Goal: Task Accomplishment & Management: Manage account settings

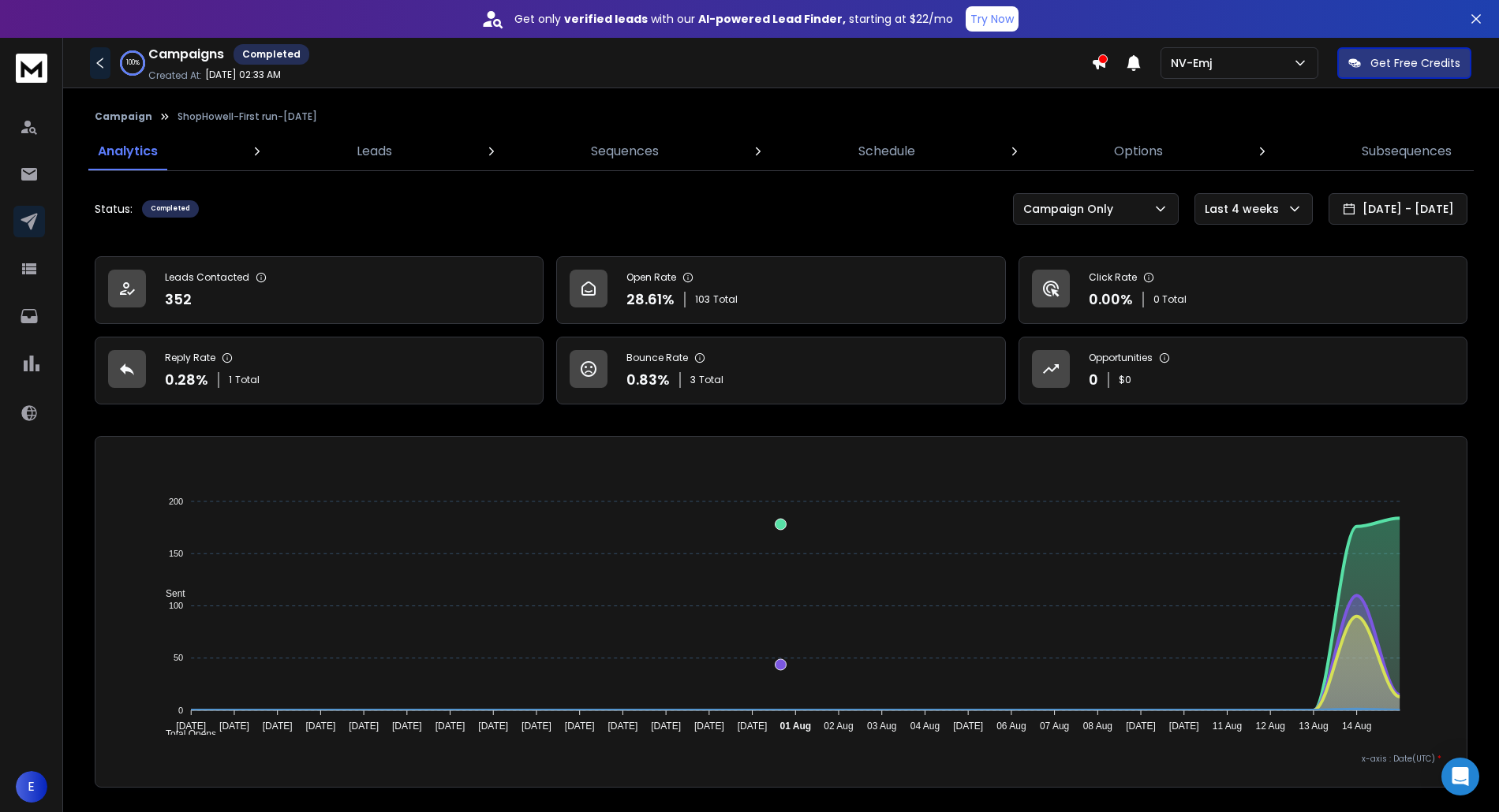
click at [102, 63] on icon at bounding box center [99, 62] width 15 height 15
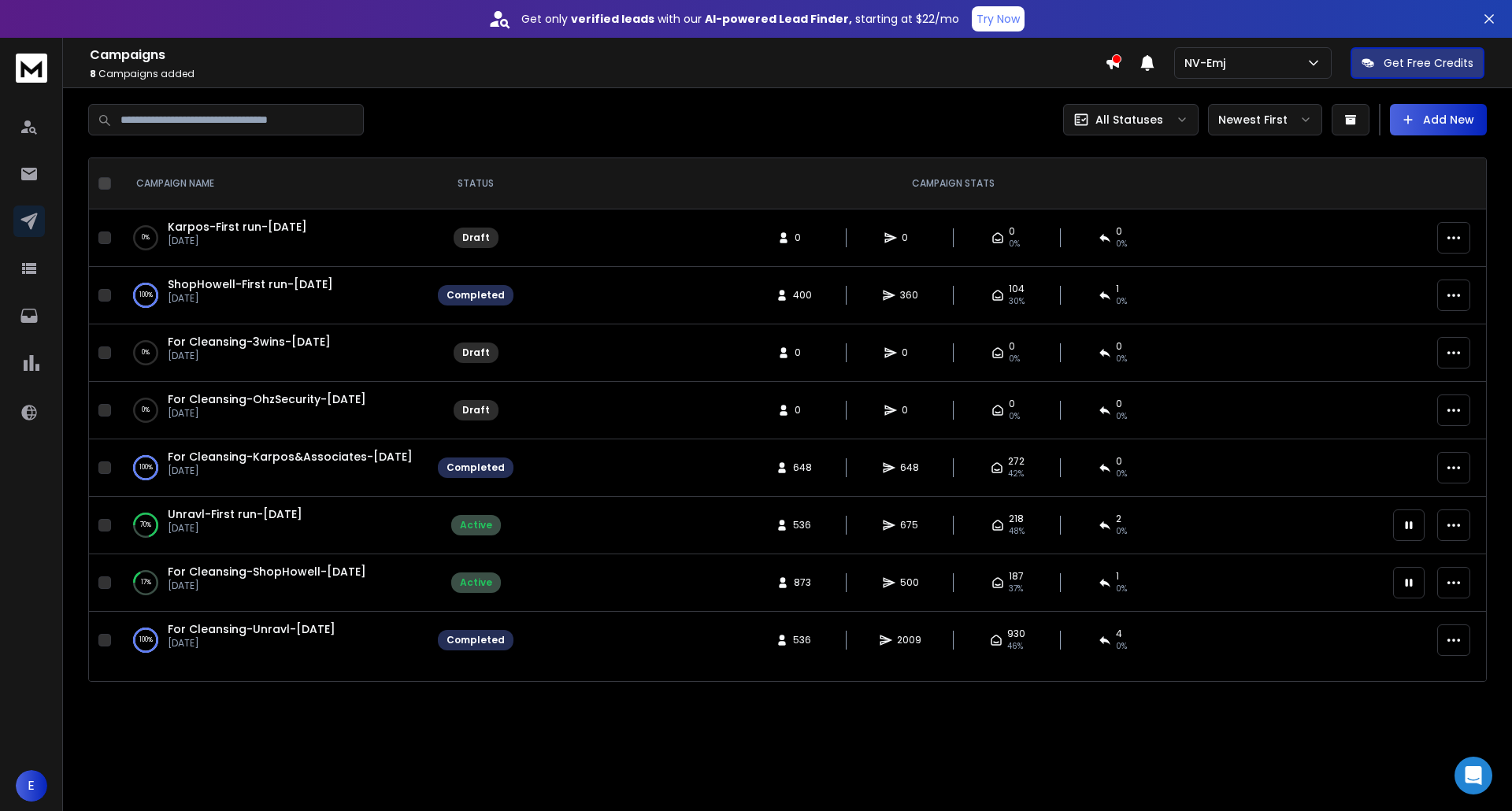
click at [295, 587] on p "[DATE]" at bounding box center [267, 585] width 199 height 13
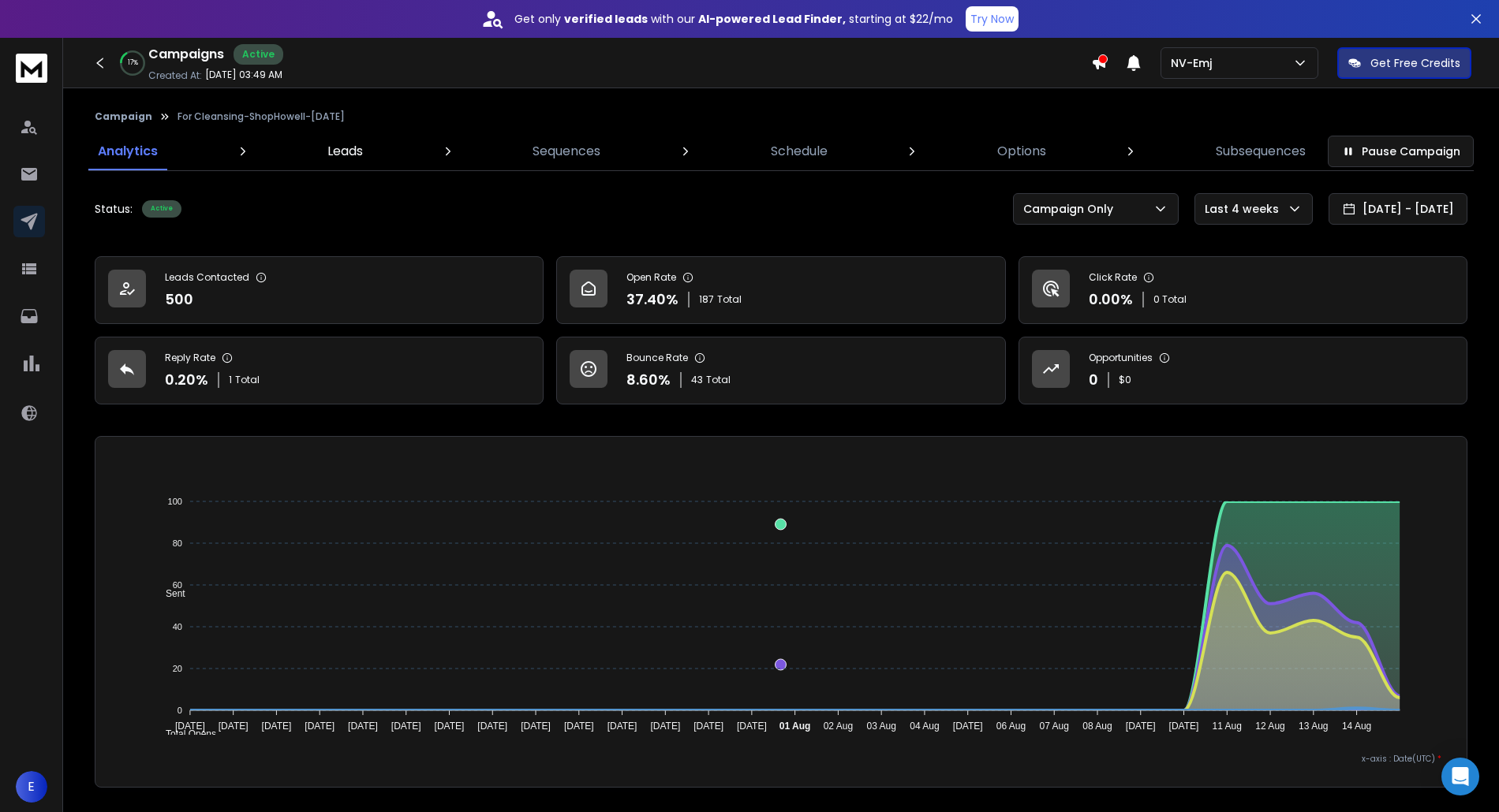
click at [336, 146] on p "Leads" at bounding box center [345, 151] width 35 height 19
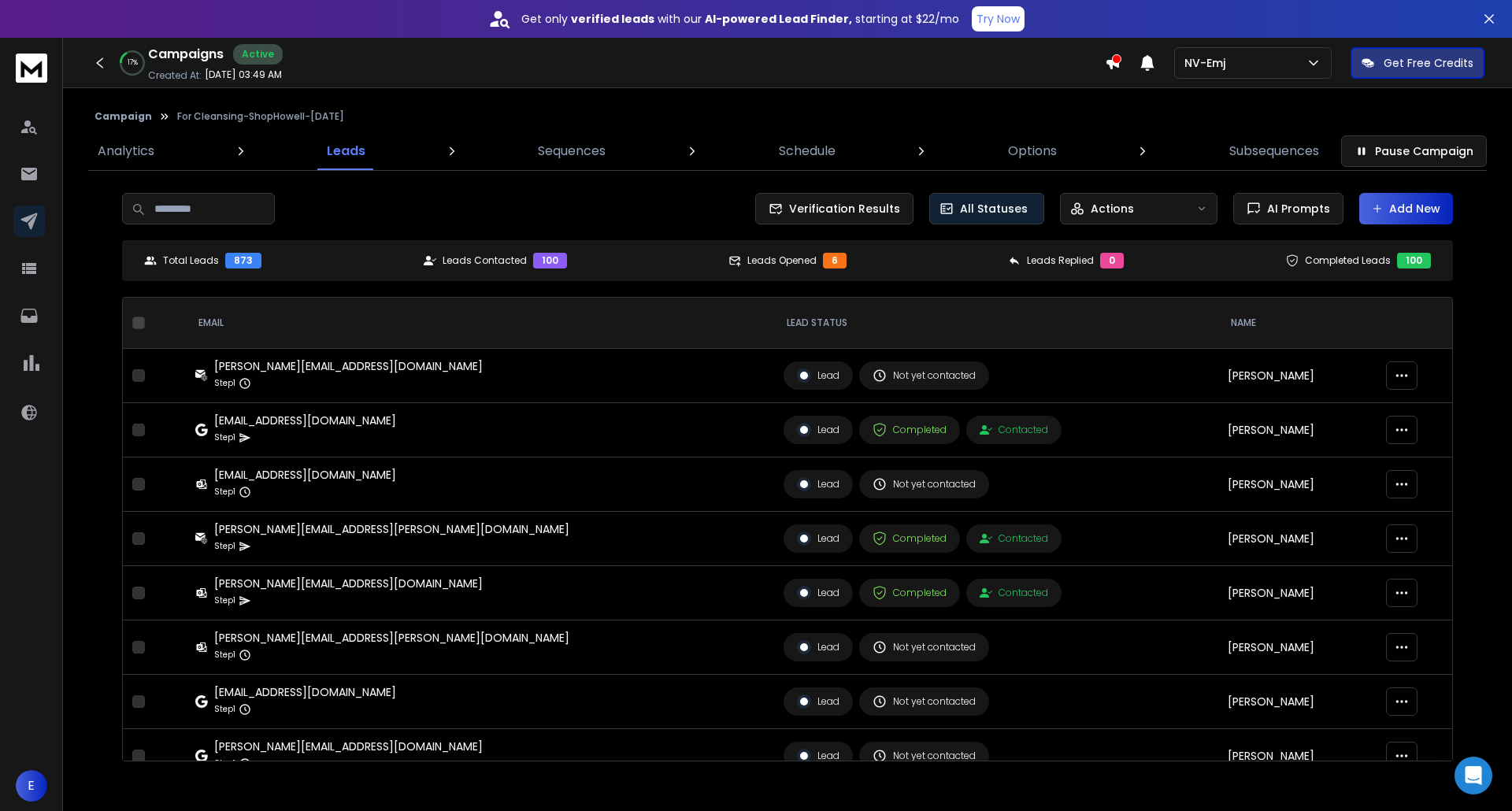
click at [1017, 208] on p "All Statuses" at bounding box center [994, 208] width 68 height 16
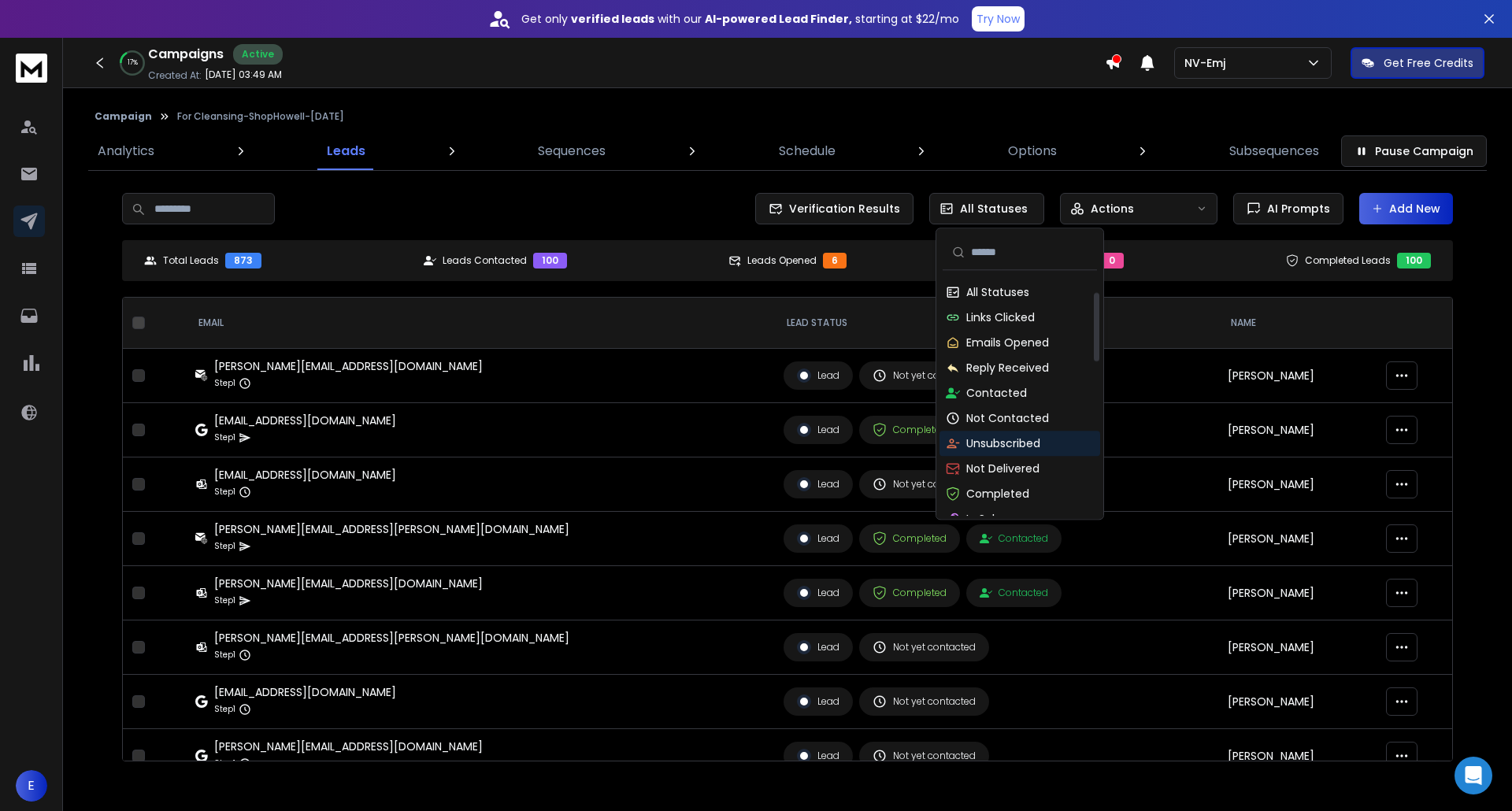
scroll to position [105, 0]
click at [987, 459] on p "Blocked" at bounding box center [987, 464] width 43 height 16
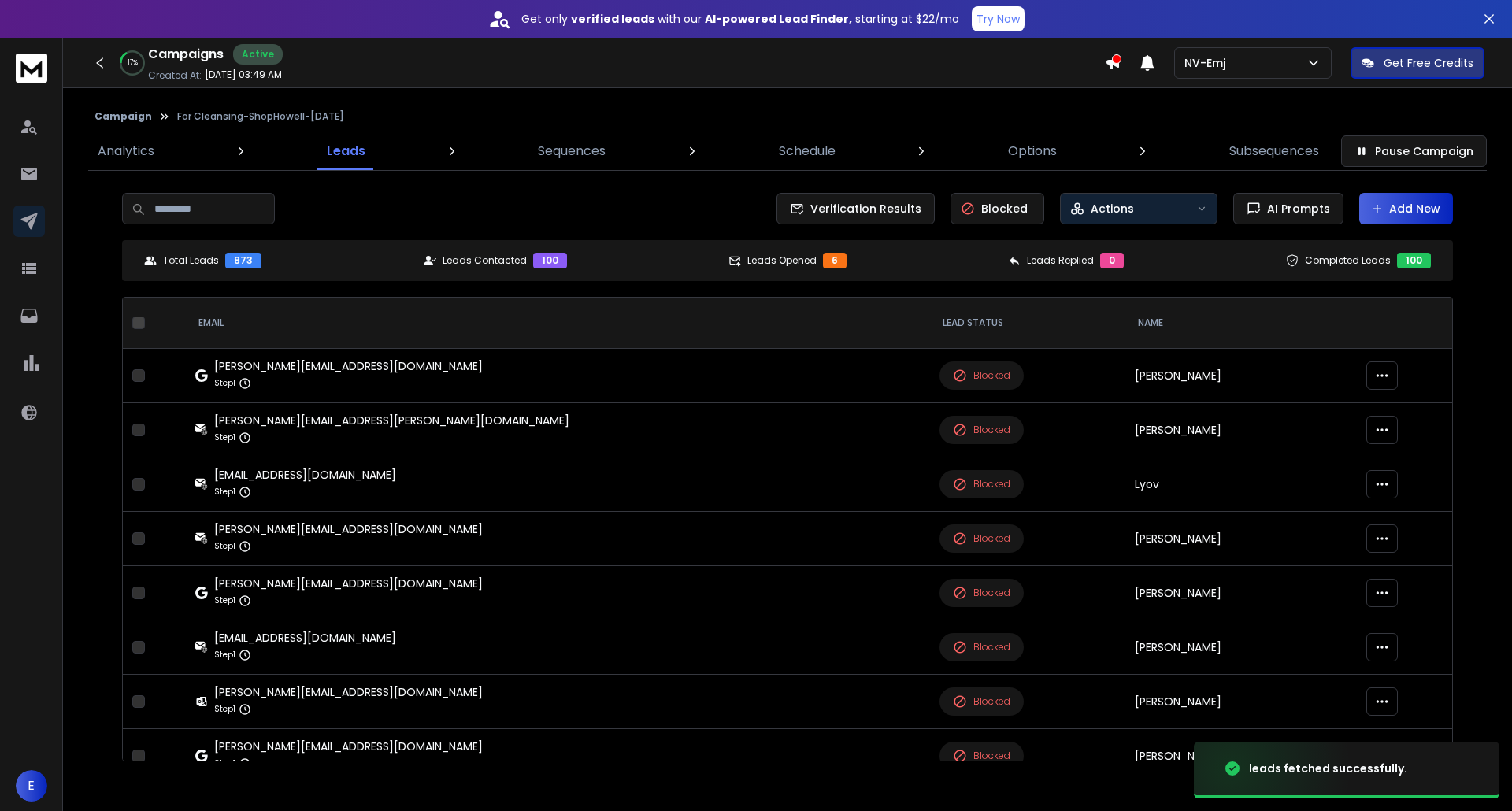
click at [1140, 212] on div "Actions" at bounding box center [1129, 208] width 120 height 16
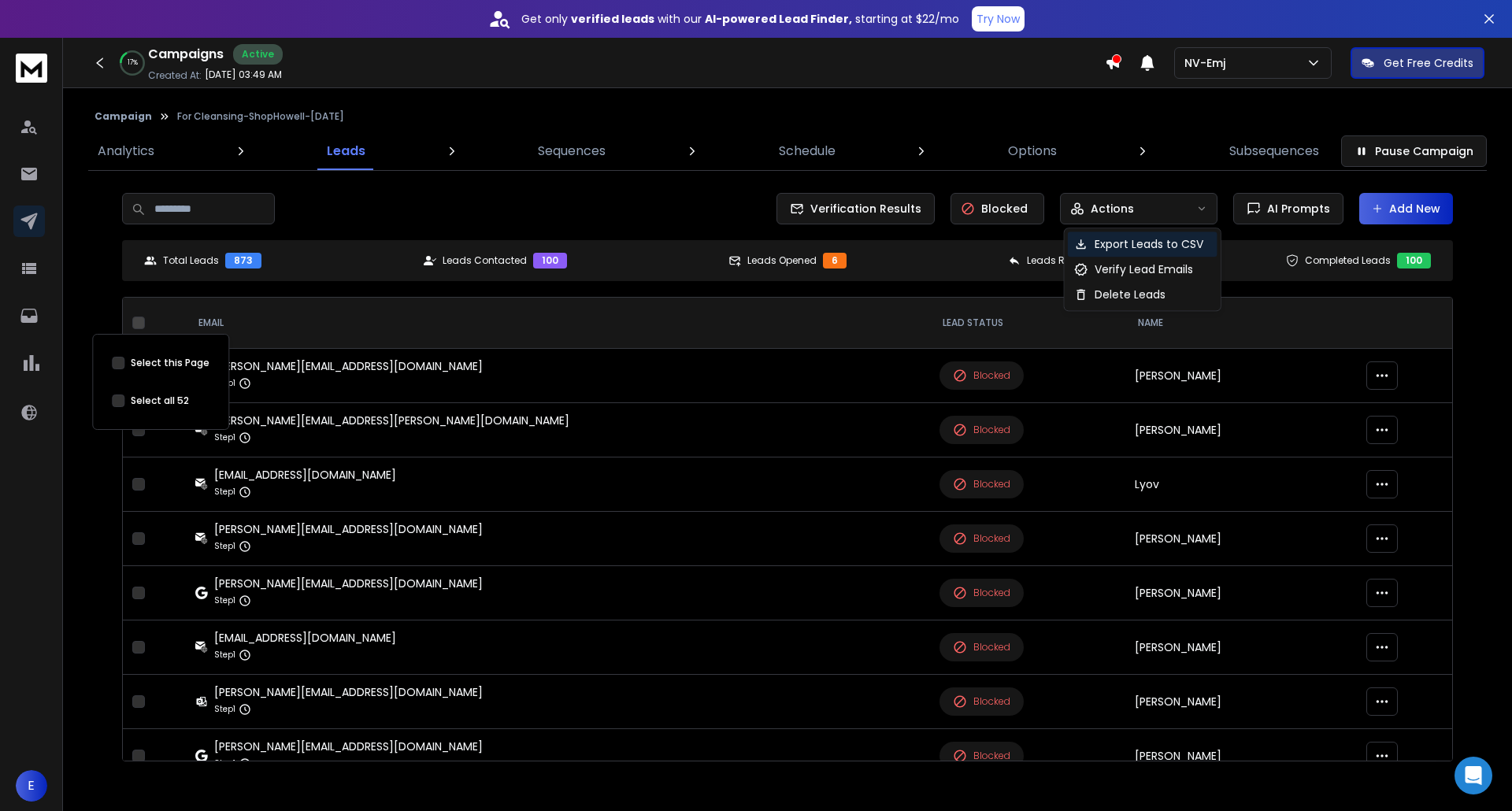
click at [115, 401] on button "Select this Page" at bounding box center [118, 400] width 13 height 13
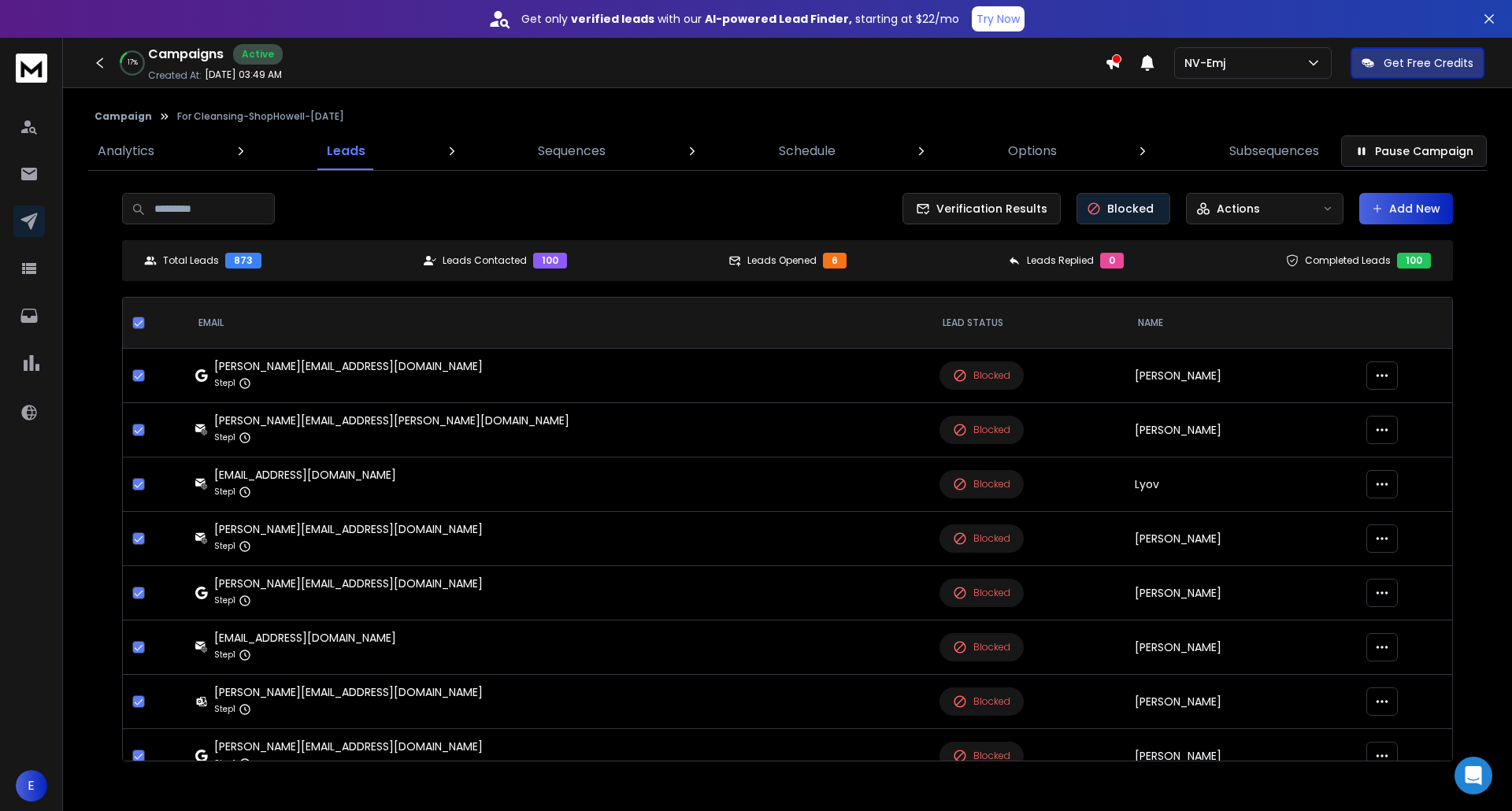
click at [1135, 206] on p "Blocked" at bounding box center [1130, 208] width 47 height 16
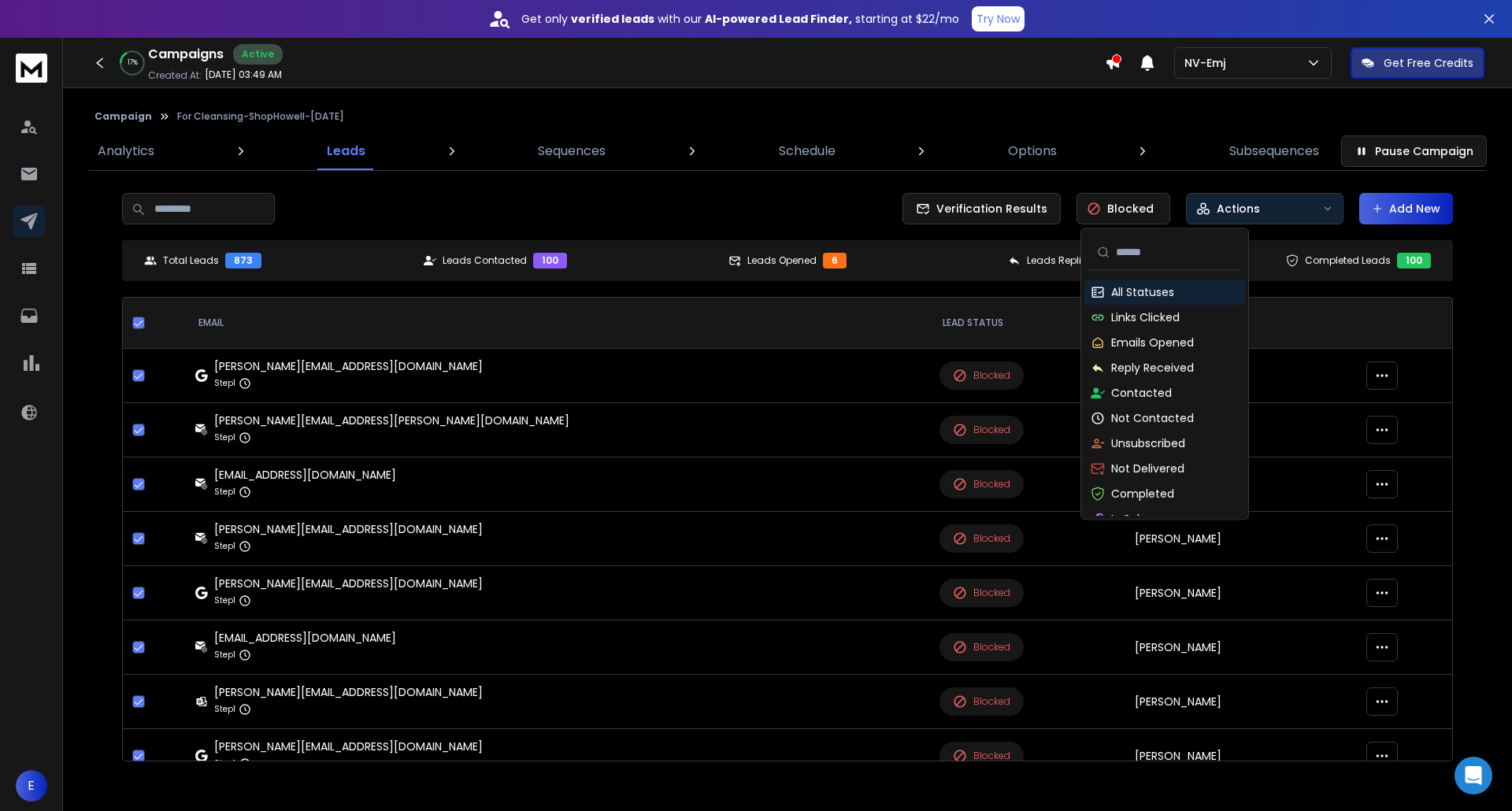
click at [1283, 200] on button "Actions" at bounding box center [1265, 208] width 158 height 31
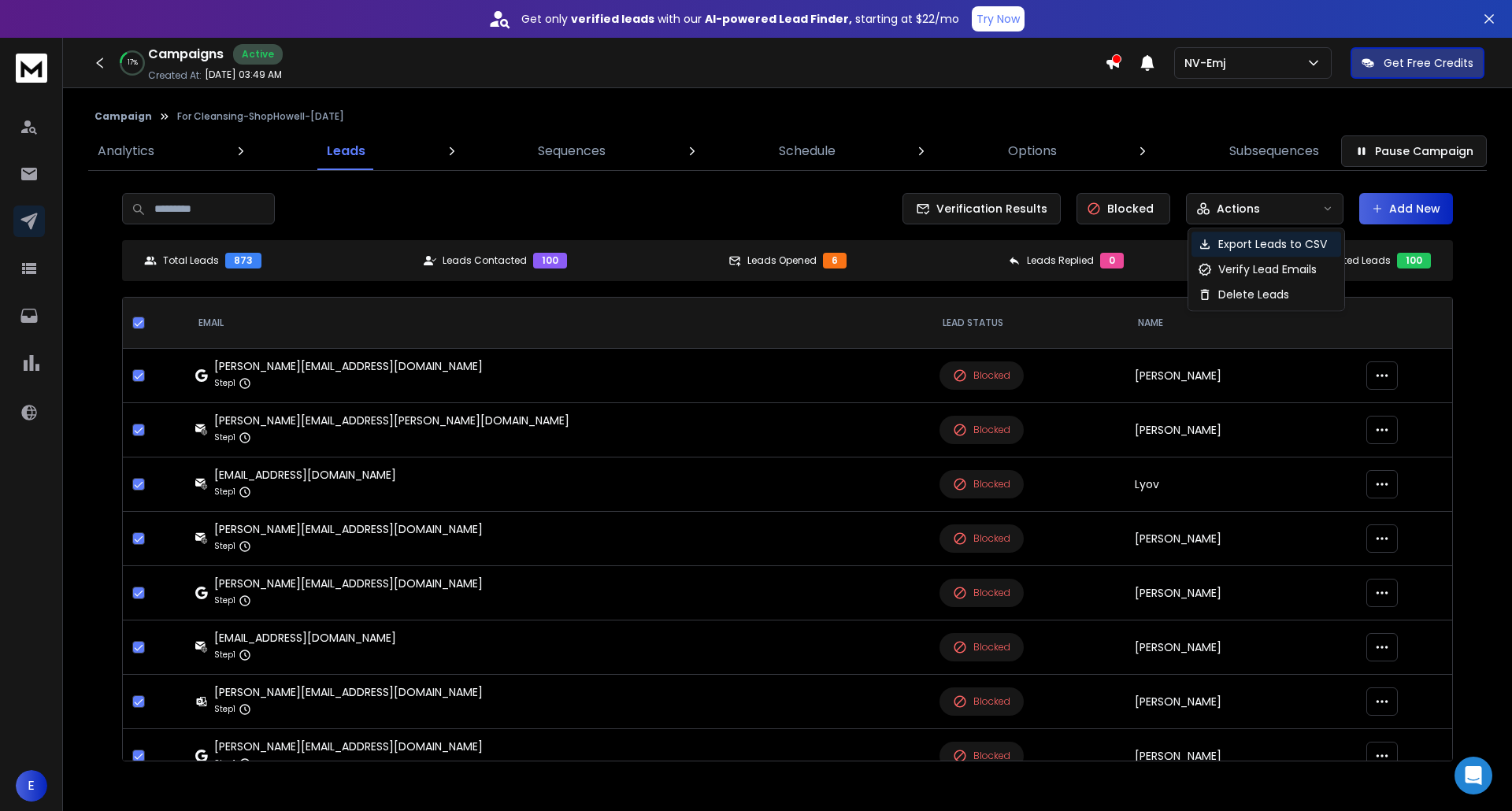
click at [1255, 247] on p "Export Leads to CSV" at bounding box center [1272, 244] width 109 height 16
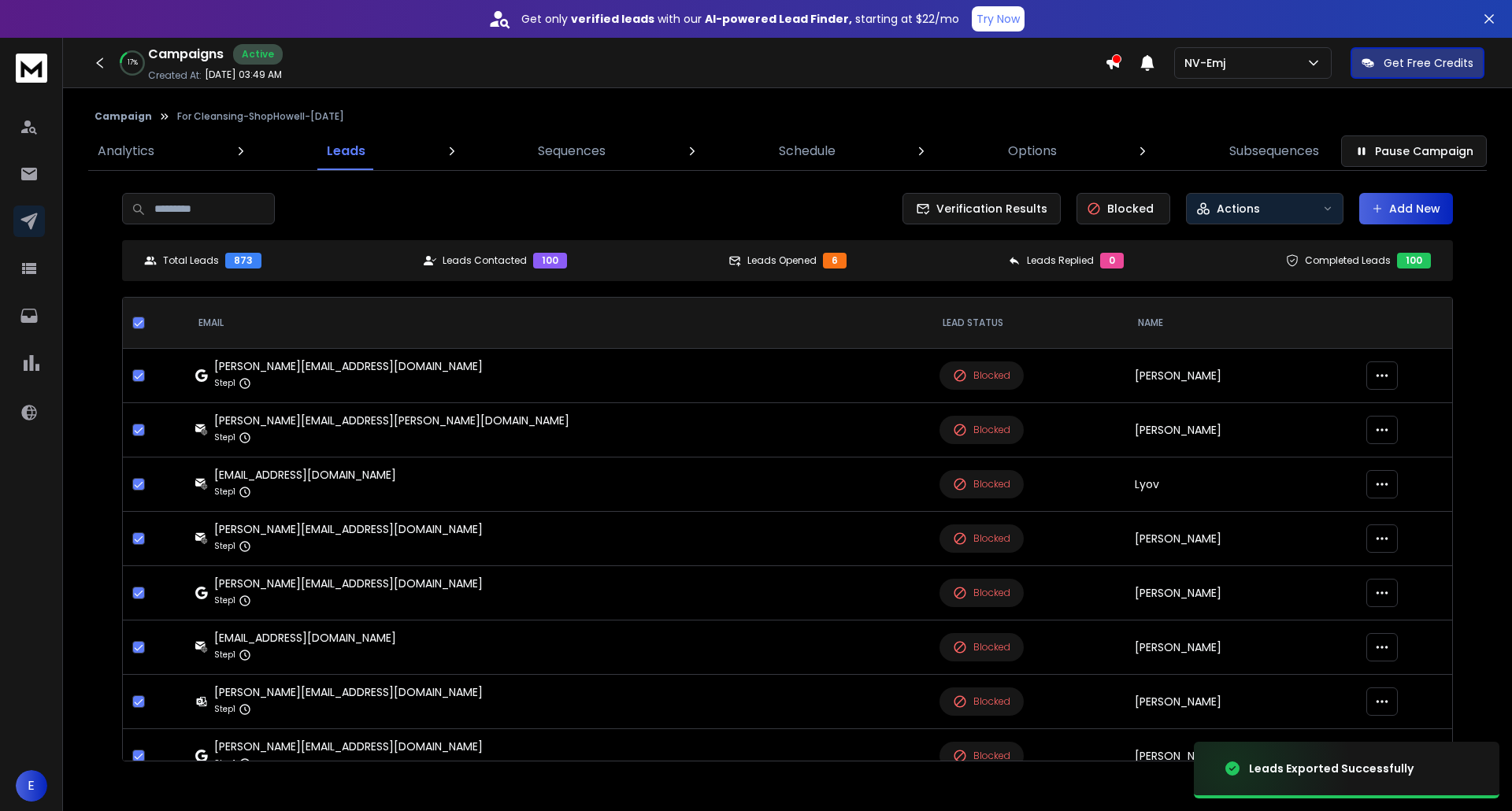
click at [1242, 206] on p "Actions" at bounding box center [1238, 208] width 43 height 16
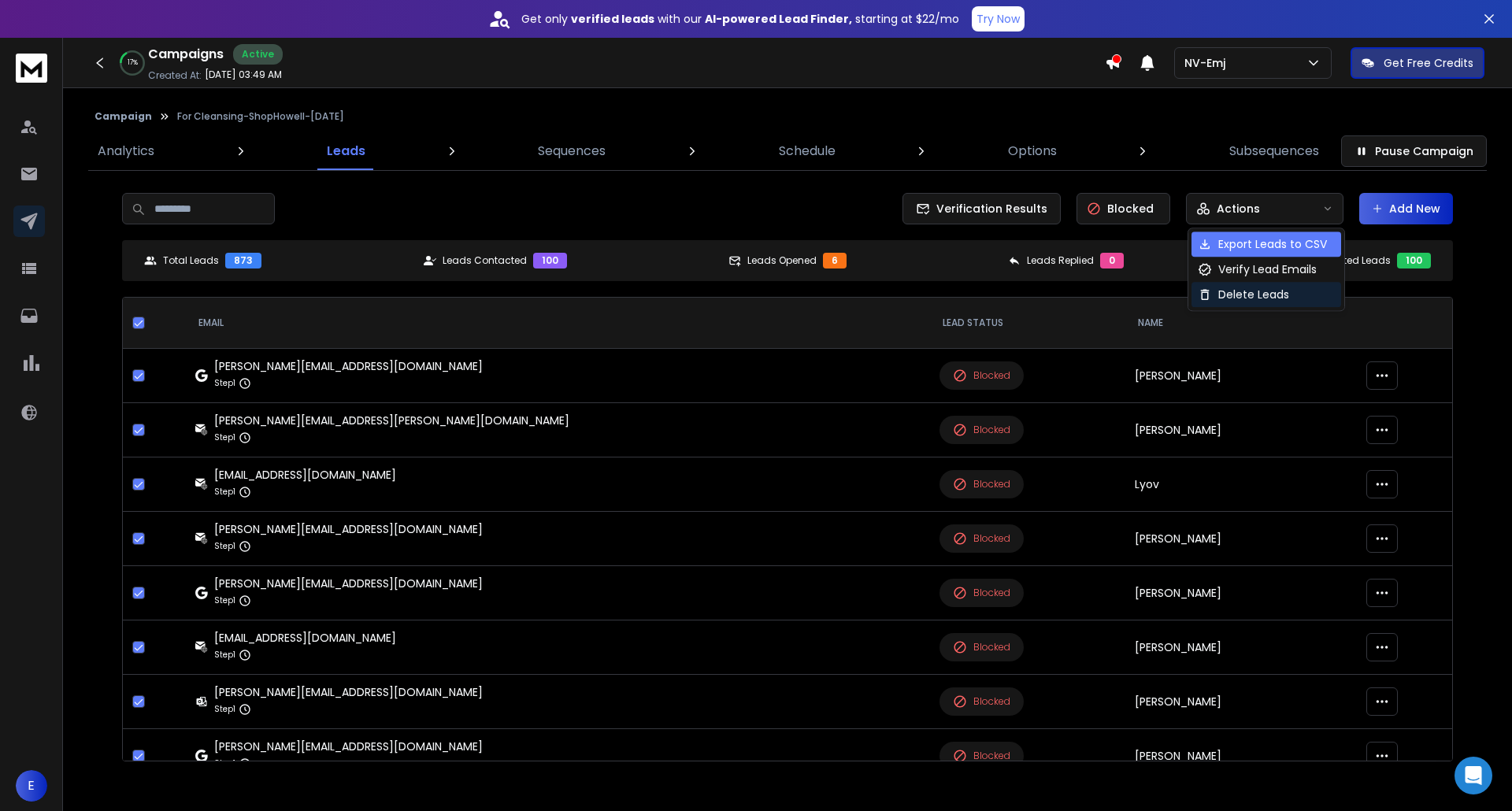
click at [1248, 290] on p "Delete Leads" at bounding box center [1253, 294] width 71 height 16
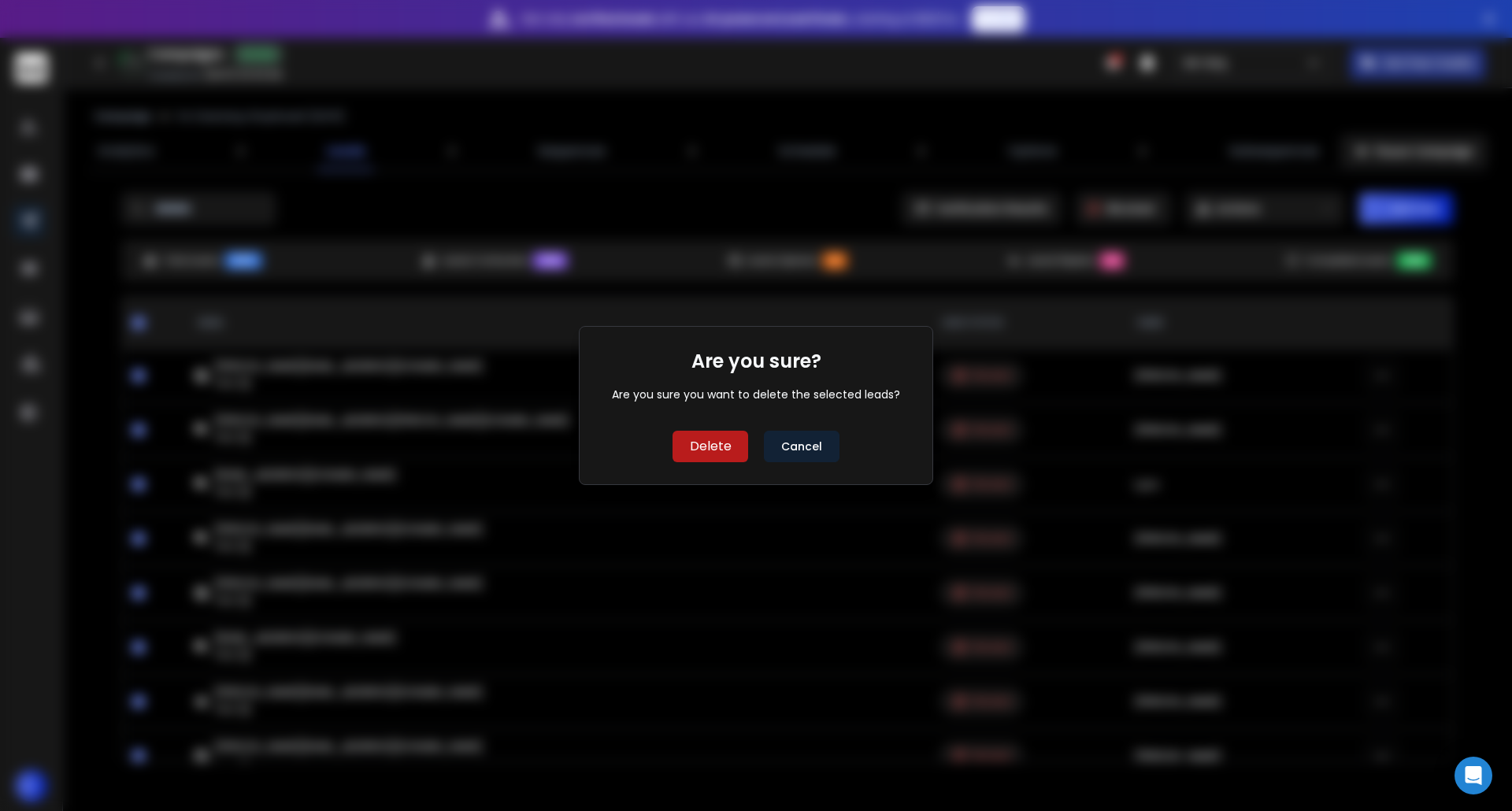
click at [699, 448] on button "Delete" at bounding box center [711, 446] width 76 height 31
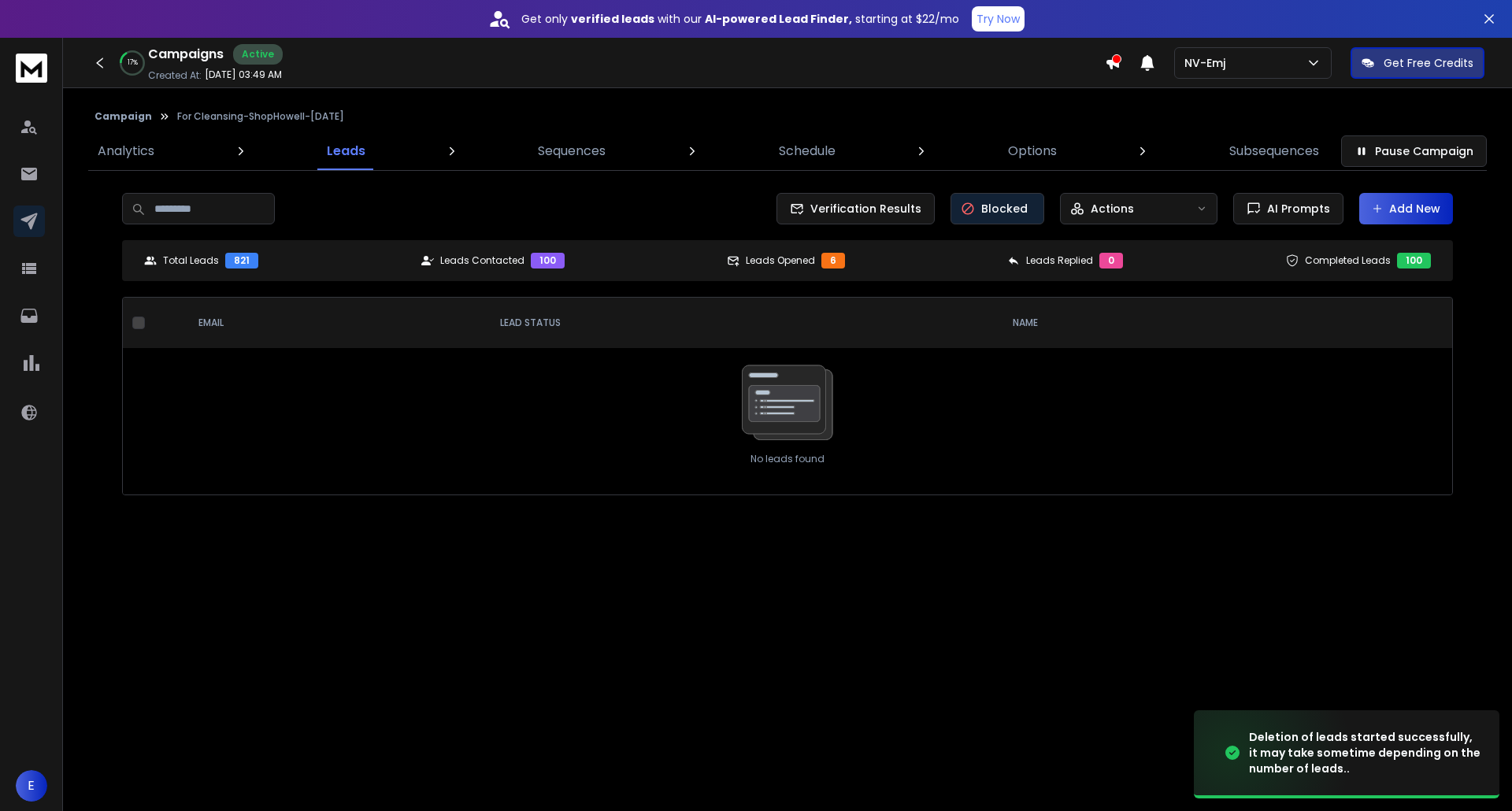
click at [1020, 214] on p "Blocked" at bounding box center [1005, 208] width 47 height 16
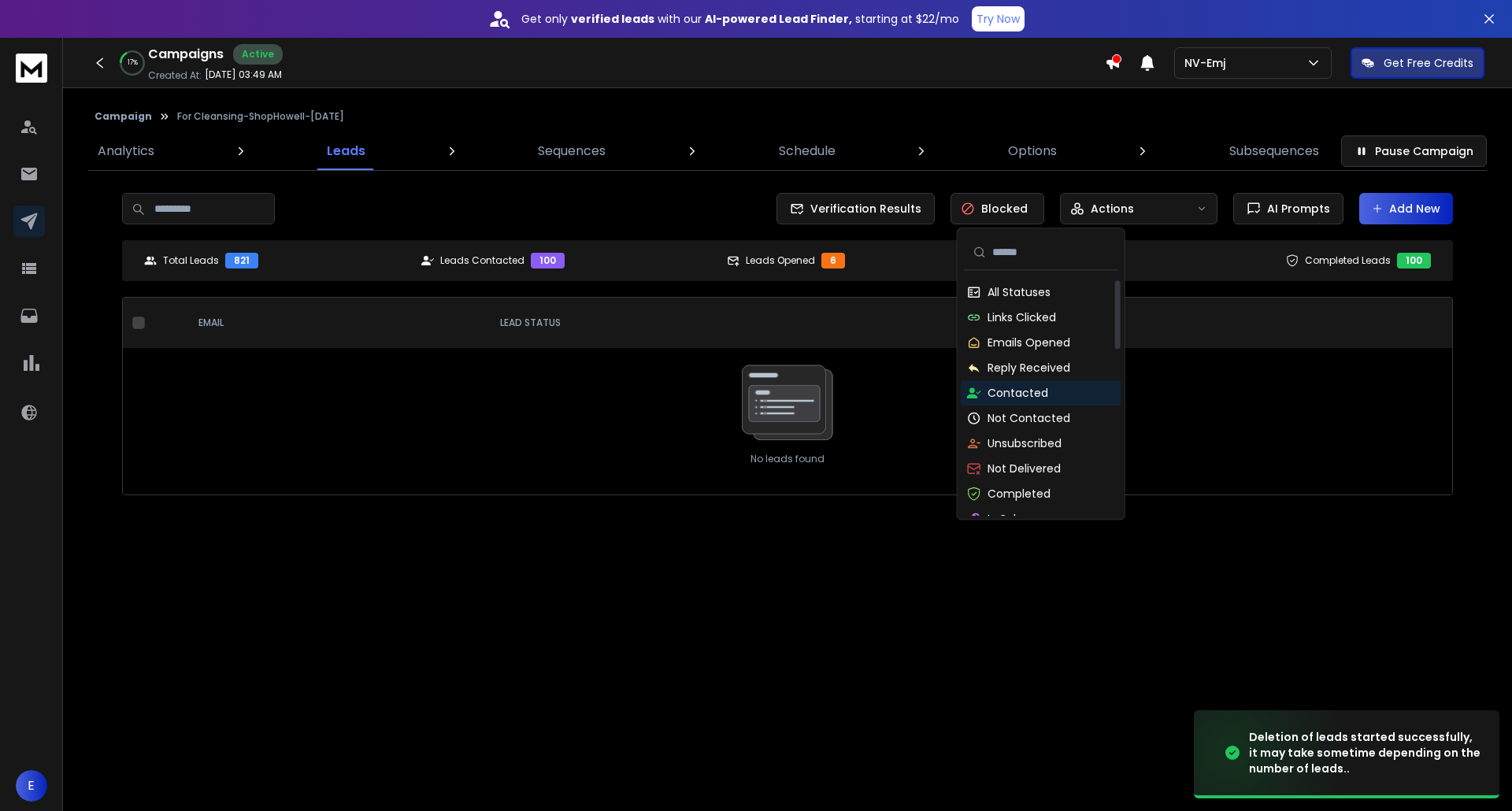
click at [1044, 385] on div "Contacted" at bounding box center [1041, 393] width 161 height 25
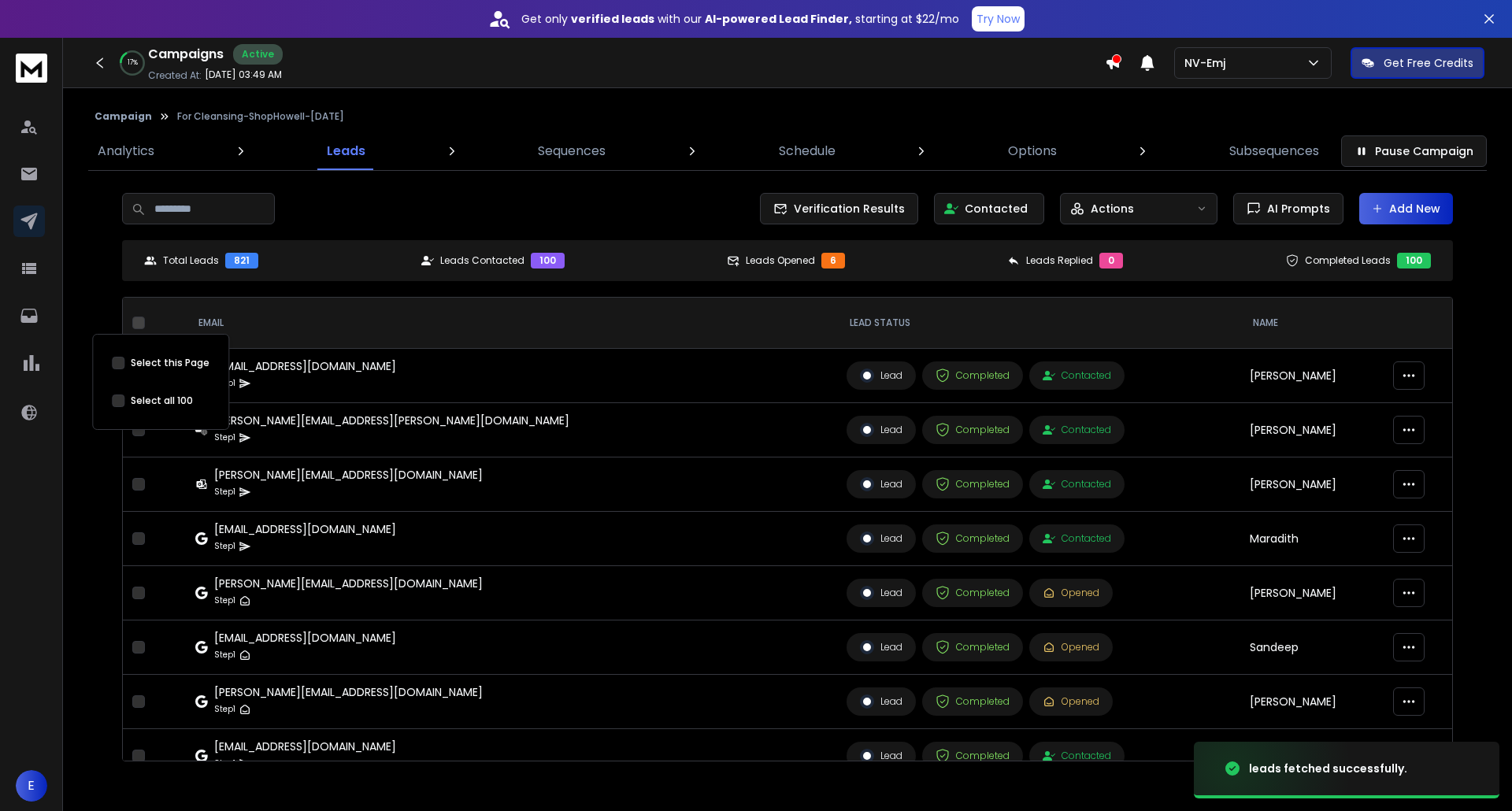
click at [115, 400] on button "Select this Page" at bounding box center [118, 400] width 13 height 13
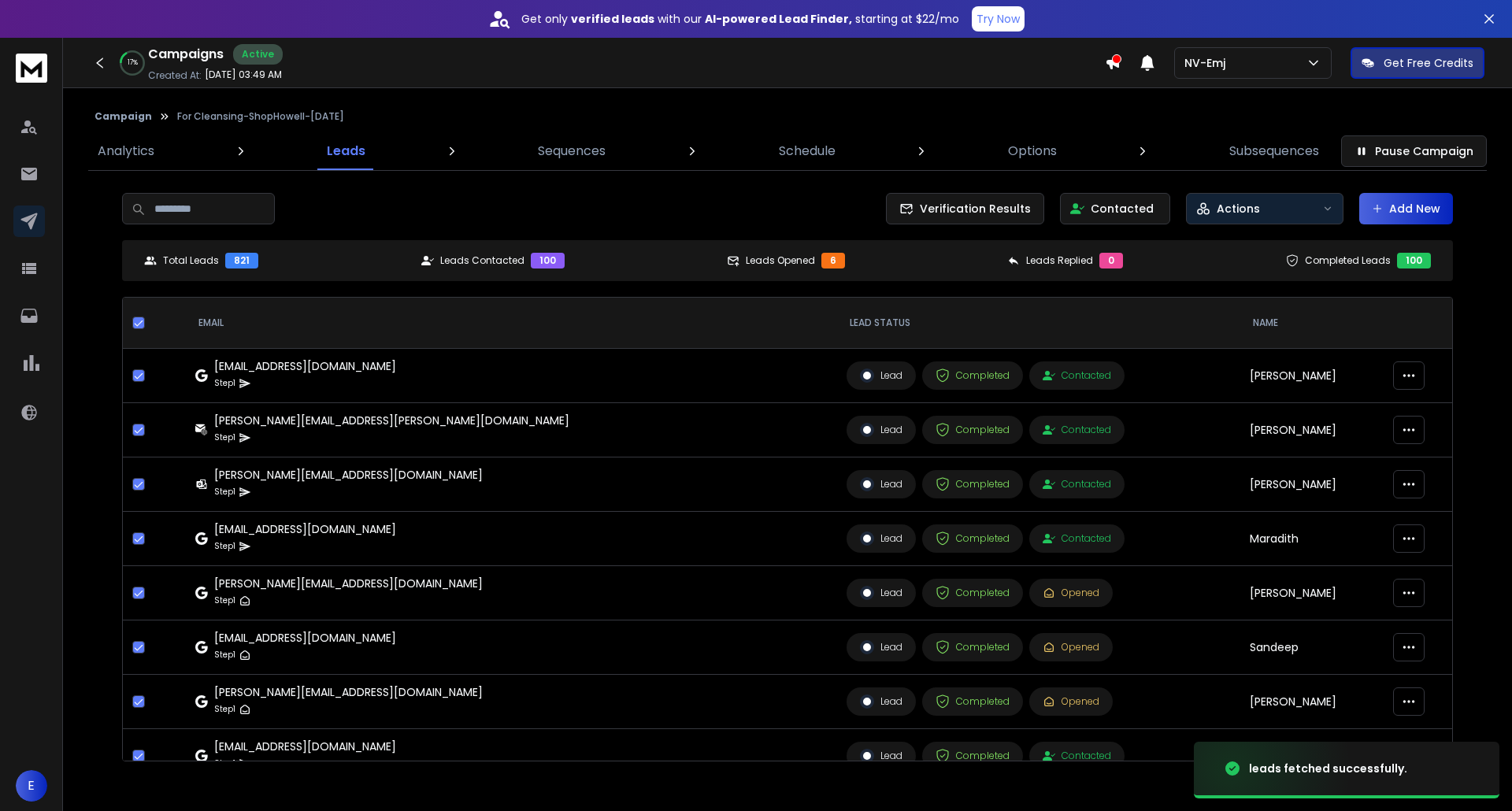
click at [1239, 212] on p "Actions" at bounding box center [1238, 208] width 43 height 16
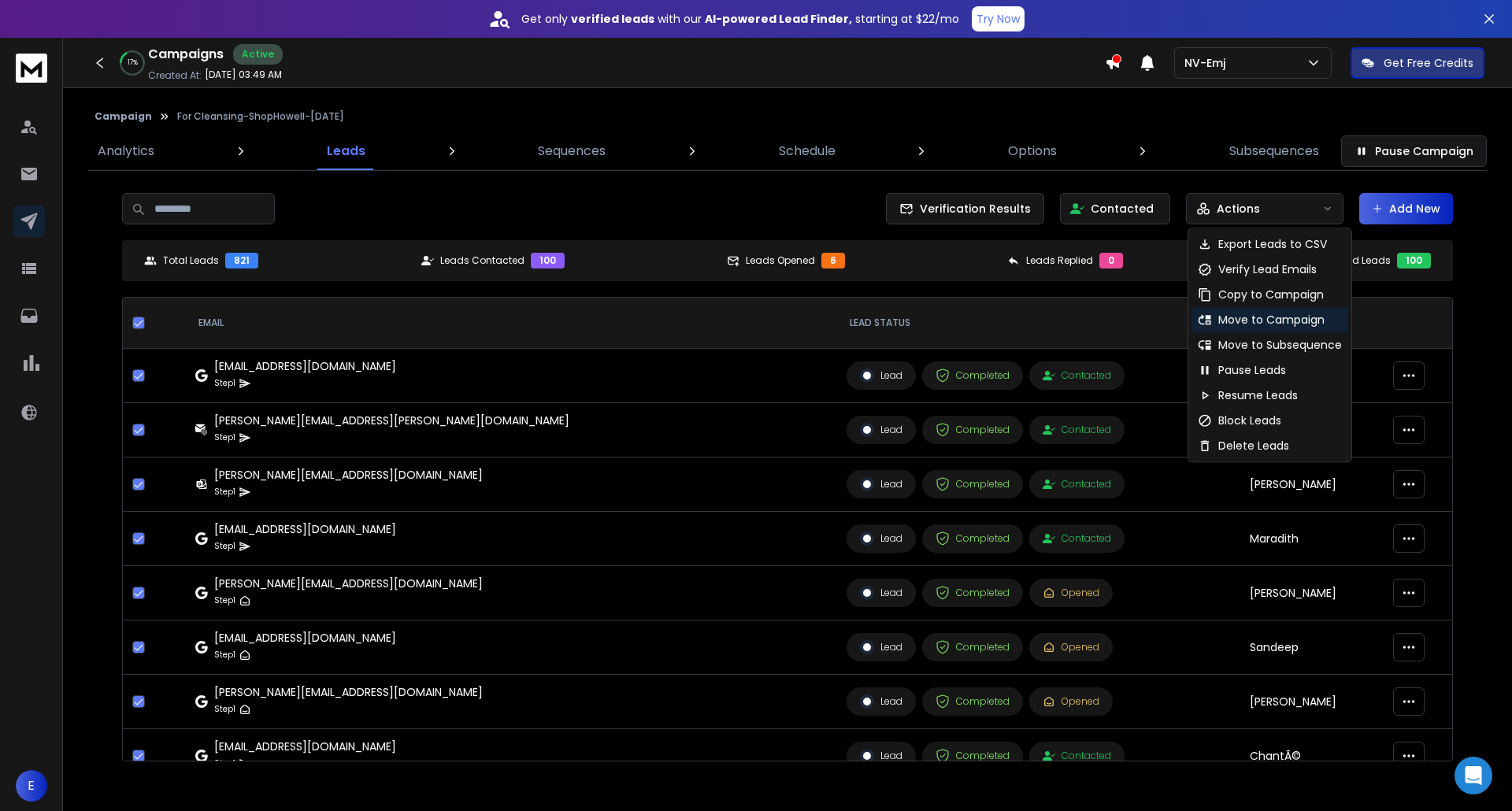
click at [1265, 318] on p "Move to Campaign" at bounding box center [1271, 319] width 106 height 16
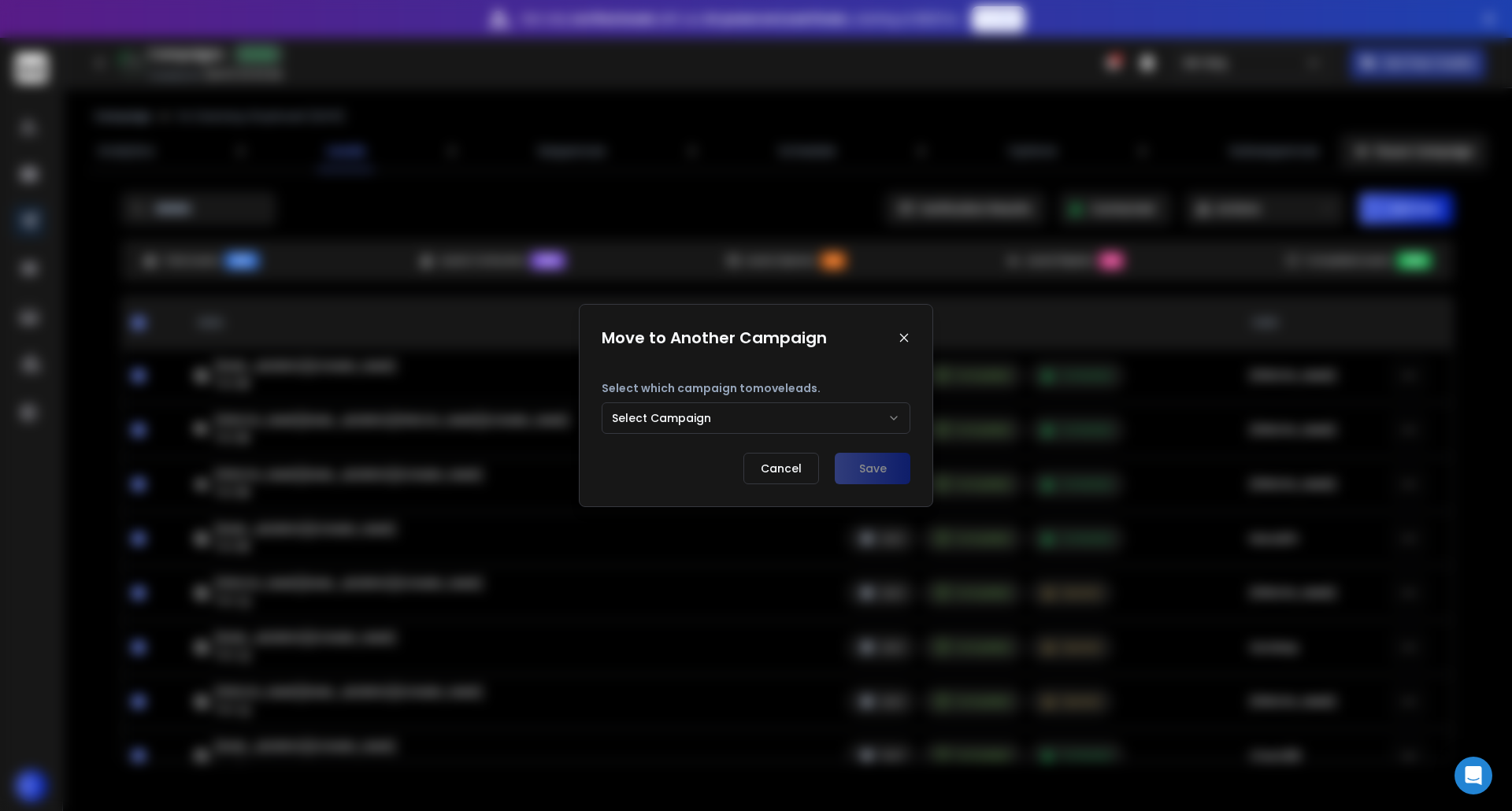
click at [739, 416] on button "Select Campaign" at bounding box center [756, 418] width 309 height 31
click at [877, 471] on button "Save" at bounding box center [872, 468] width 76 height 31
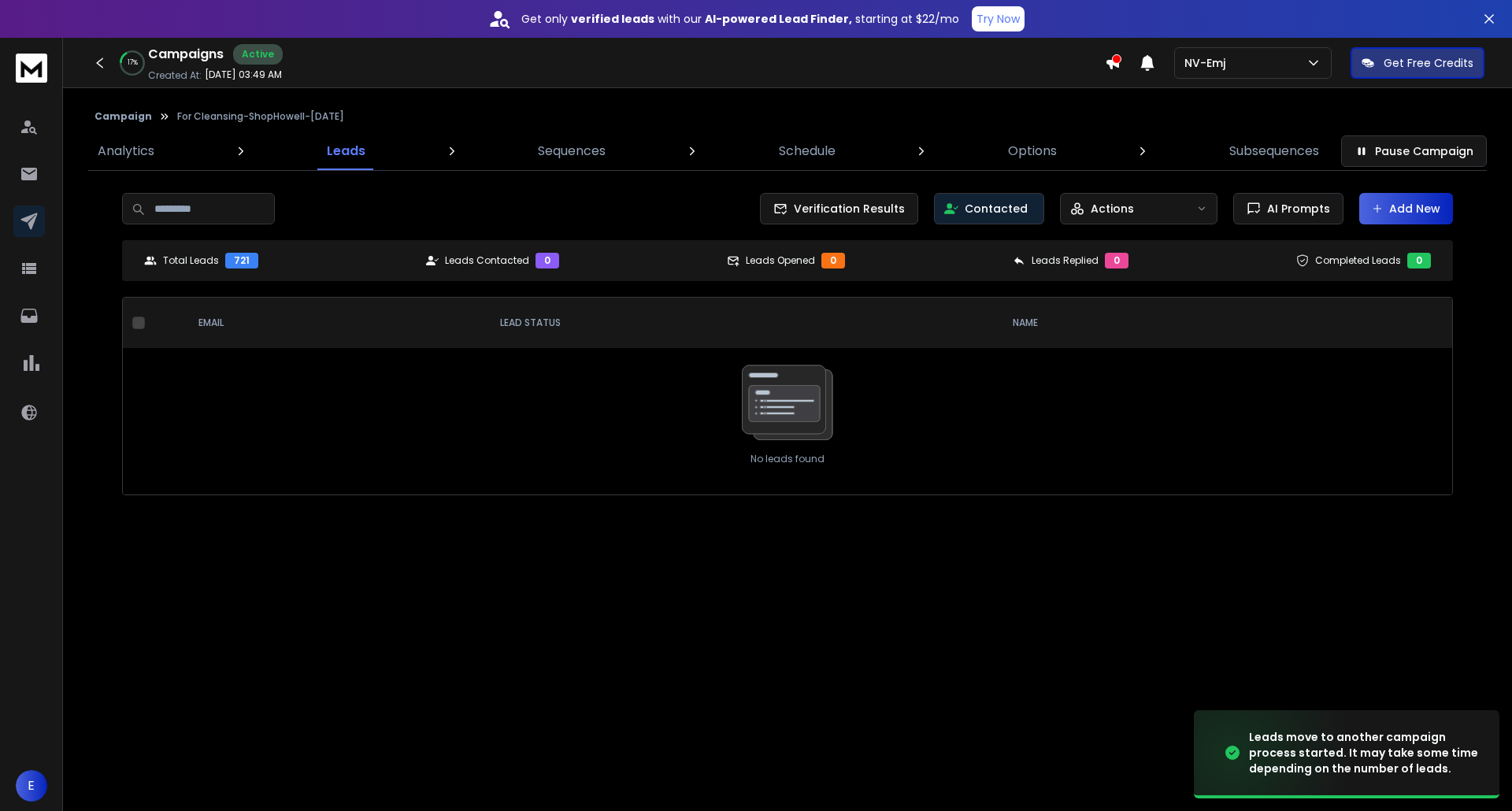
click at [971, 212] on p "Contacted" at bounding box center [996, 208] width 63 height 16
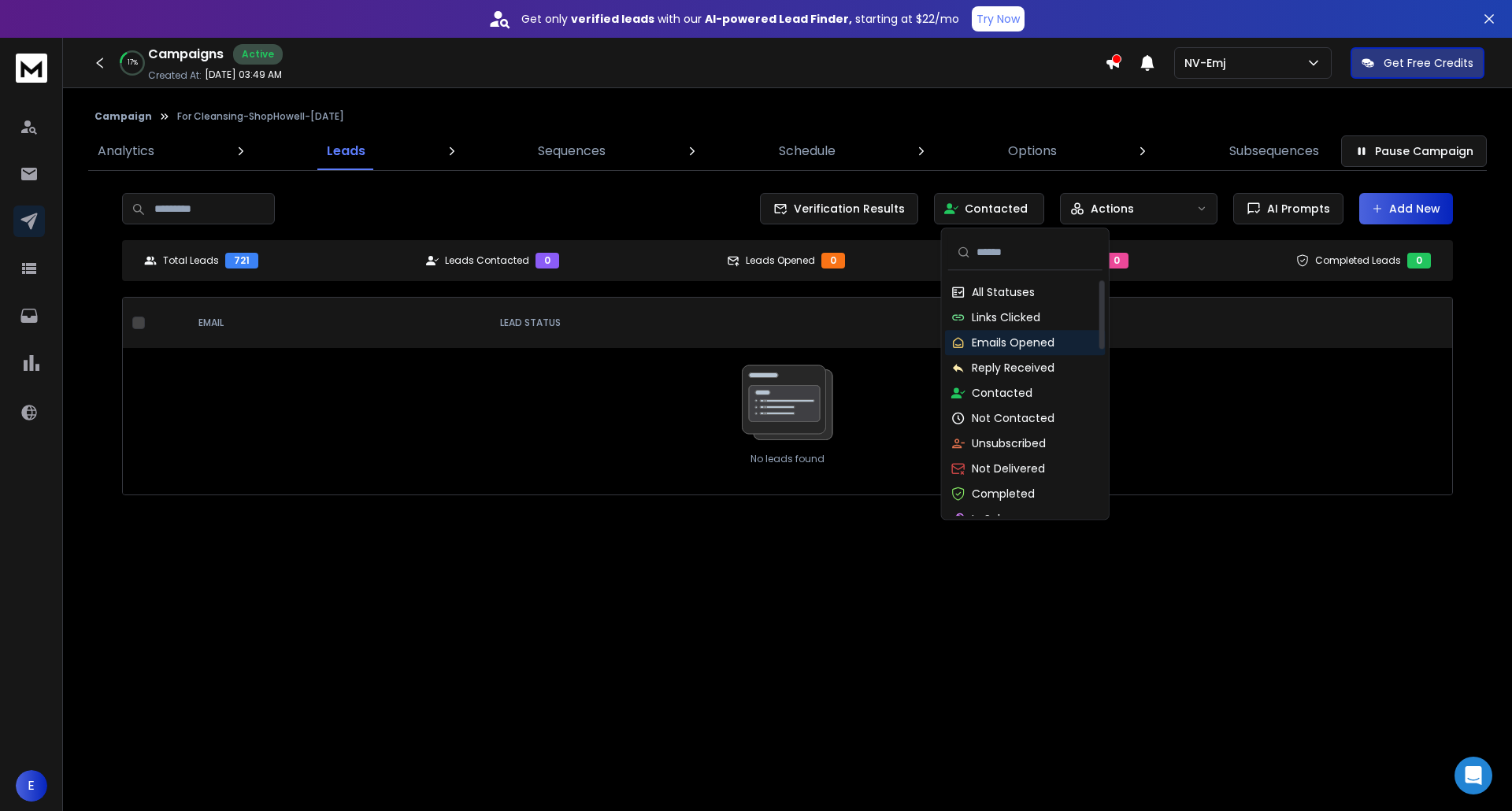
click at [1027, 337] on p "Emails Opened" at bounding box center [1013, 343] width 83 height 16
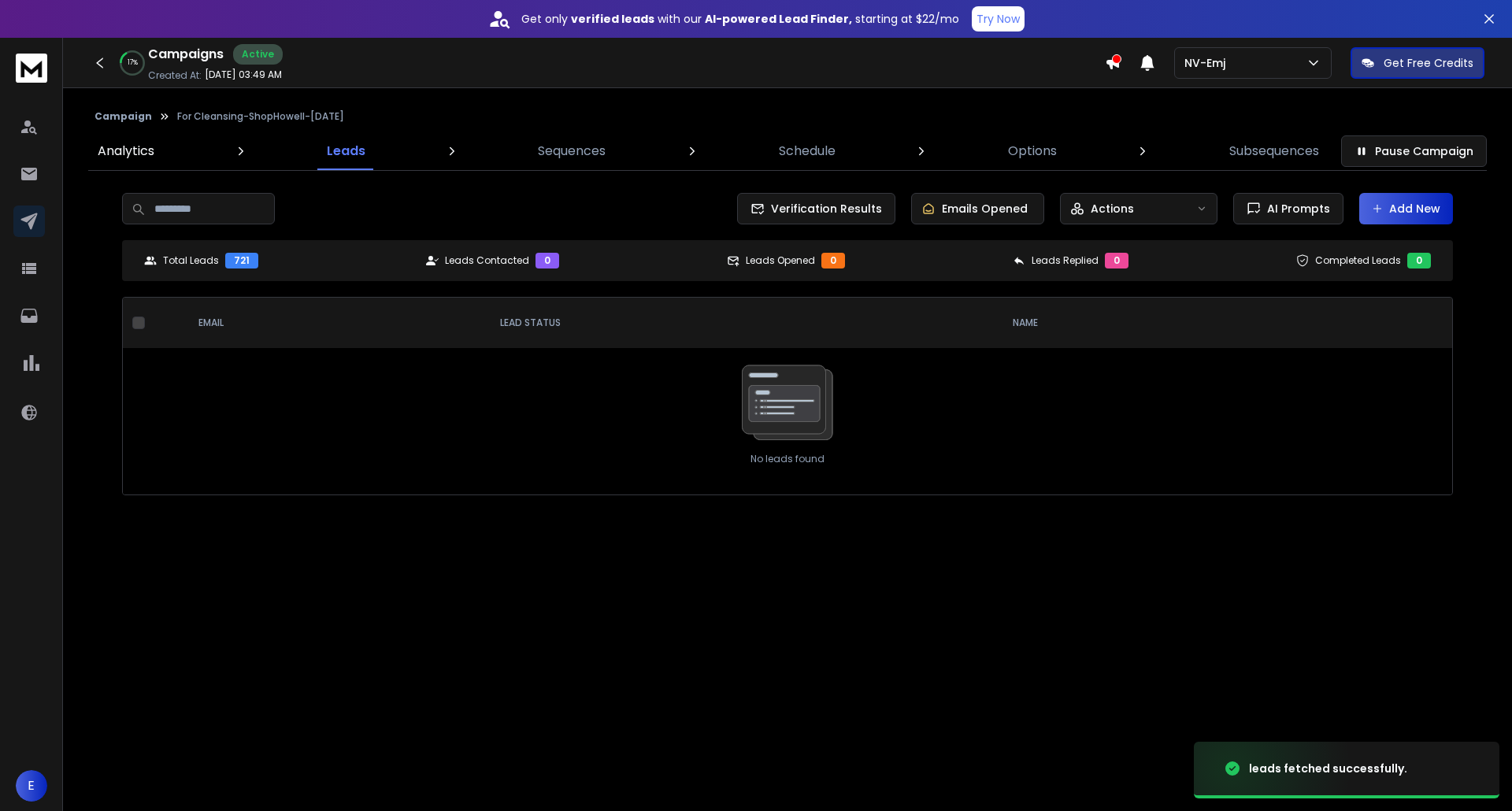
click at [145, 155] on p "Analytics" at bounding box center [126, 151] width 56 height 18
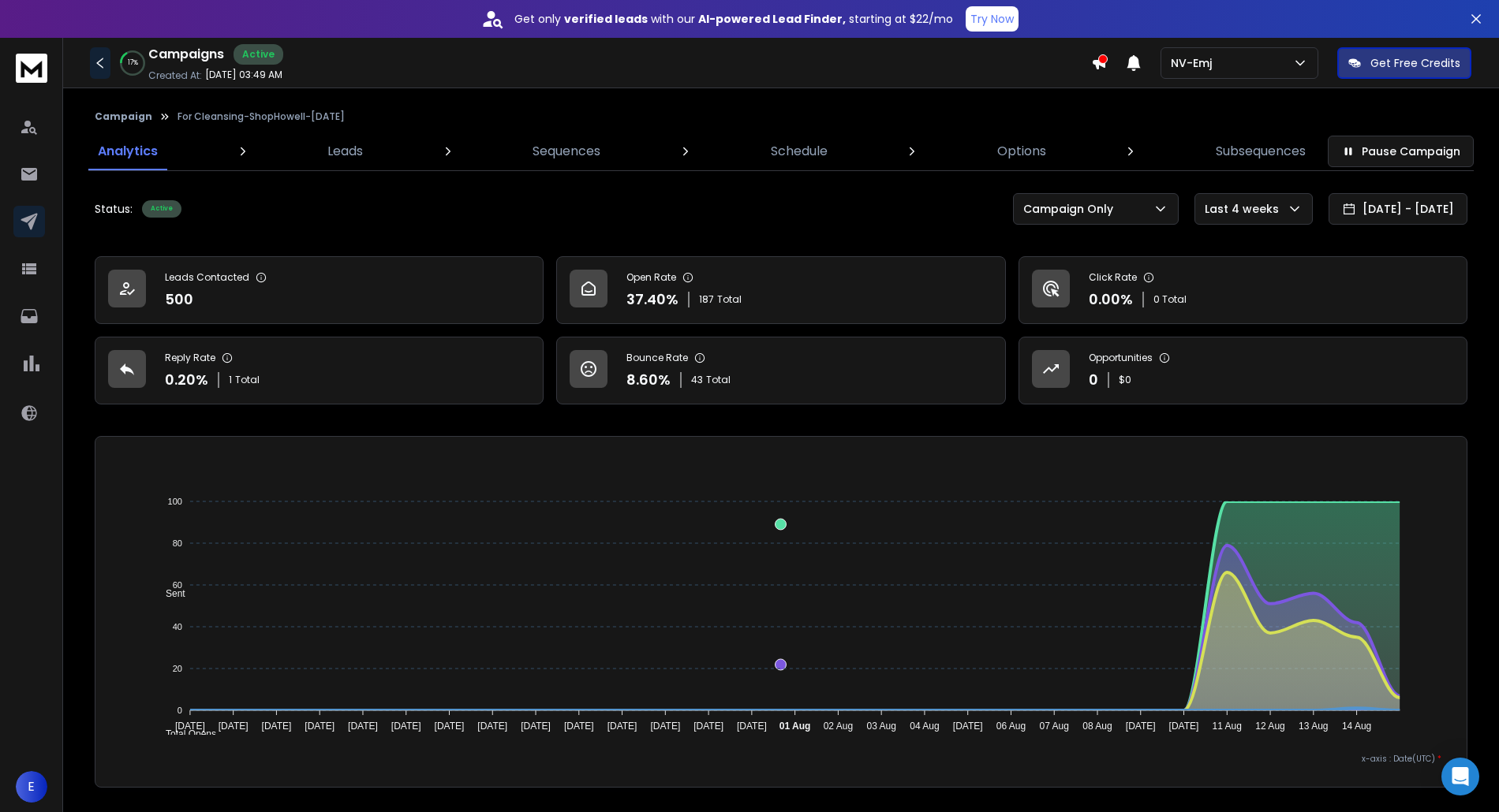
click at [105, 69] on icon at bounding box center [99, 62] width 15 height 15
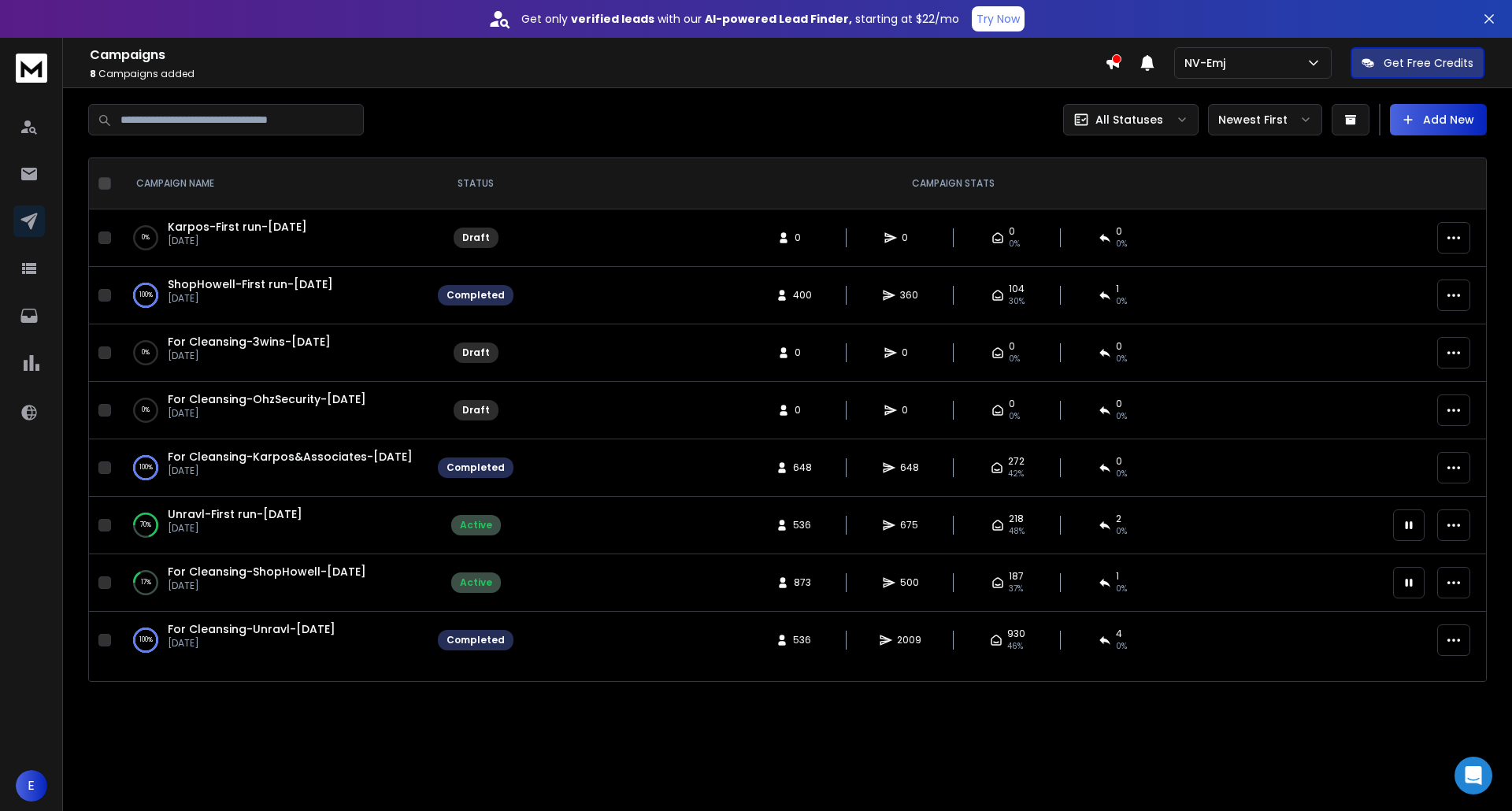
click at [307, 296] on p "[DATE]" at bounding box center [250, 298] width 166 height 13
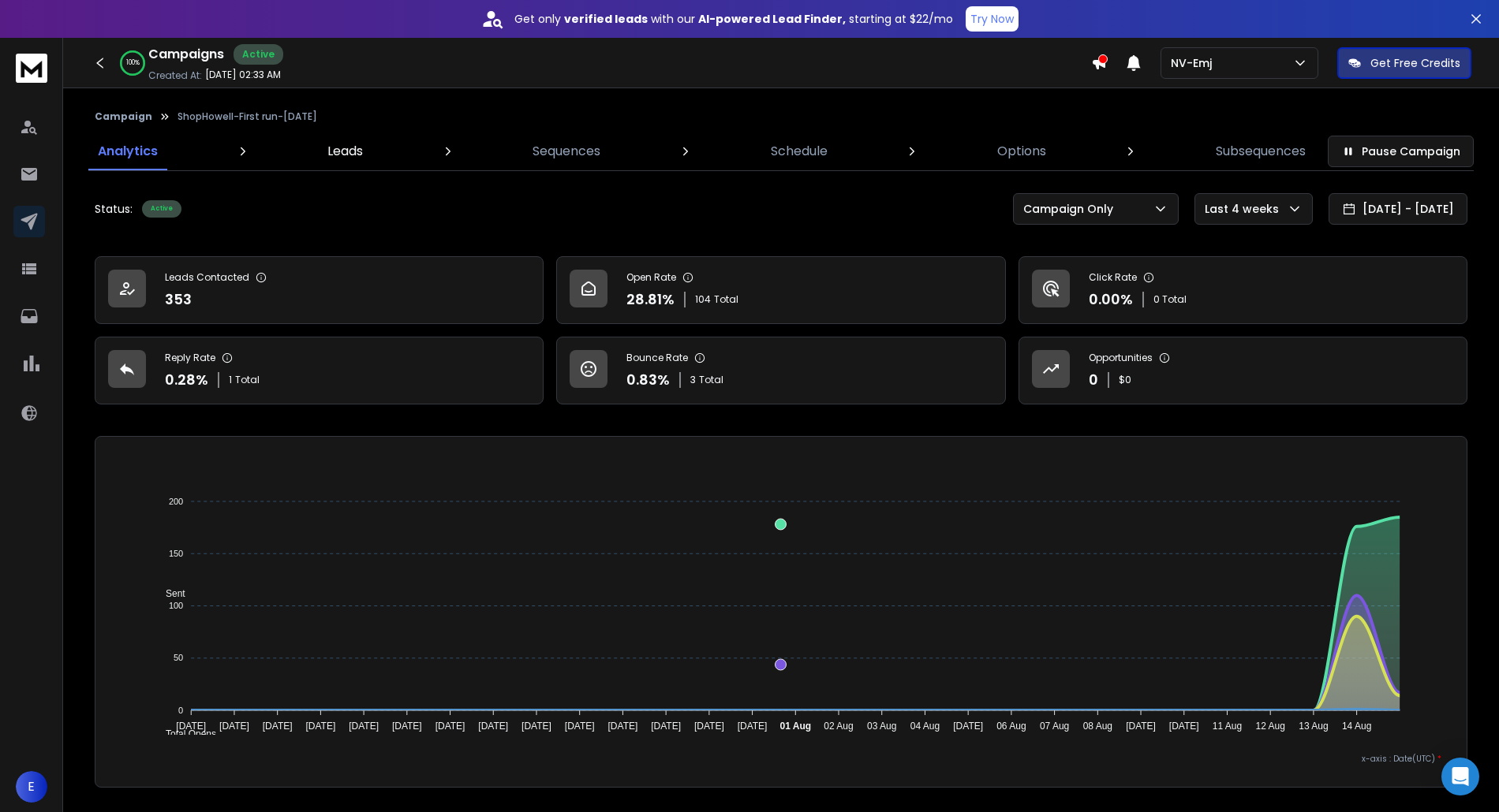
click at [333, 151] on p "Leads" at bounding box center [345, 151] width 35 height 19
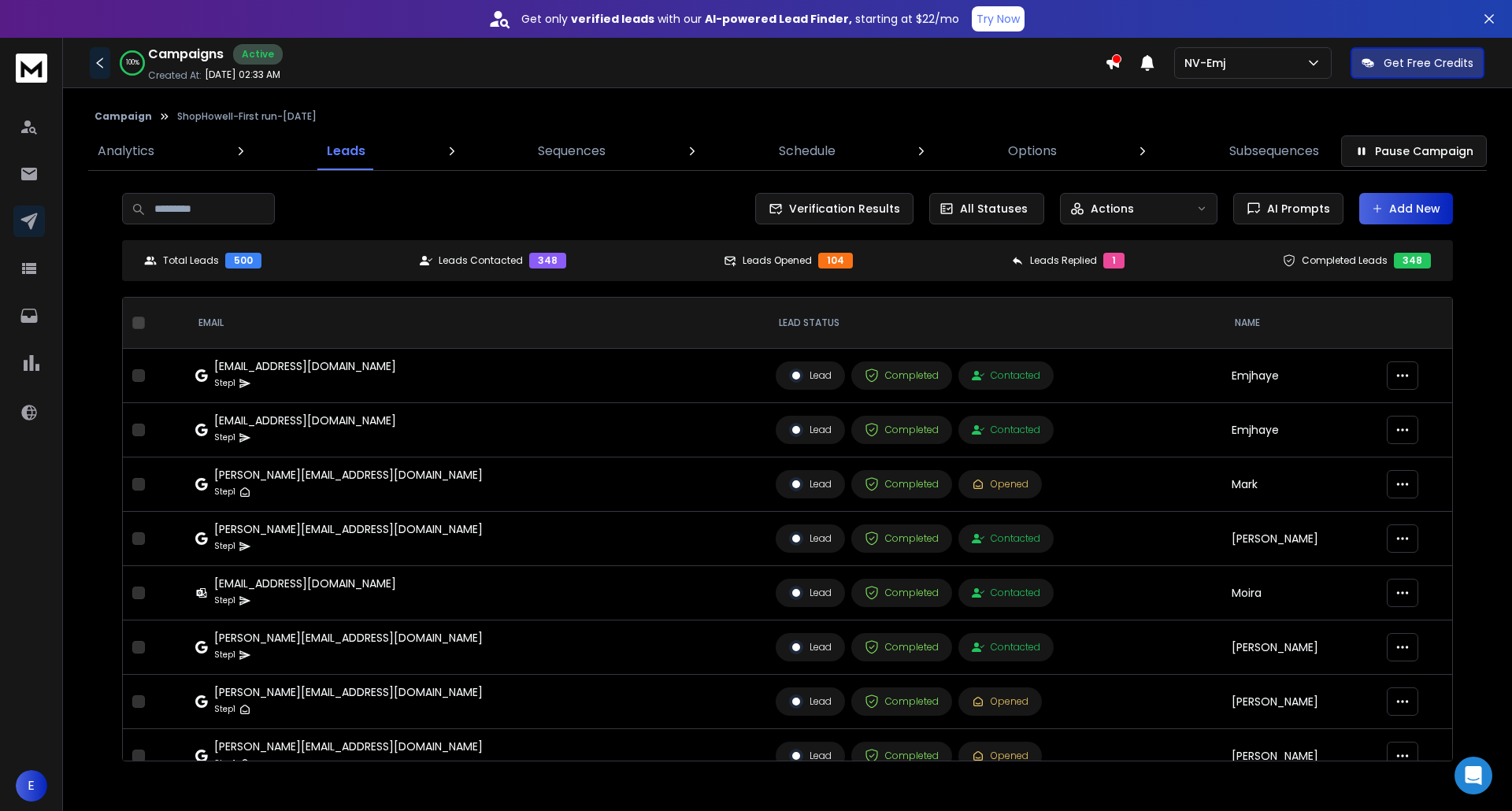
click at [105, 68] on icon at bounding box center [99, 62] width 15 height 15
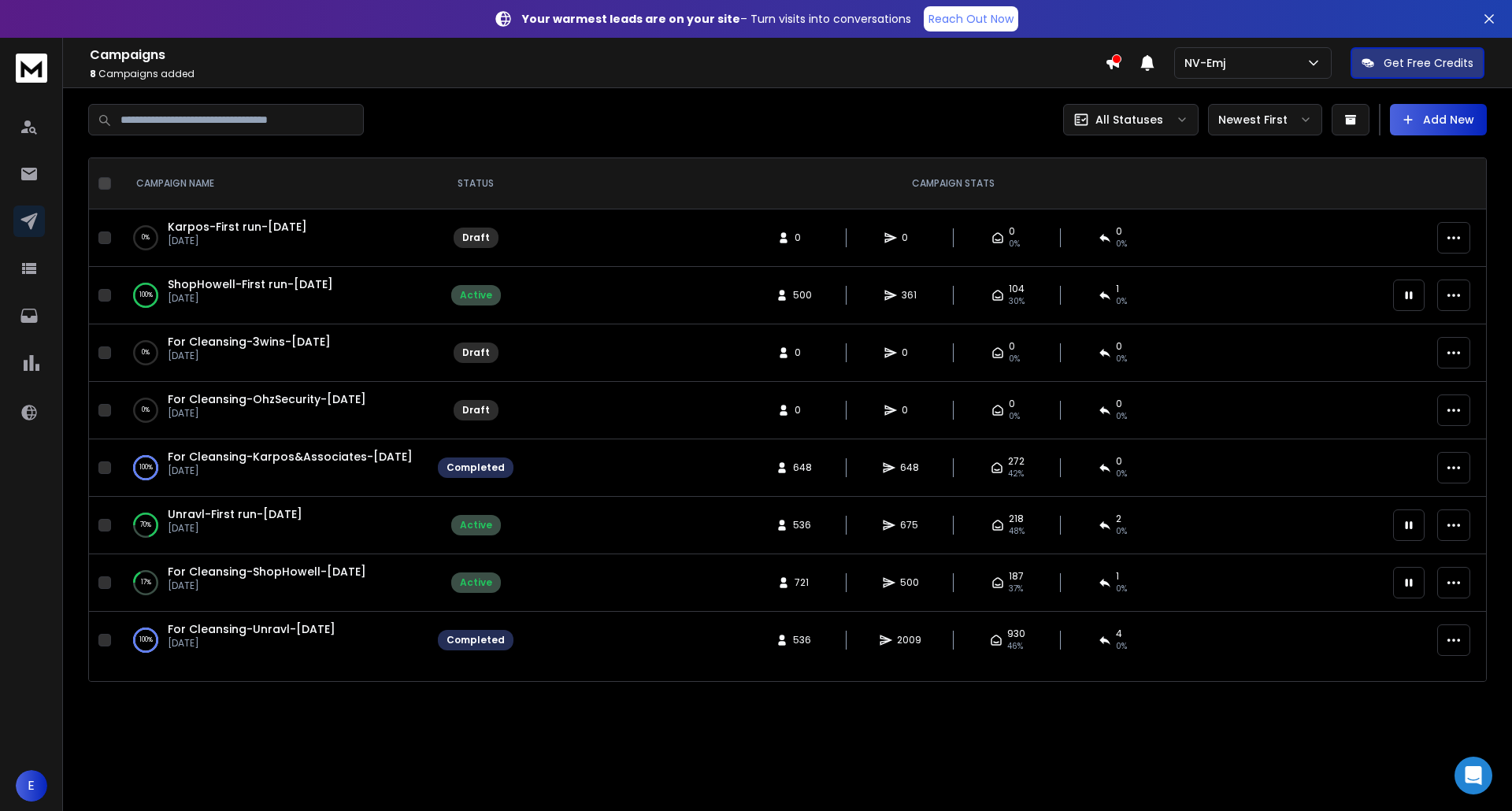
click at [342, 643] on div "100 % For Cleansing-Unravl-Aug1 16 days ago" at bounding box center [273, 640] width 279 height 38
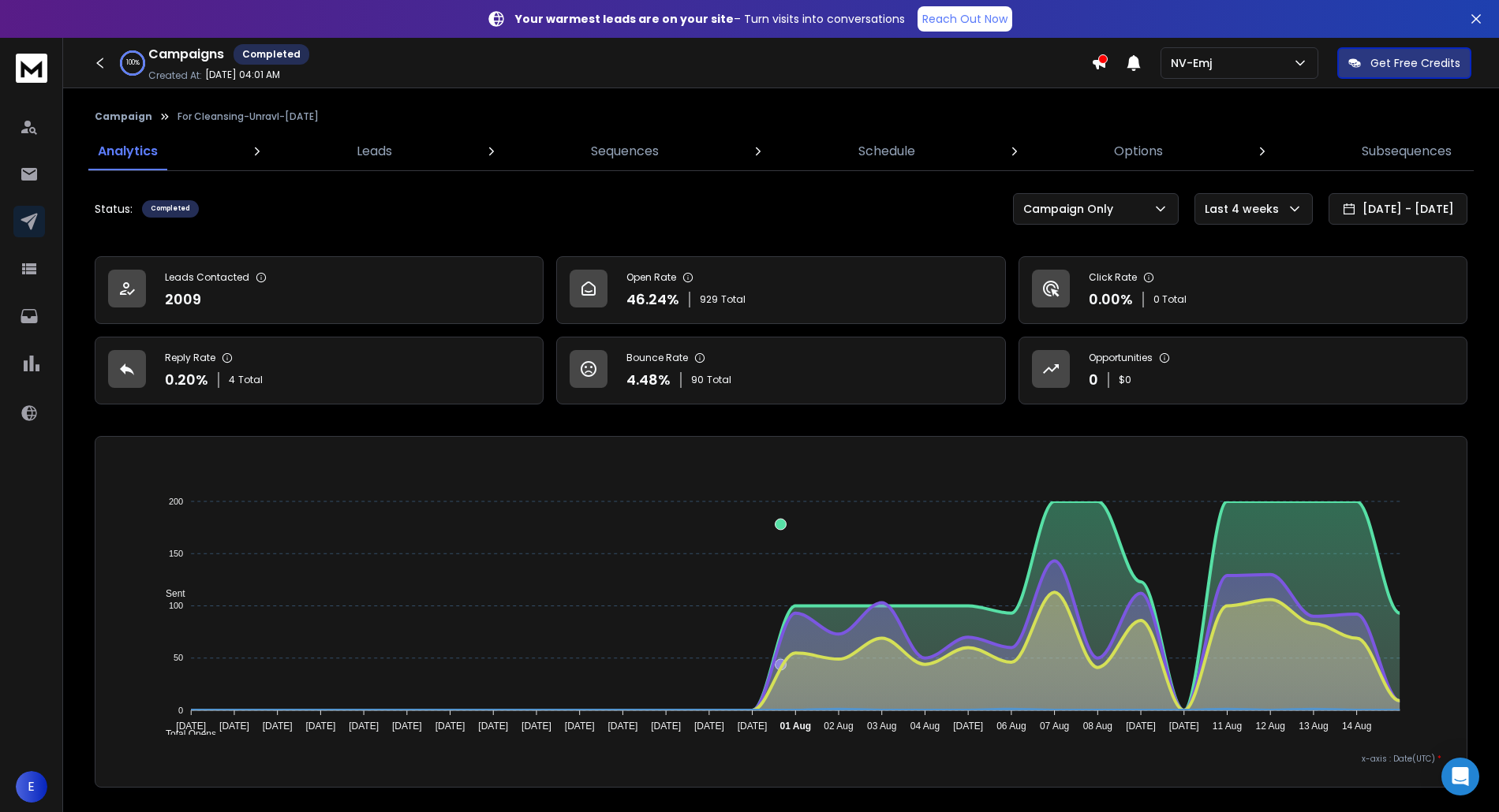
drag, startPoint x: 105, startPoint y: 64, endPoint x: 114, endPoint y: 86, distance: 23.8
click at [105, 64] on icon at bounding box center [99, 62] width 15 height 15
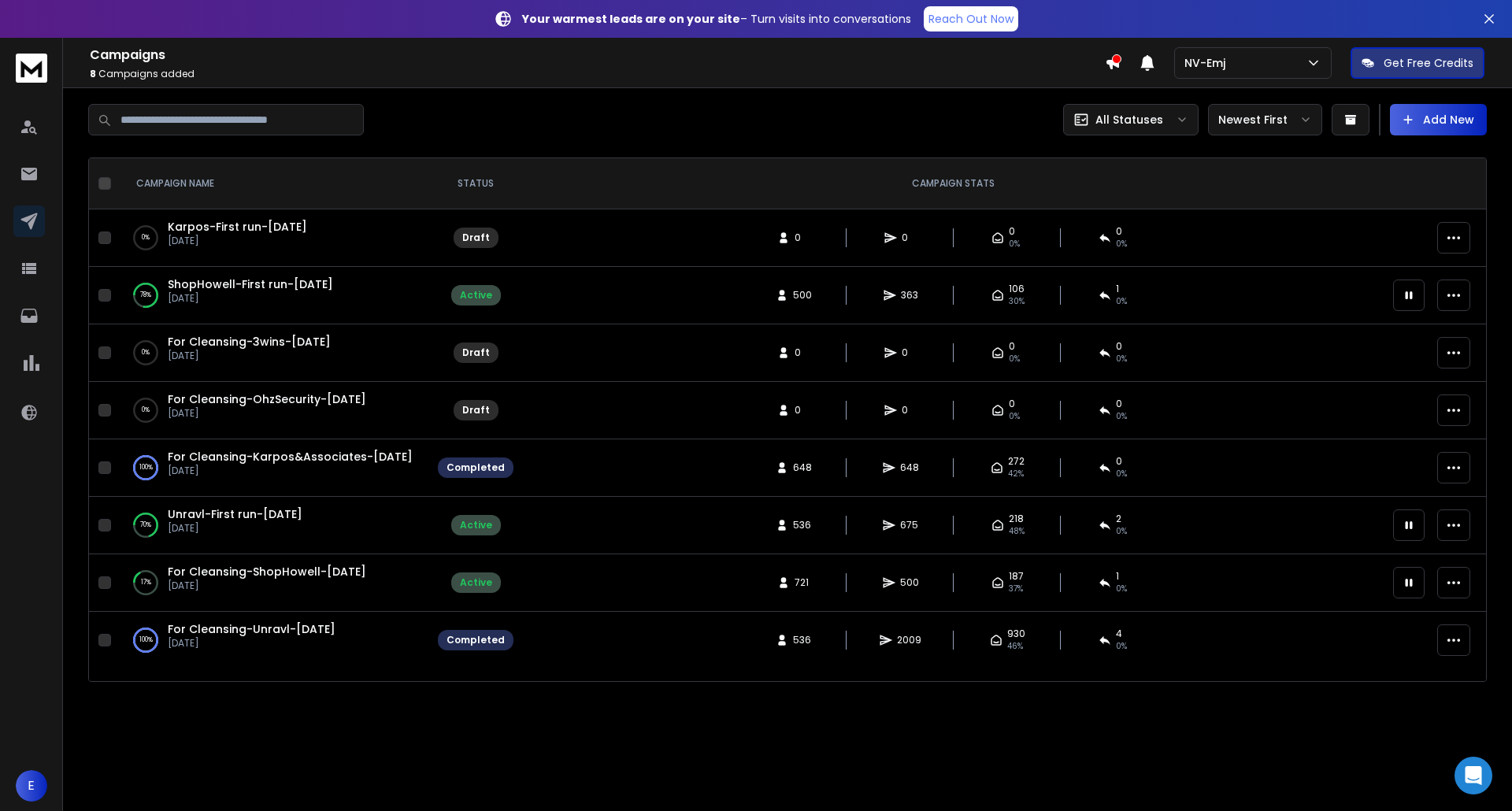
click at [327, 644] on div "100 % For Cleansing-Unravl-Aug1 16 days ago" at bounding box center [273, 640] width 279 height 38
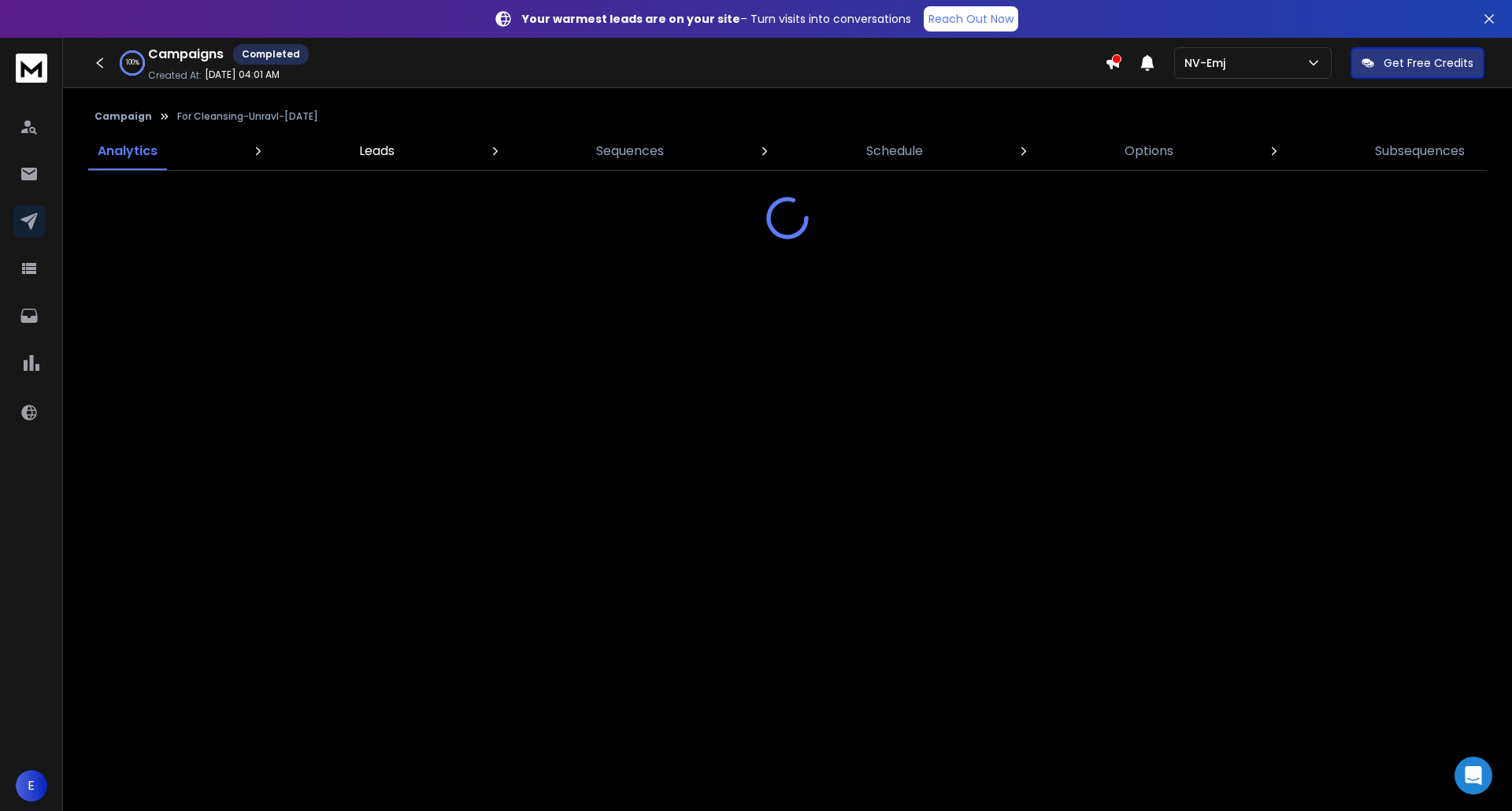
click at [369, 158] on p "Leads" at bounding box center [377, 151] width 35 height 18
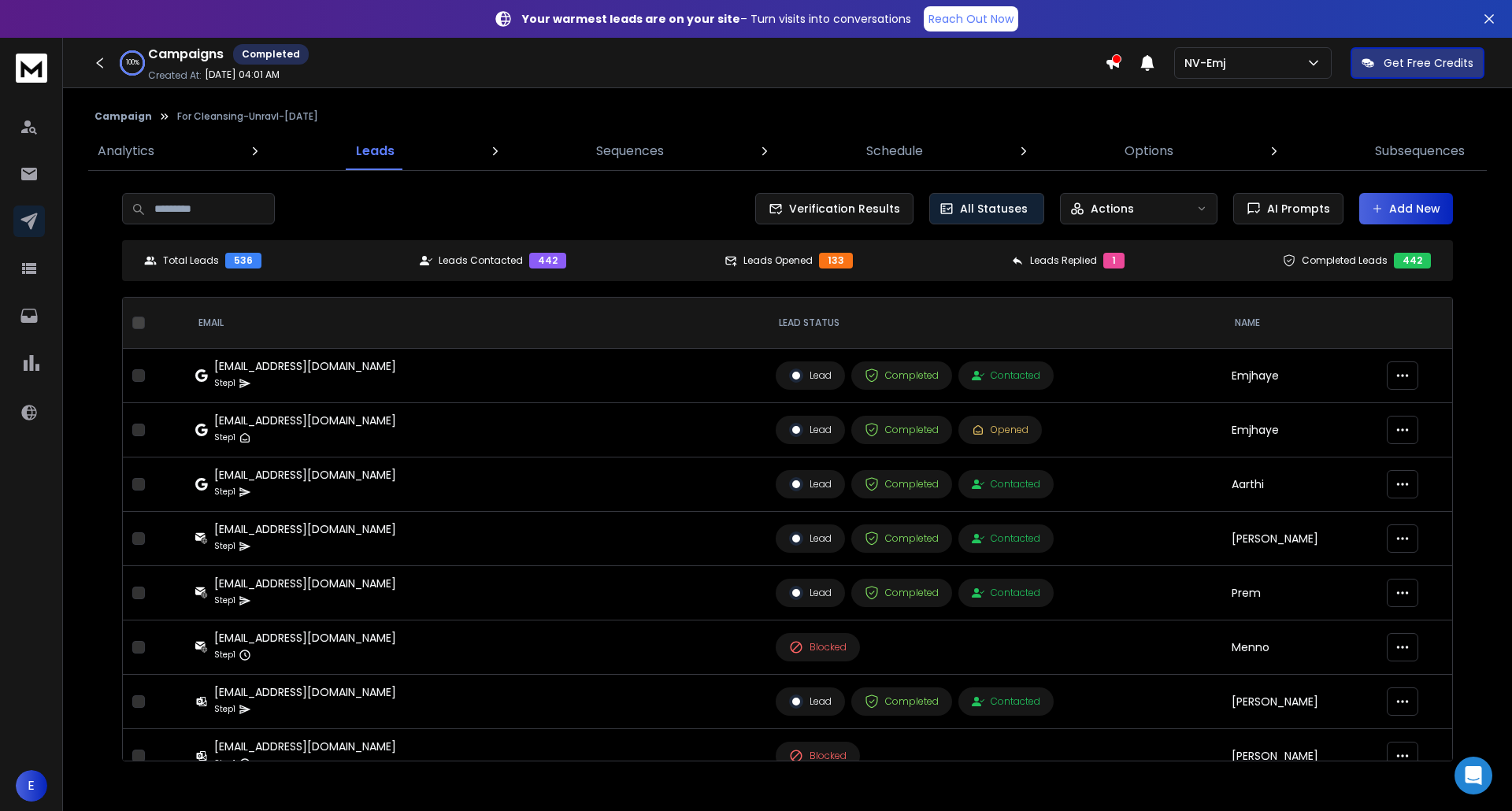
click at [1006, 208] on p "All Statuses" at bounding box center [994, 208] width 68 height 16
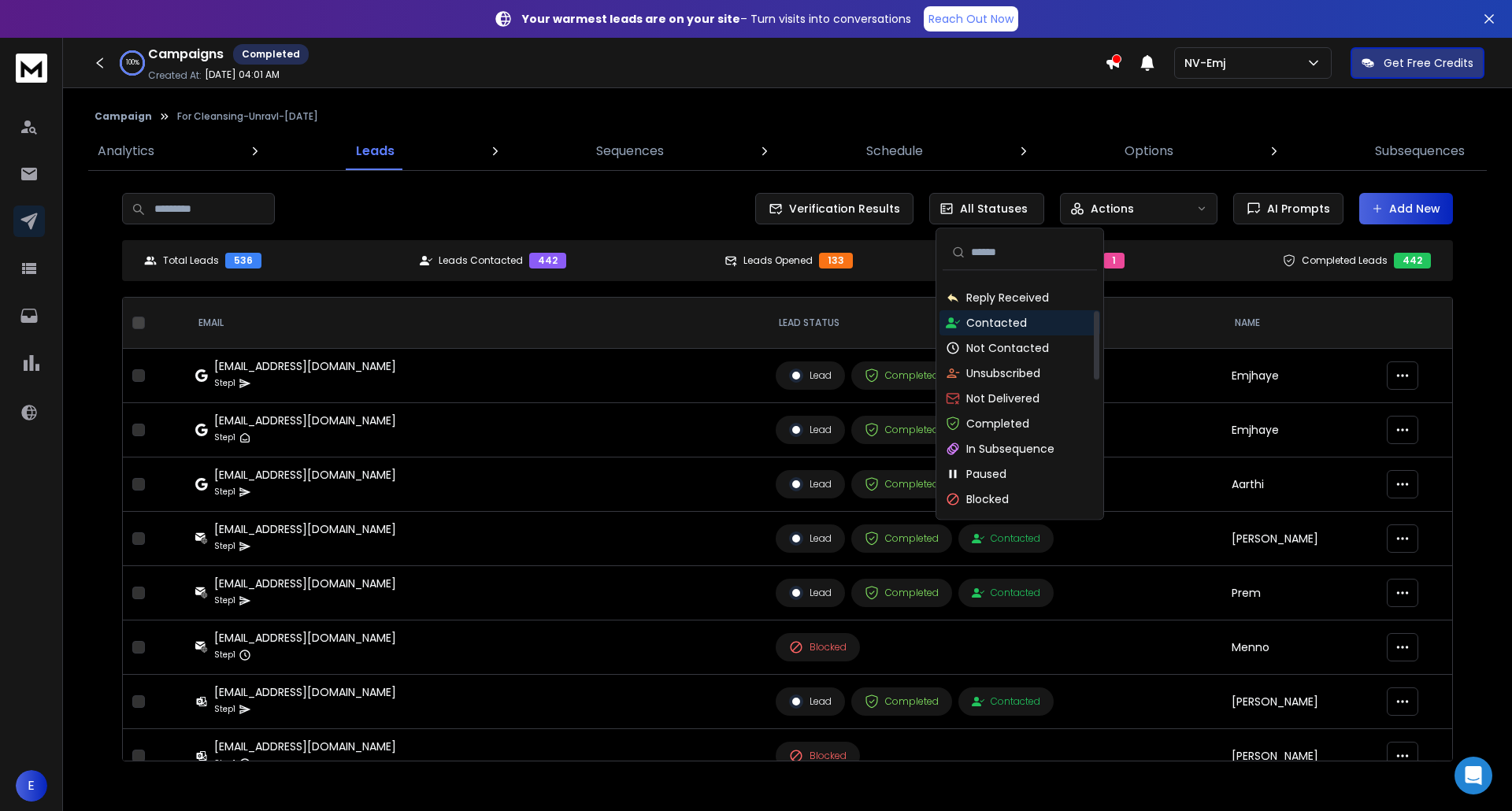
scroll to position [105, 0]
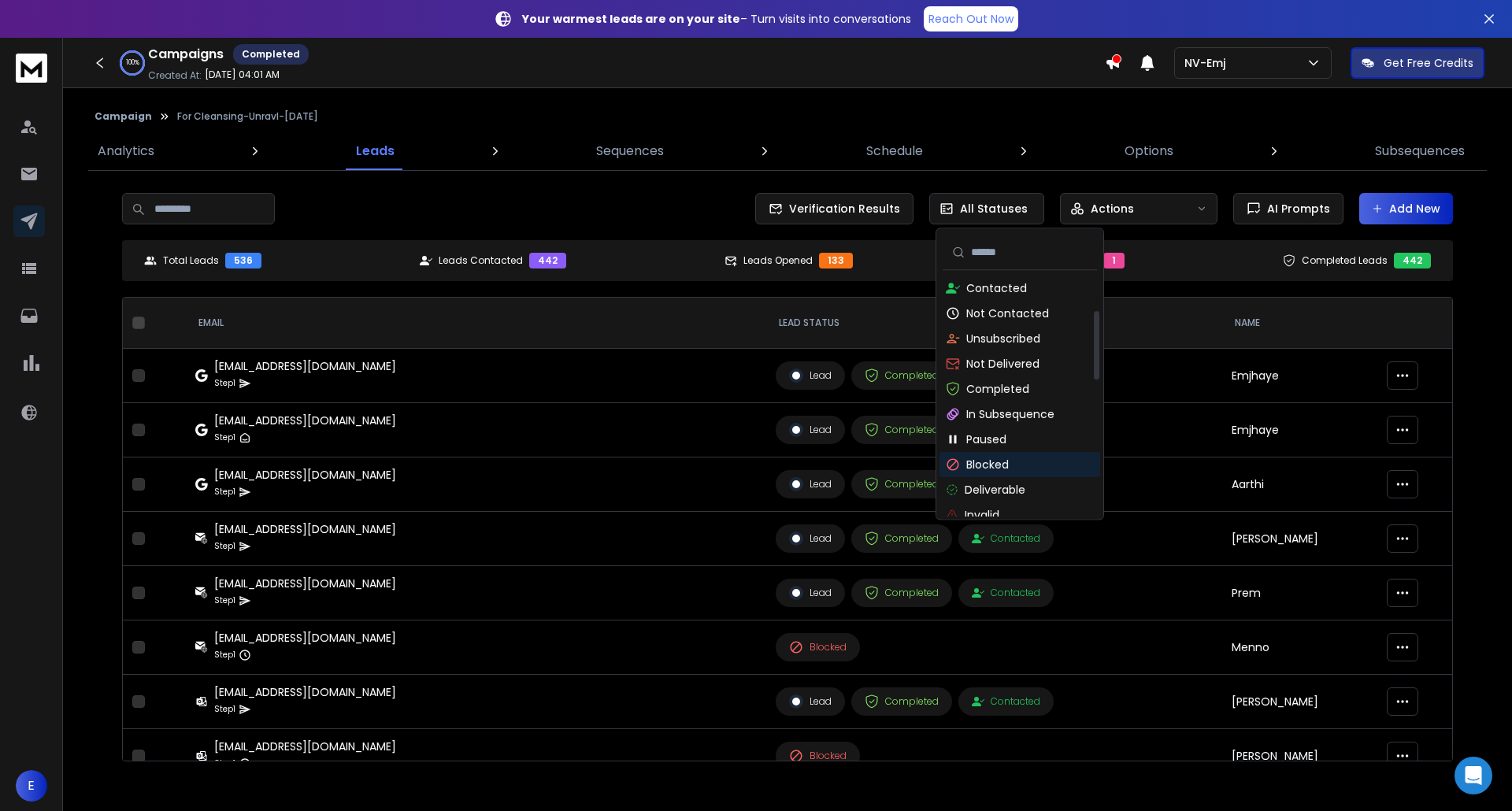
click at [1006, 460] on p "Blocked" at bounding box center [987, 464] width 43 height 16
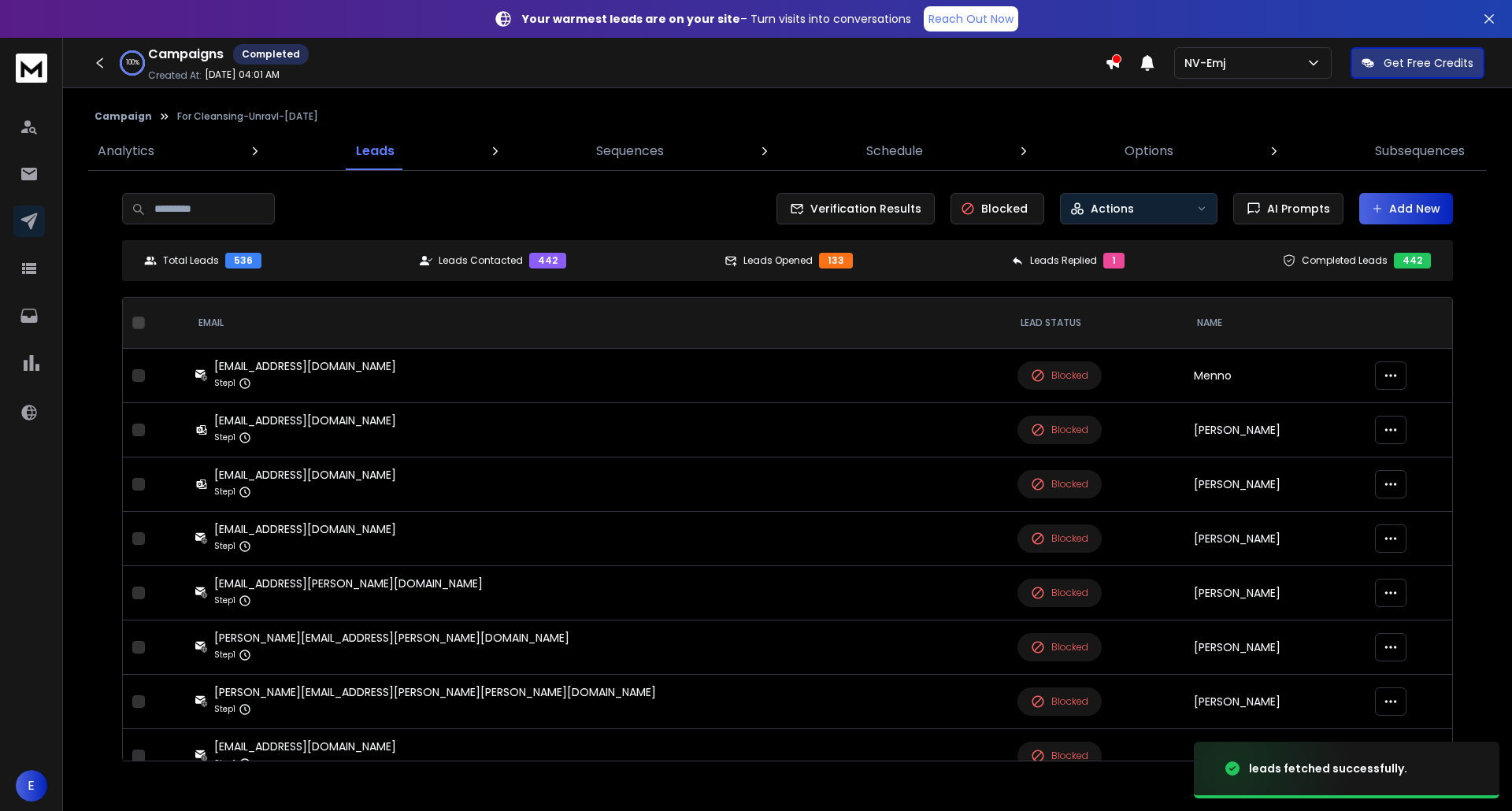
click at [1134, 206] on p "Actions" at bounding box center [1112, 208] width 43 height 16
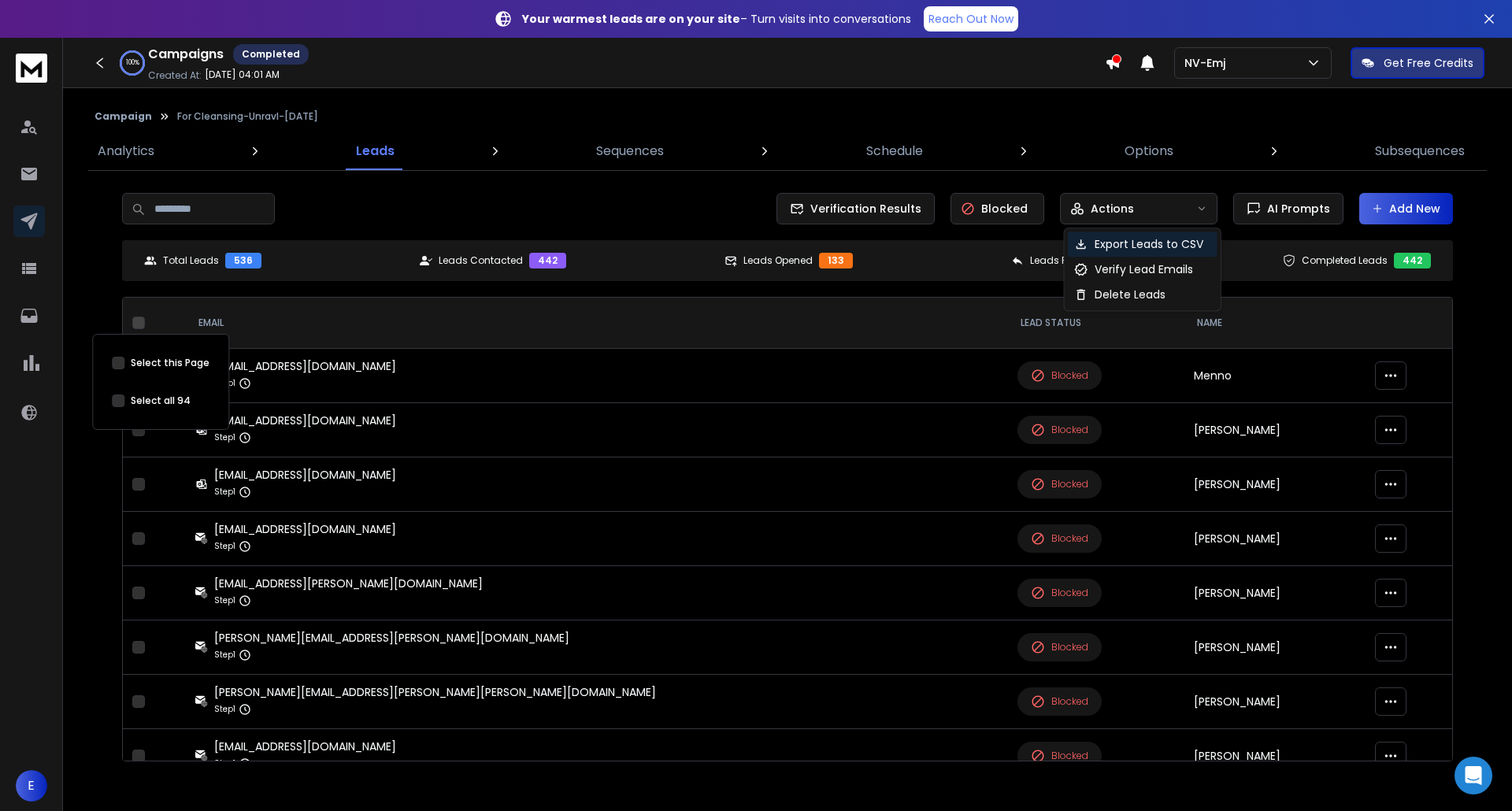
click at [117, 404] on button "Select this Page" at bounding box center [118, 400] width 13 height 13
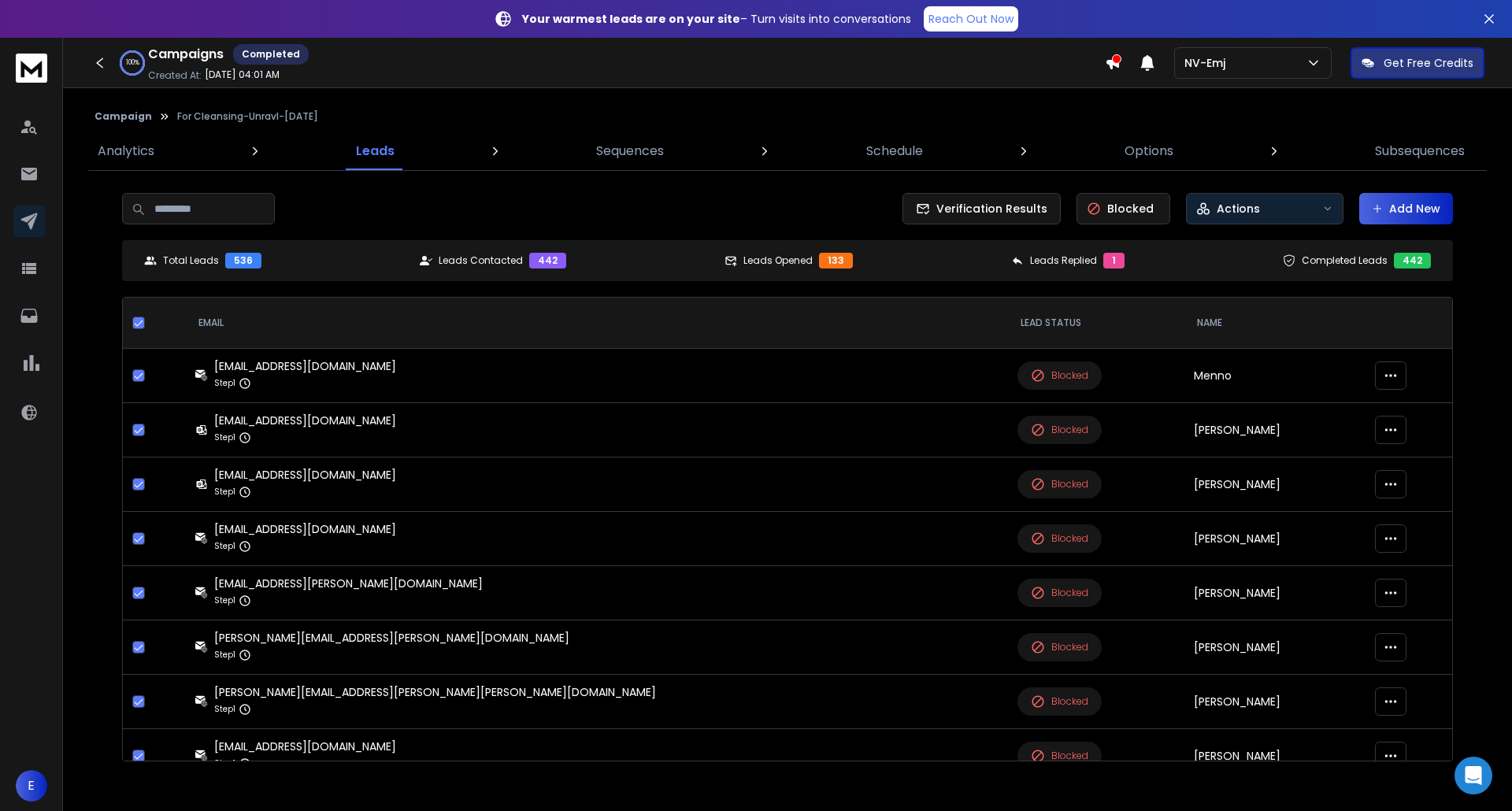
click at [1241, 206] on p "Actions" at bounding box center [1238, 208] width 43 height 16
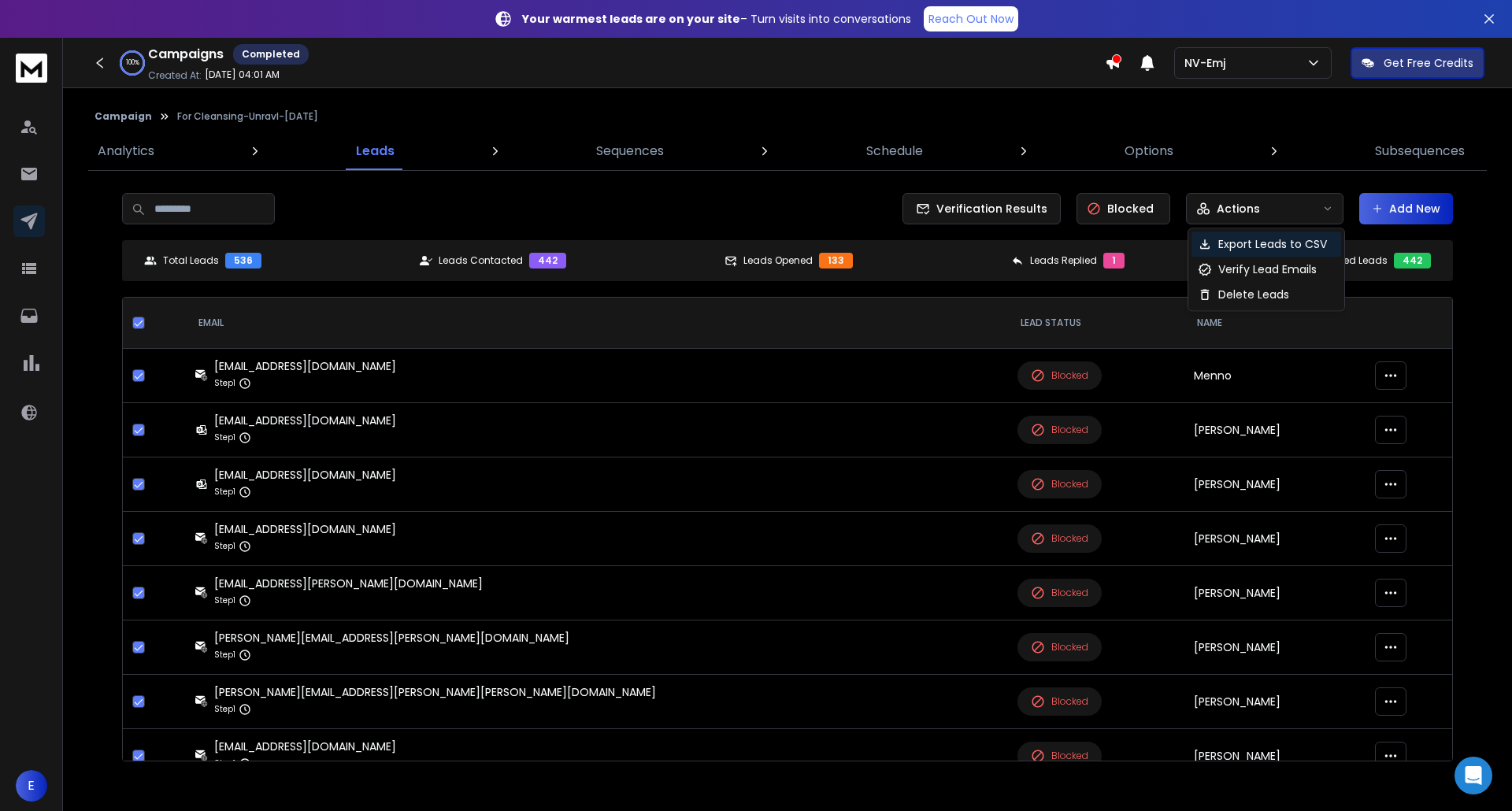
click at [1264, 238] on p "Export Leads to CSV" at bounding box center [1272, 244] width 109 height 16
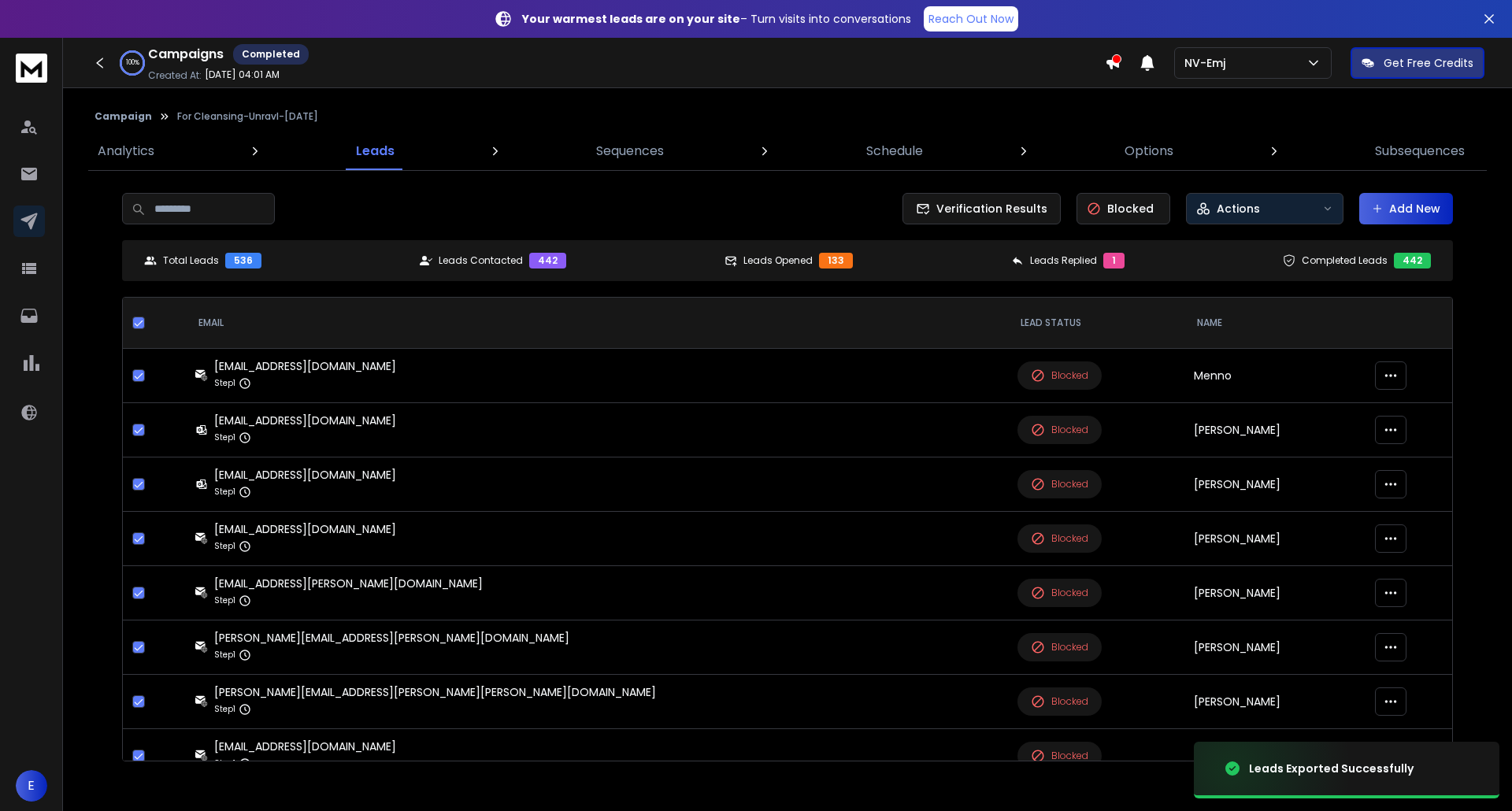
click at [1226, 197] on button "Actions" at bounding box center [1265, 208] width 158 height 31
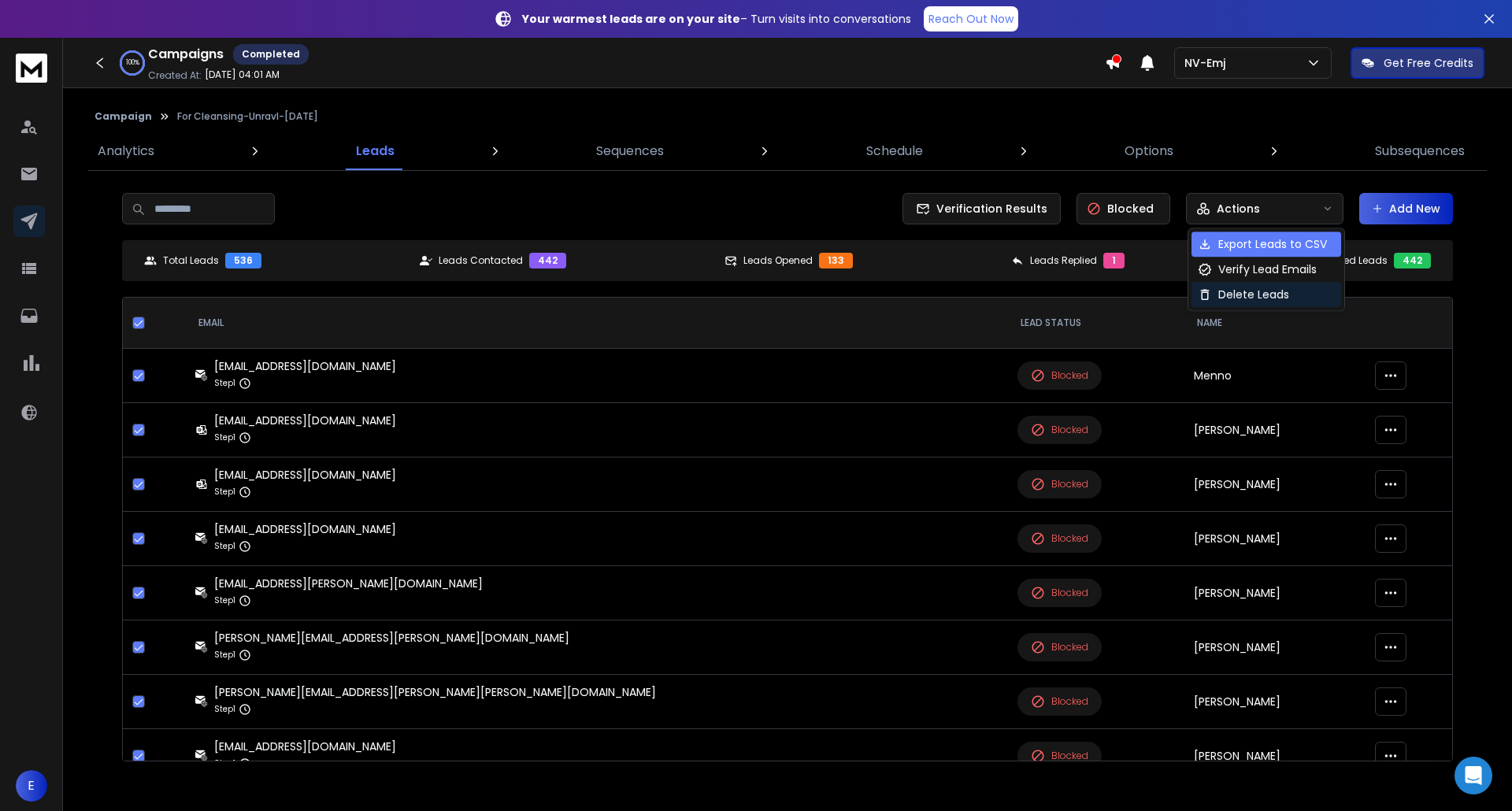
click at [1249, 293] on p "Delete Leads" at bounding box center [1253, 294] width 71 height 16
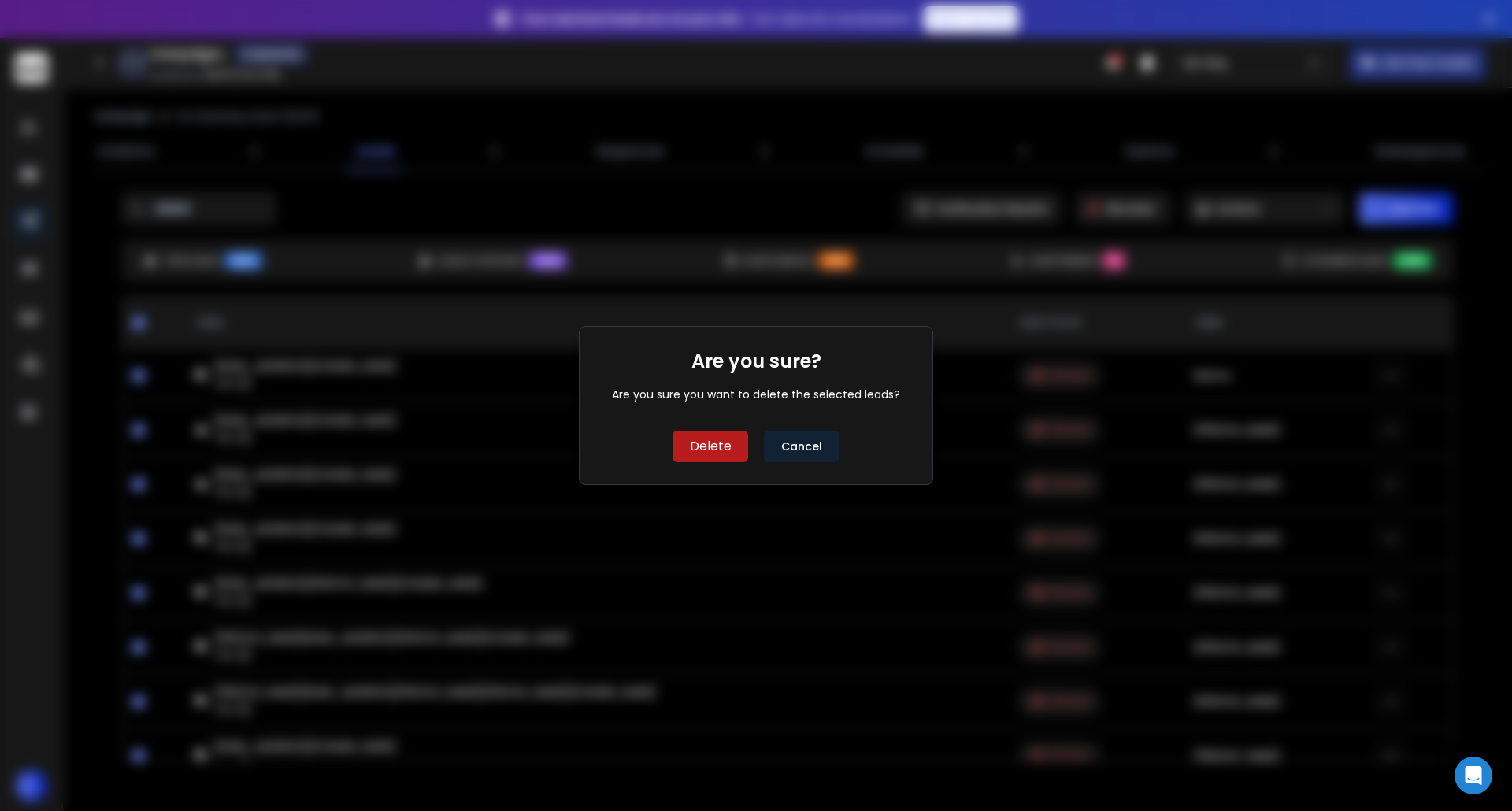
click at [712, 438] on button "Delete" at bounding box center [711, 446] width 76 height 31
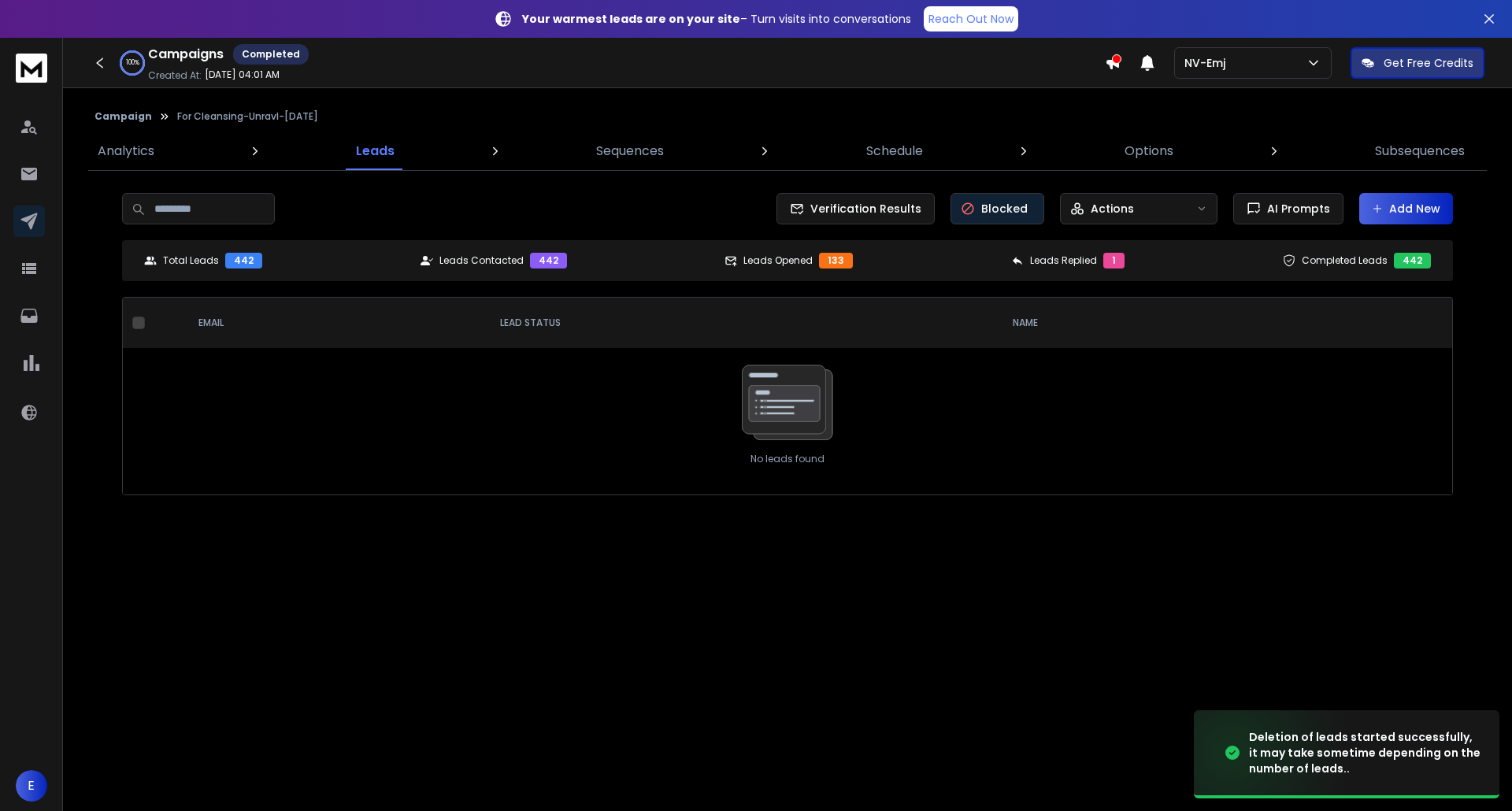
click at [1012, 208] on p "Blocked" at bounding box center [1005, 208] width 47 height 16
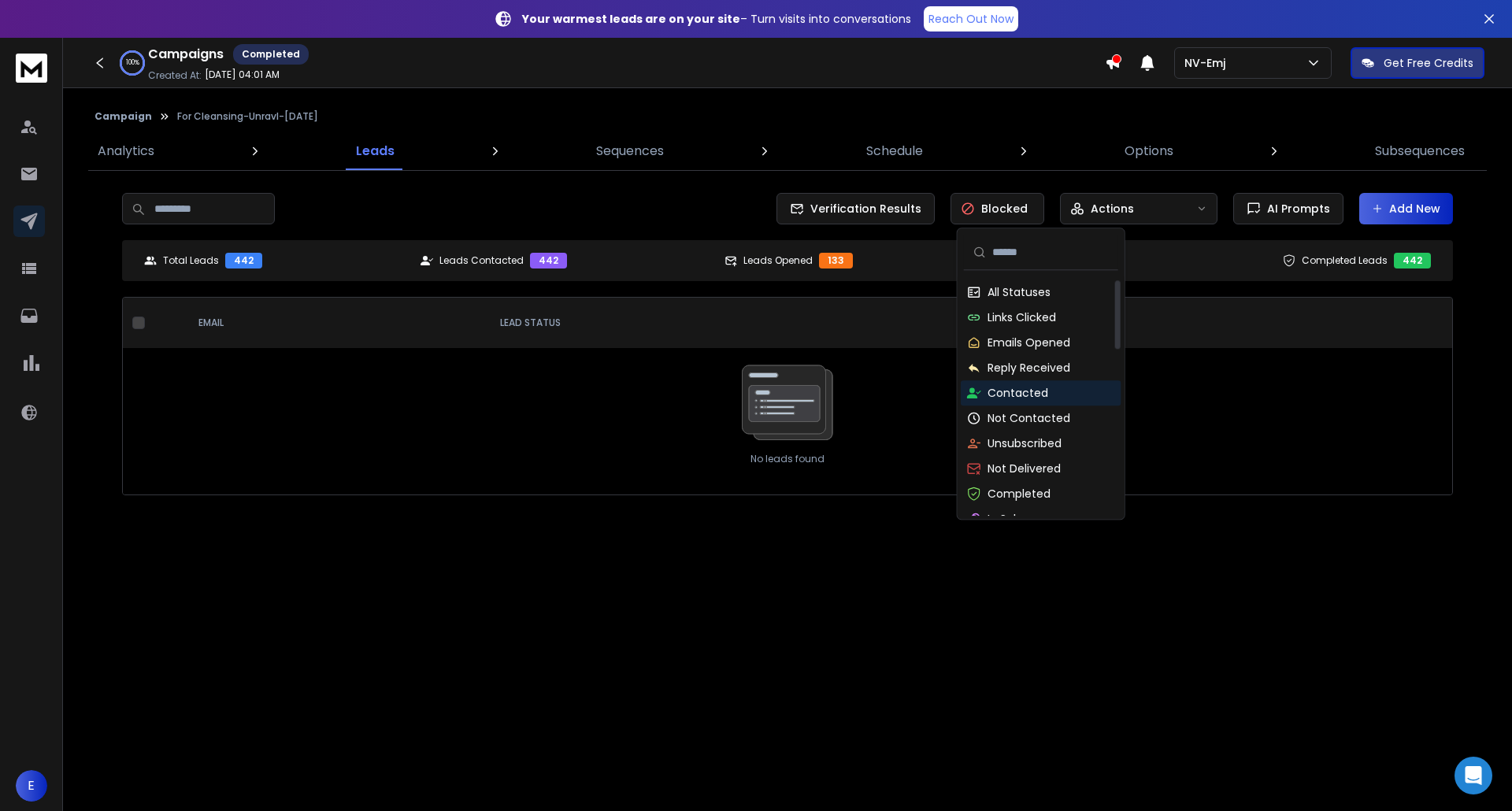
click at [1017, 387] on p "Contacted" at bounding box center [1017, 393] width 60 height 16
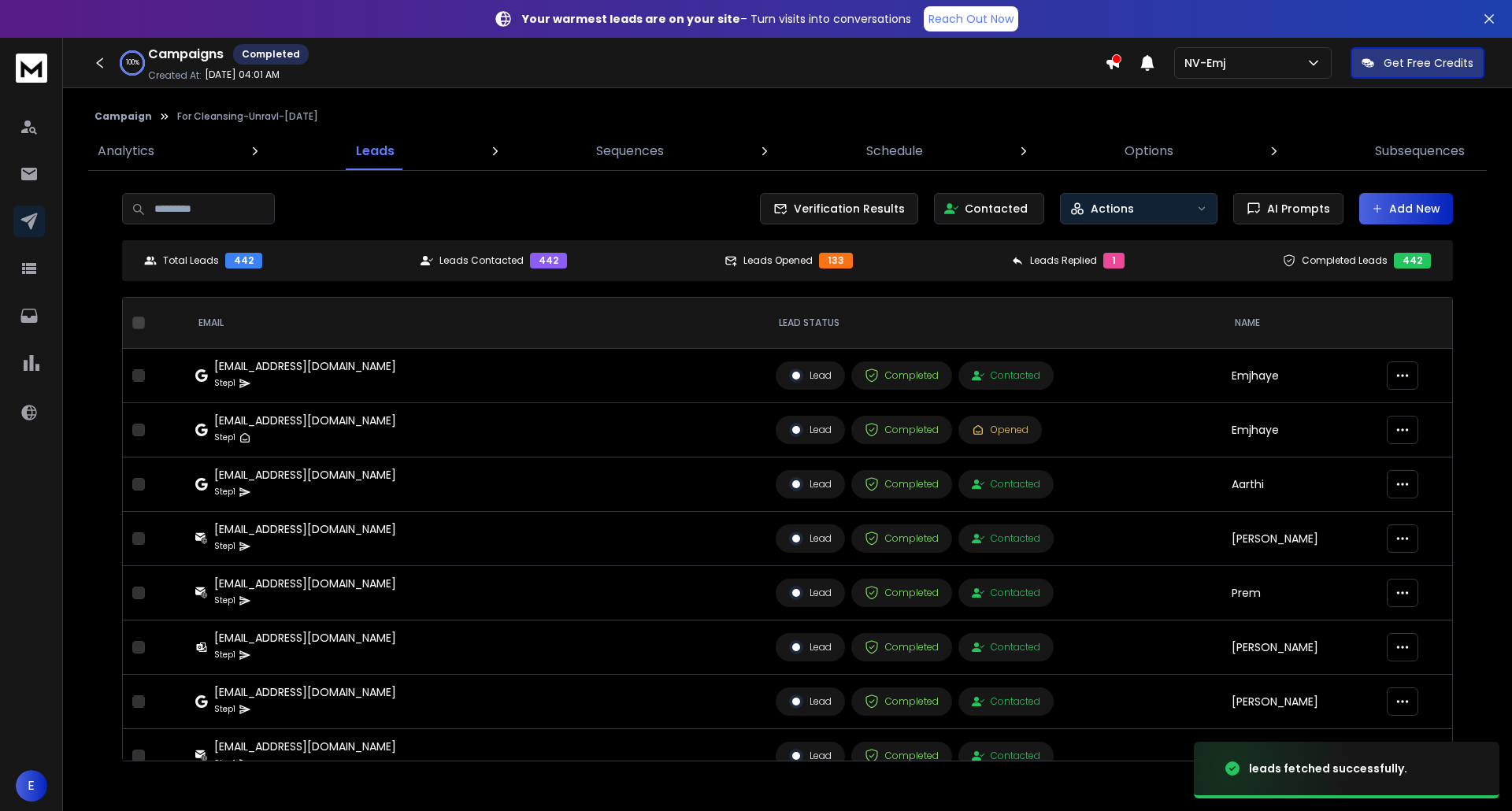
click at [1126, 208] on p "Actions" at bounding box center [1112, 208] width 43 height 16
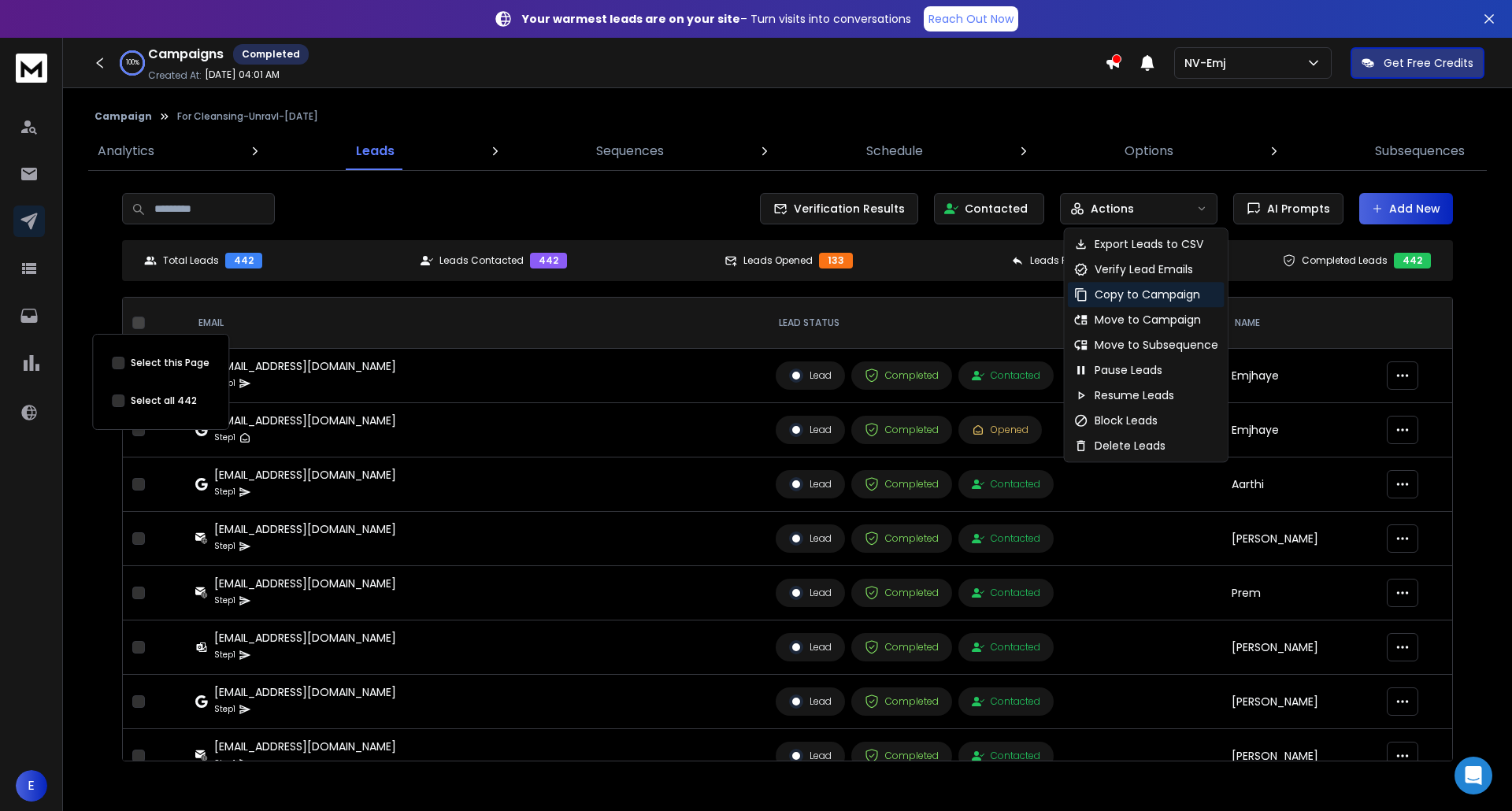
click at [122, 397] on button "Select this Page" at bounding box center [118, 400] width 13 height 13
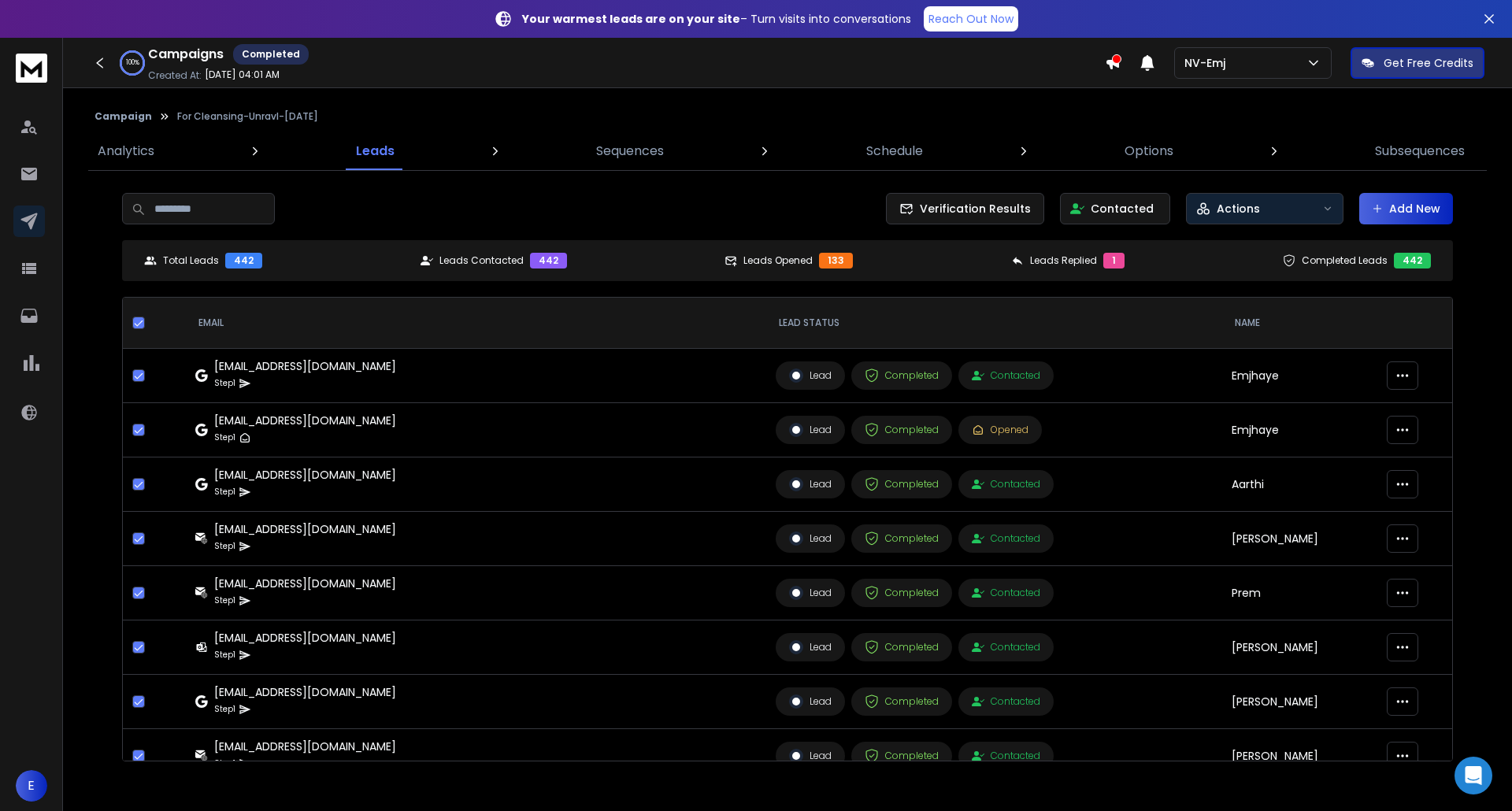
drag, startPoint x: 1252, startPoint y: 206, endPoint x: 1259, endPoint y: 220, distance: 15.7
click at [1254, 206] on p "Actions" at bounding box center [1238, 208] width 43 height 16
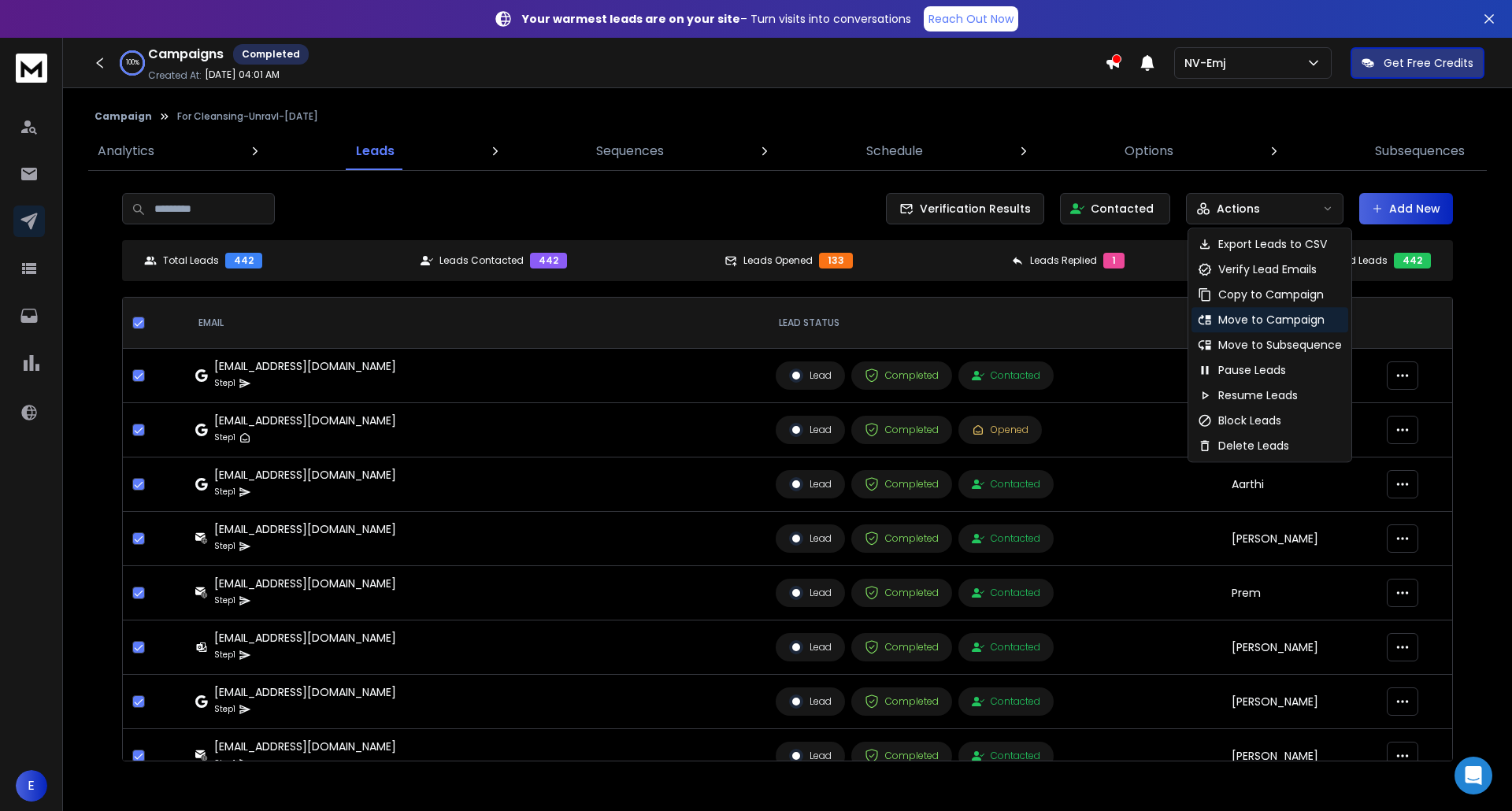
click at [1272, 315] on p "Move to Campaign" at bounding box center [1271, 319] width 106 height 16
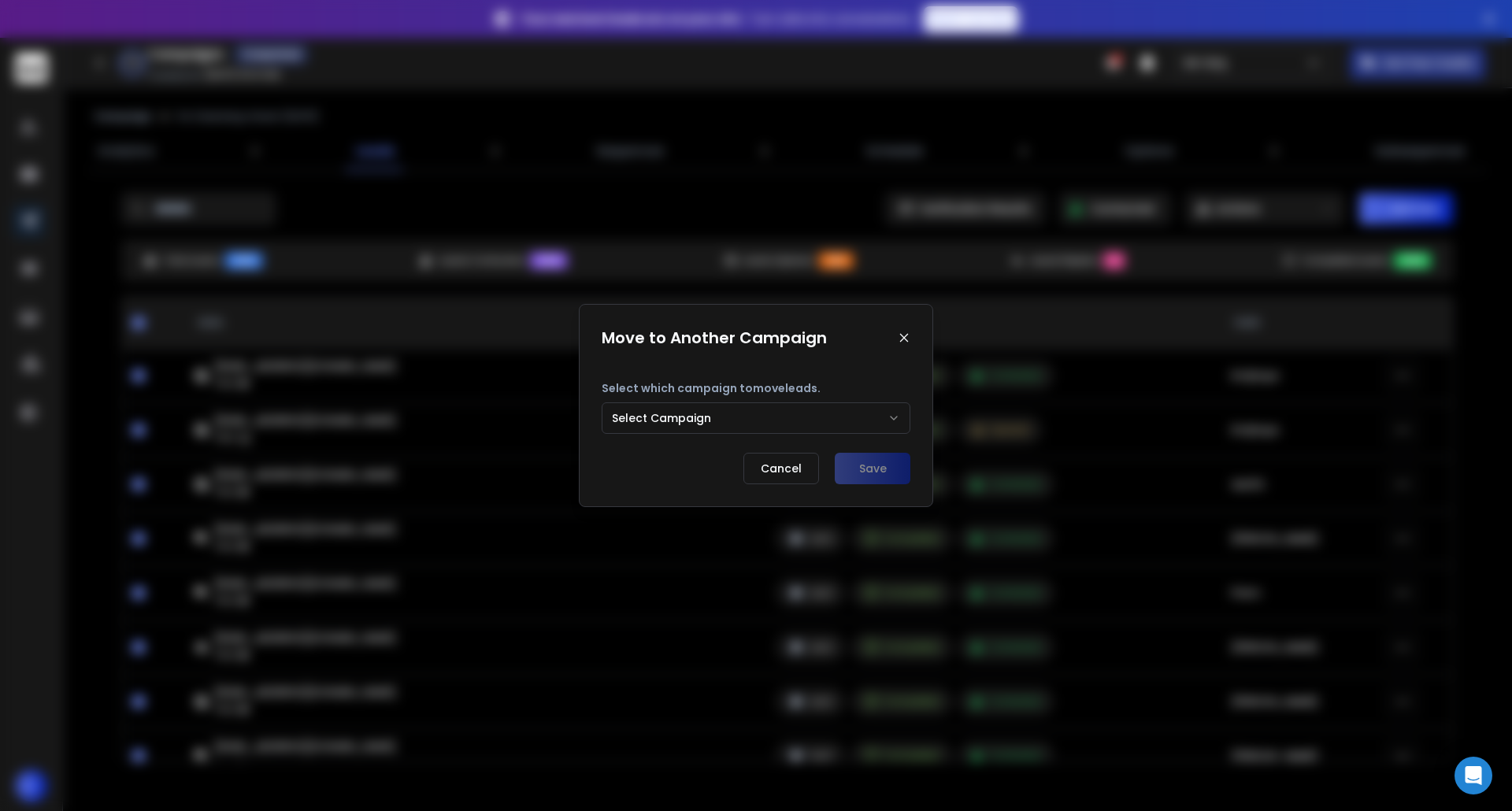
click at [829, 420] on button "Select Campaign" at bounding box center [756, 418] width 309 height 31
click at [884, 473] on button "Save" at bounding box center [872, 468] width 76 height 31
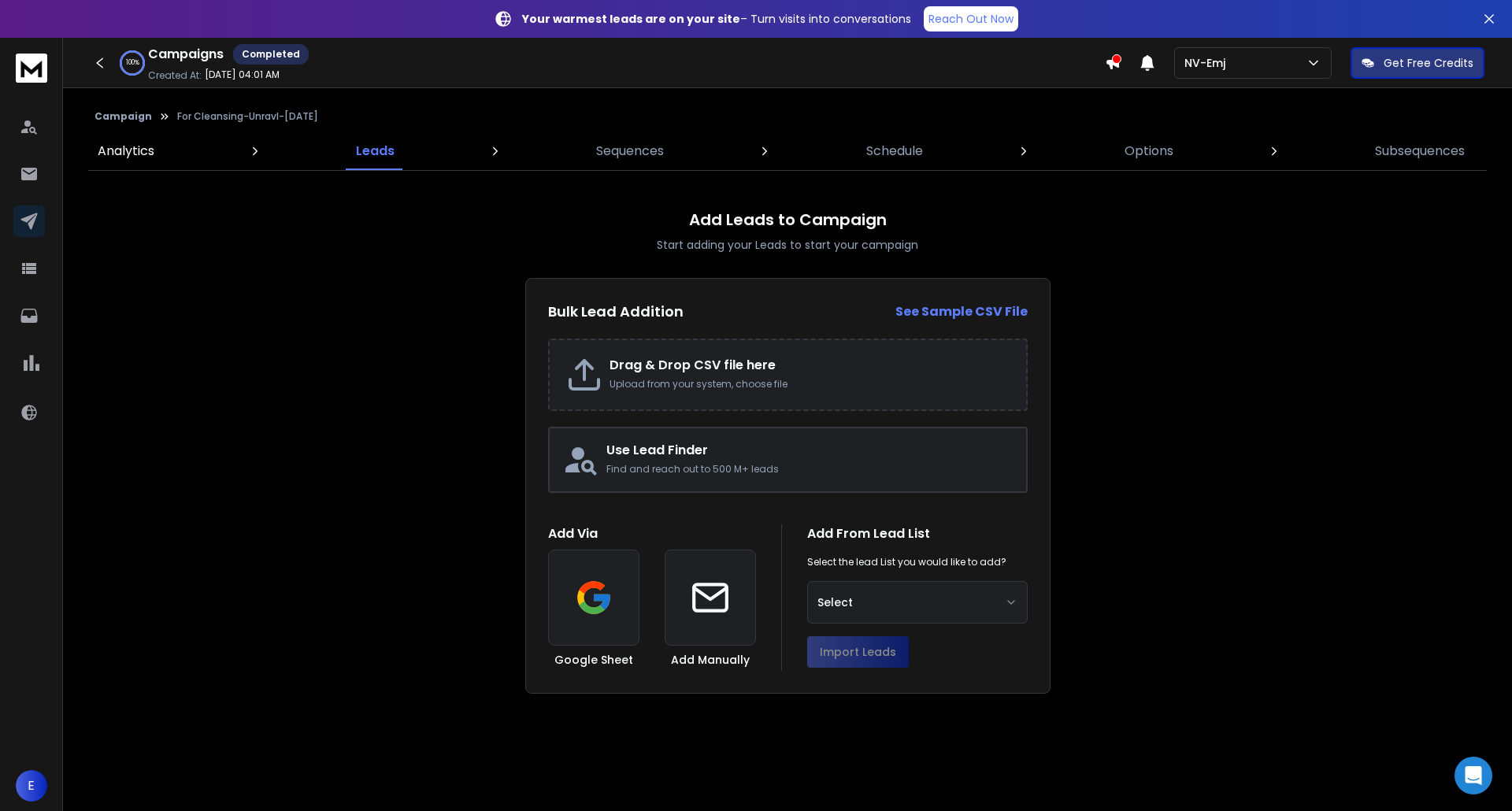
click at [139, 142] on p "Analytics" at bounding box center [126, 151] width 56 height 18
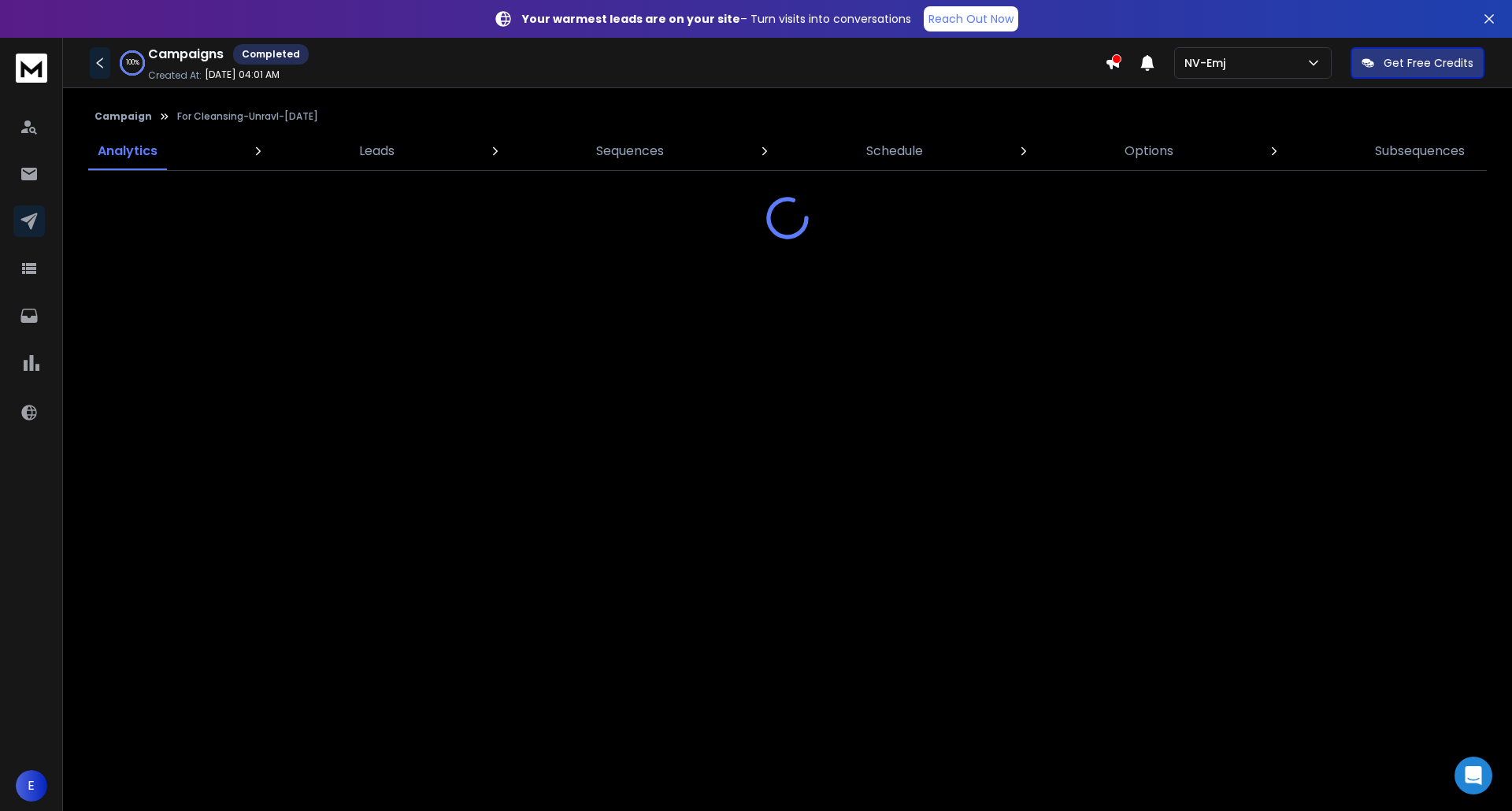
click at [98, 60] on icon at bounding box center [99, 62] width 6 height 11
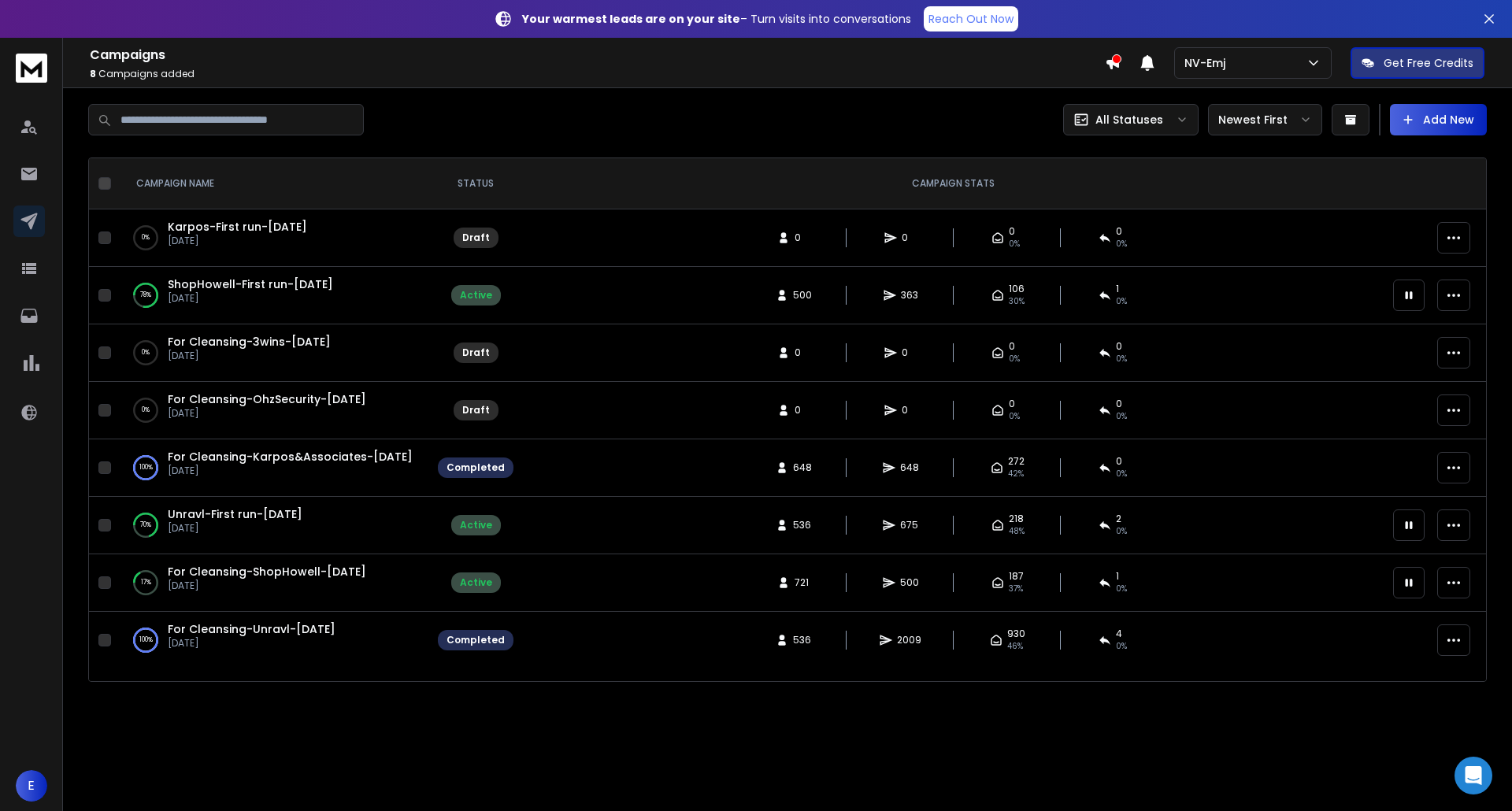
click at [1457, 645] on icon "button" at bounding box center [1454, 641] width 16 height 16
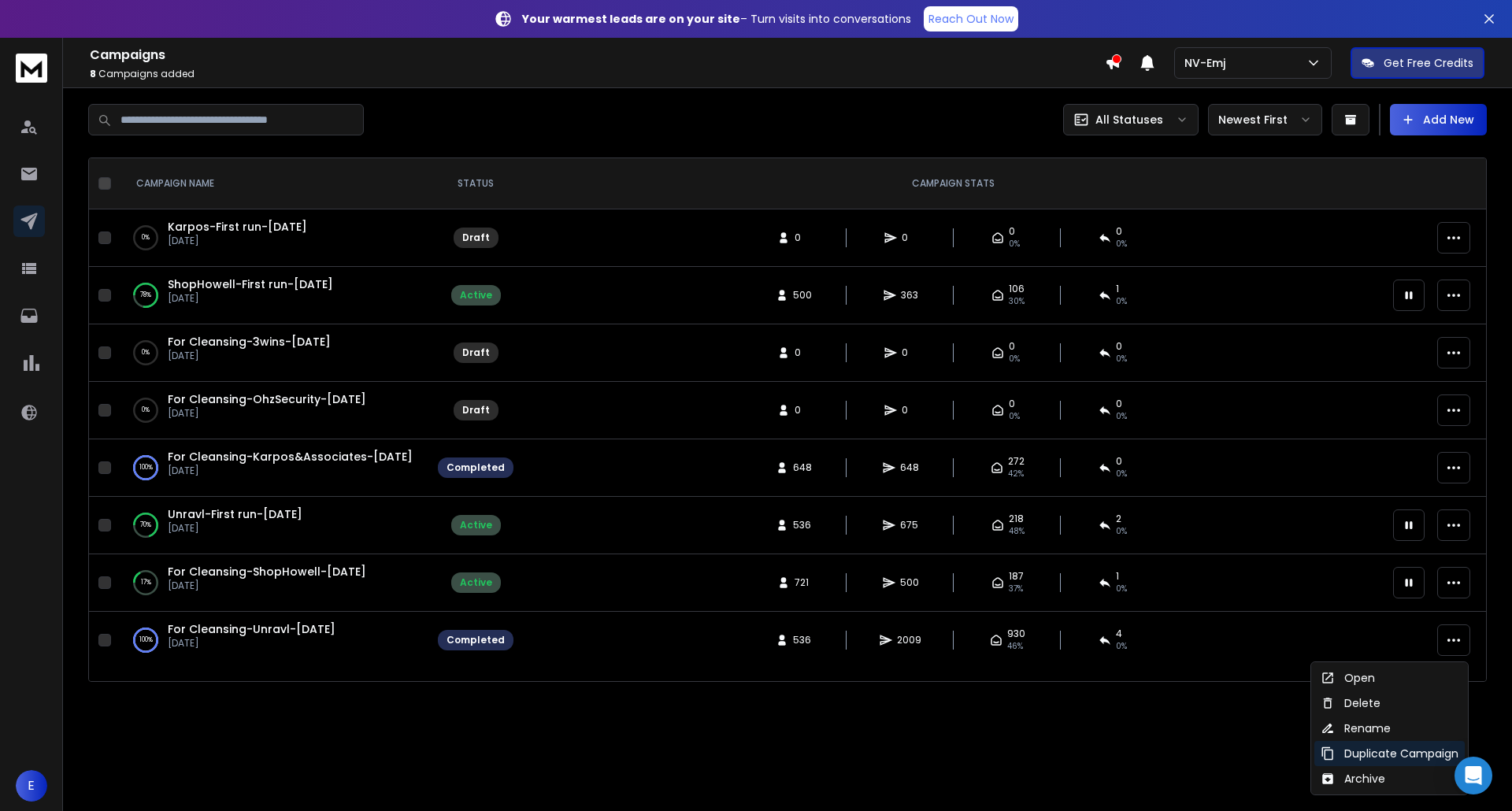
click at [1374, 748] on div "Duplicate Campaign" at bounding box center [1389, 754] width 138 height 16
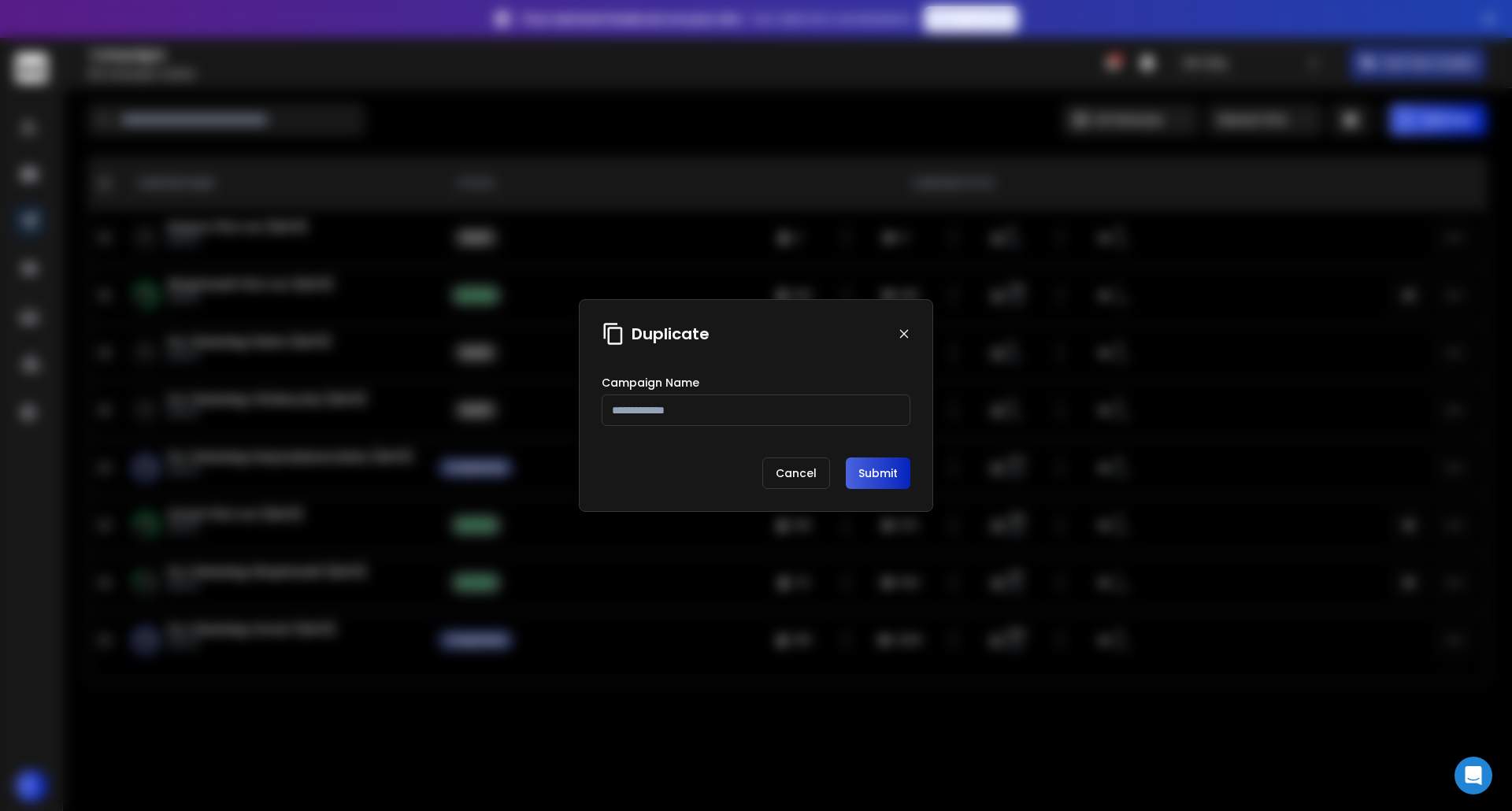
click at [767, 416] on input "text" at bounding box center [756, 410] width 309 height 31
type input "*"
click at [899, 335] on icon at bounding box center [904, 333] width 13 height 13
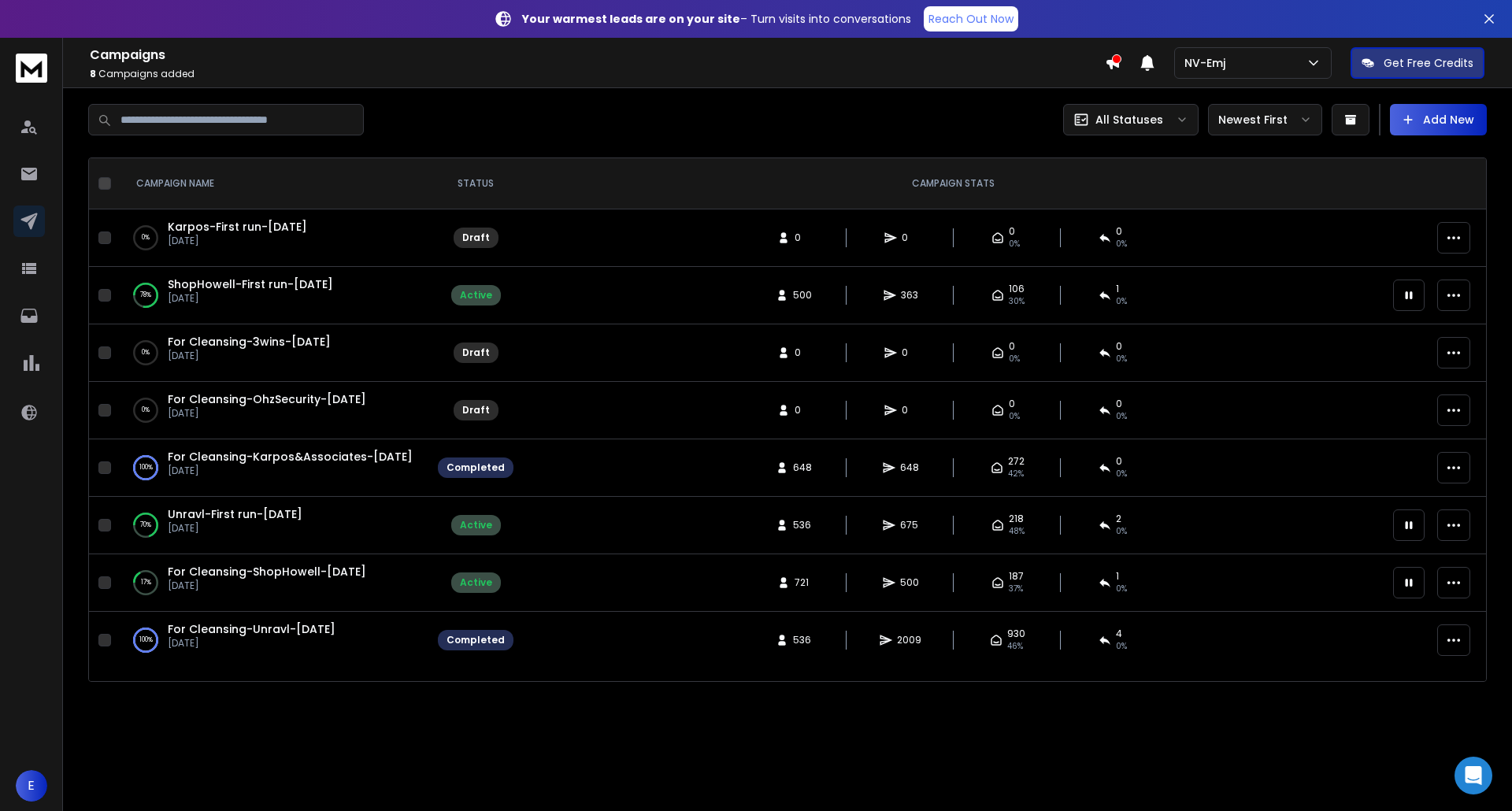
click at [297, 402] on span "For Cleansing-OhzSecurity-[DATE]" at bounding box center [267, 399] width 199 height 16
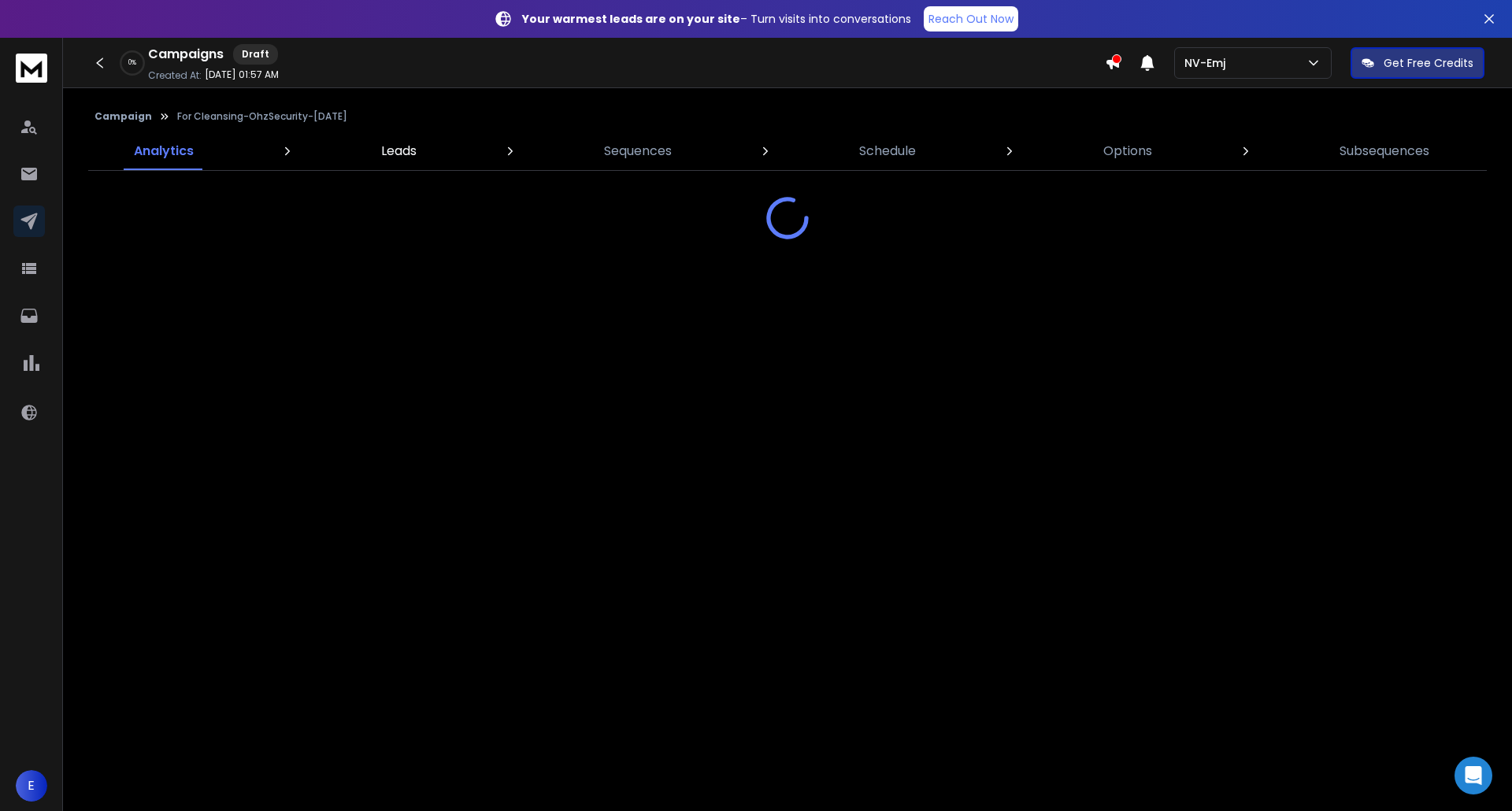
click at [365, 114] on div "Campaign For Cleansing-OhzSecurity-Aug8" at bounding box center [788, 117] width 1399 height 25
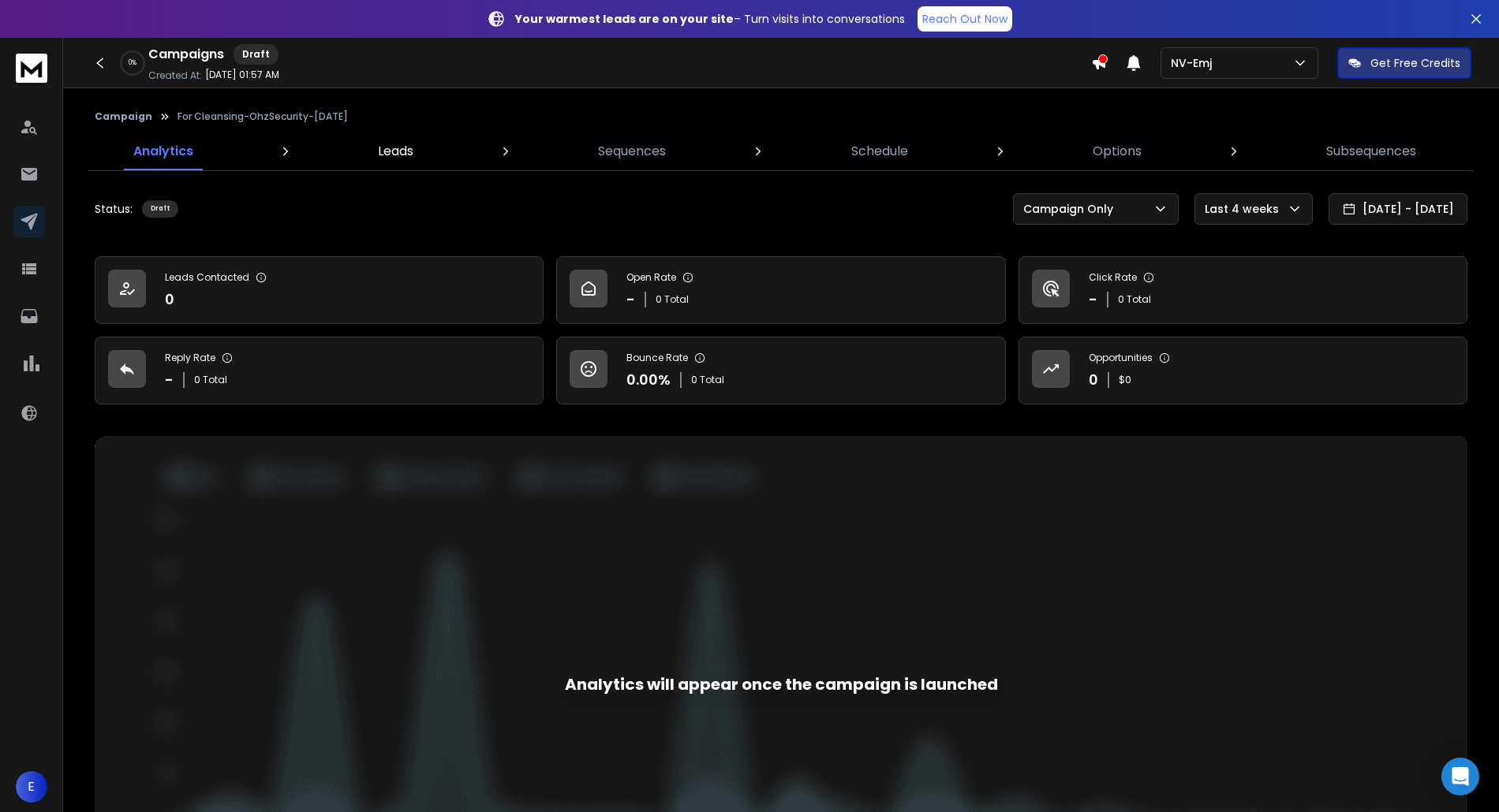
click at [401, 161] on link "Leads" at bounding box center [396, 151] width 55 height 38
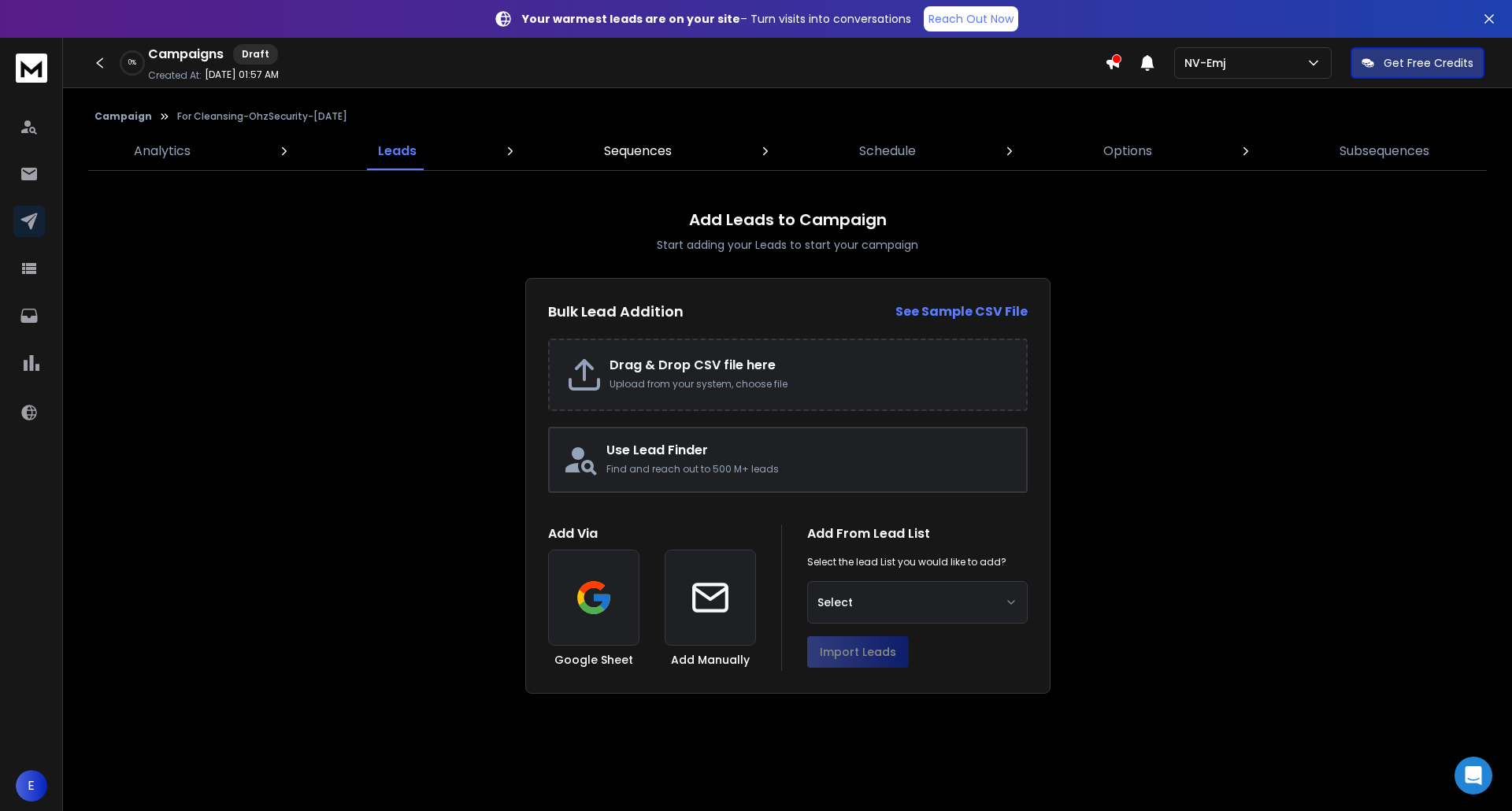
click at [641, 158] on p "Sequences" at bounding box center [638, 151] width 68 height 18
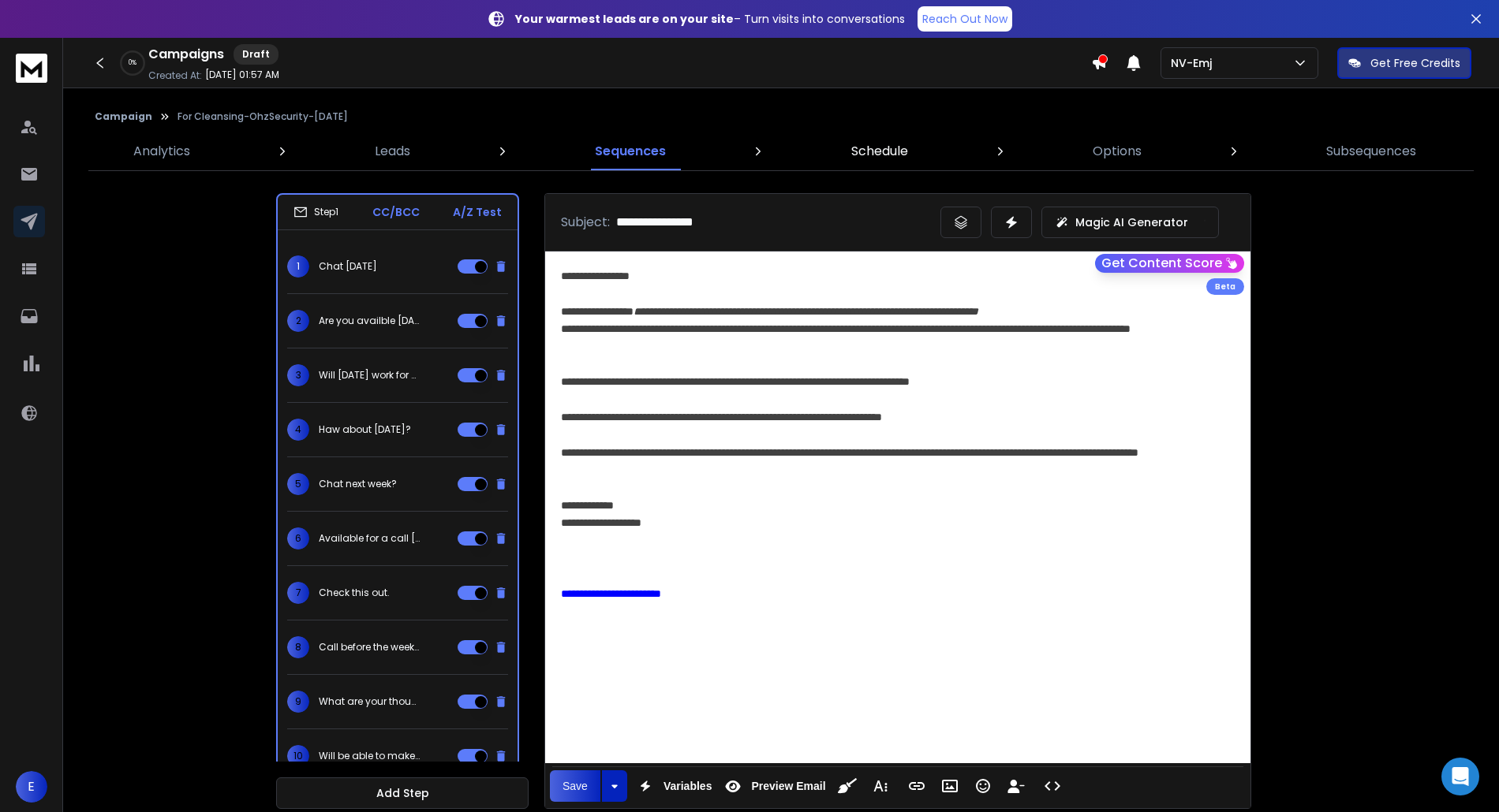
click at [842, 140] on link "Schedule" at bounding box center [880, 151] width 76 height 38
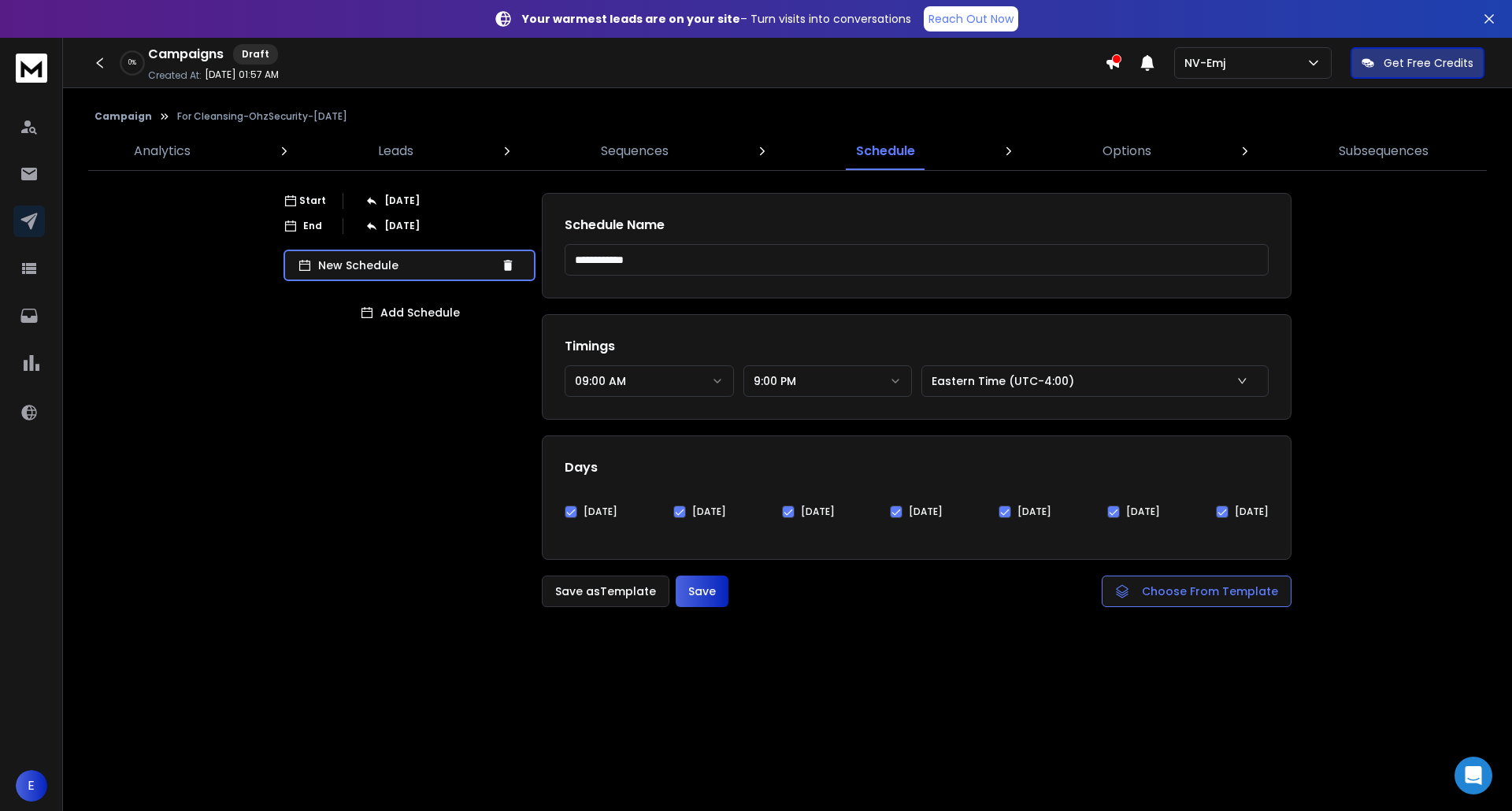
click at [420, 200] on p "Sat Aug 02 2025" at bounding box center [402, 201] width 35 height 13
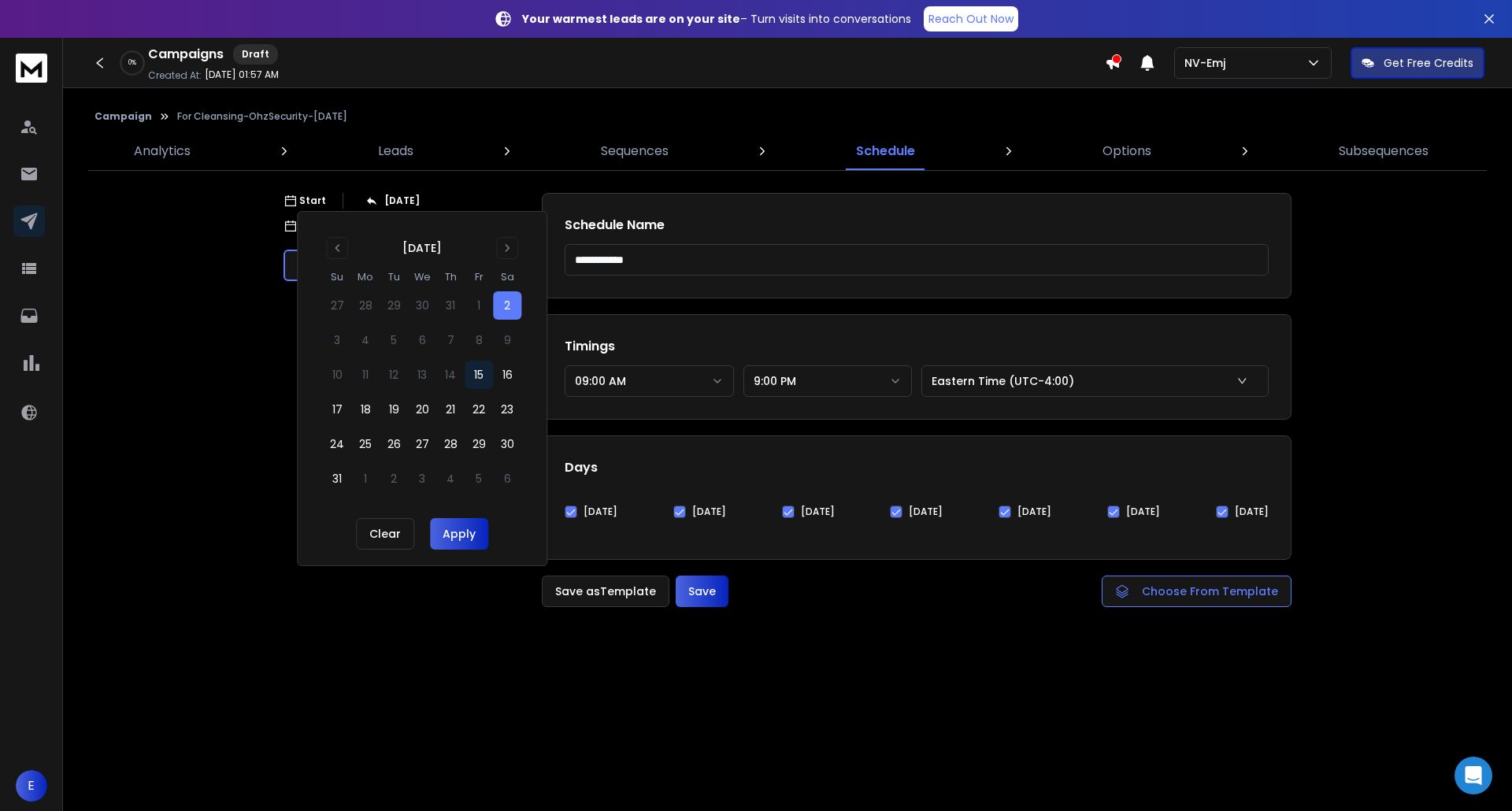
click at [480, 375] on button "15" at bounding box center [478, 374] width 28 height 28
click at [451, 538] on button "Apply" at bounding box center [460, 534] width 58 height 31
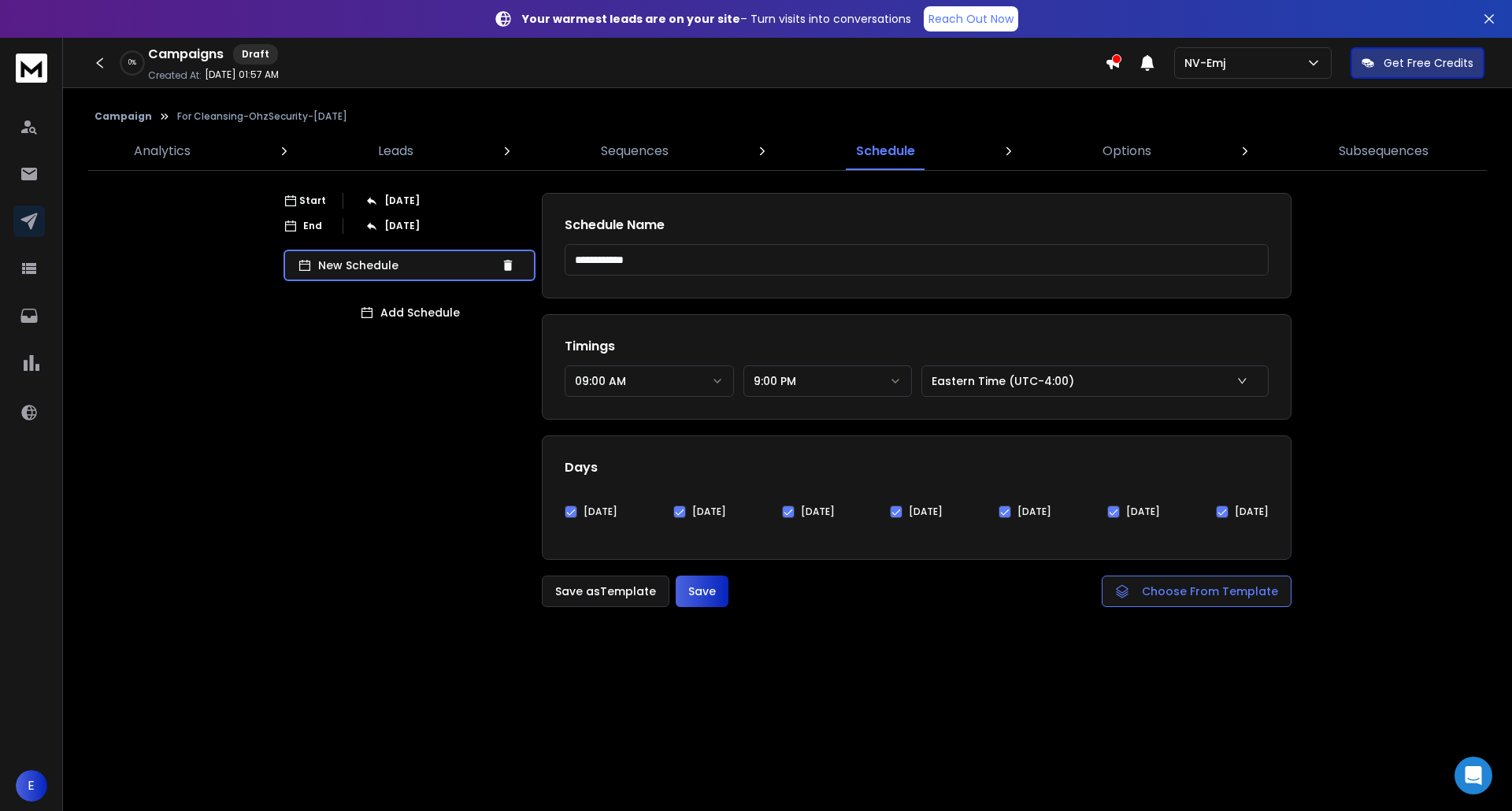
click at [420, 231] on p "Fri Jan 02 2026" at bounding box center [402, 226] width 35 height 13
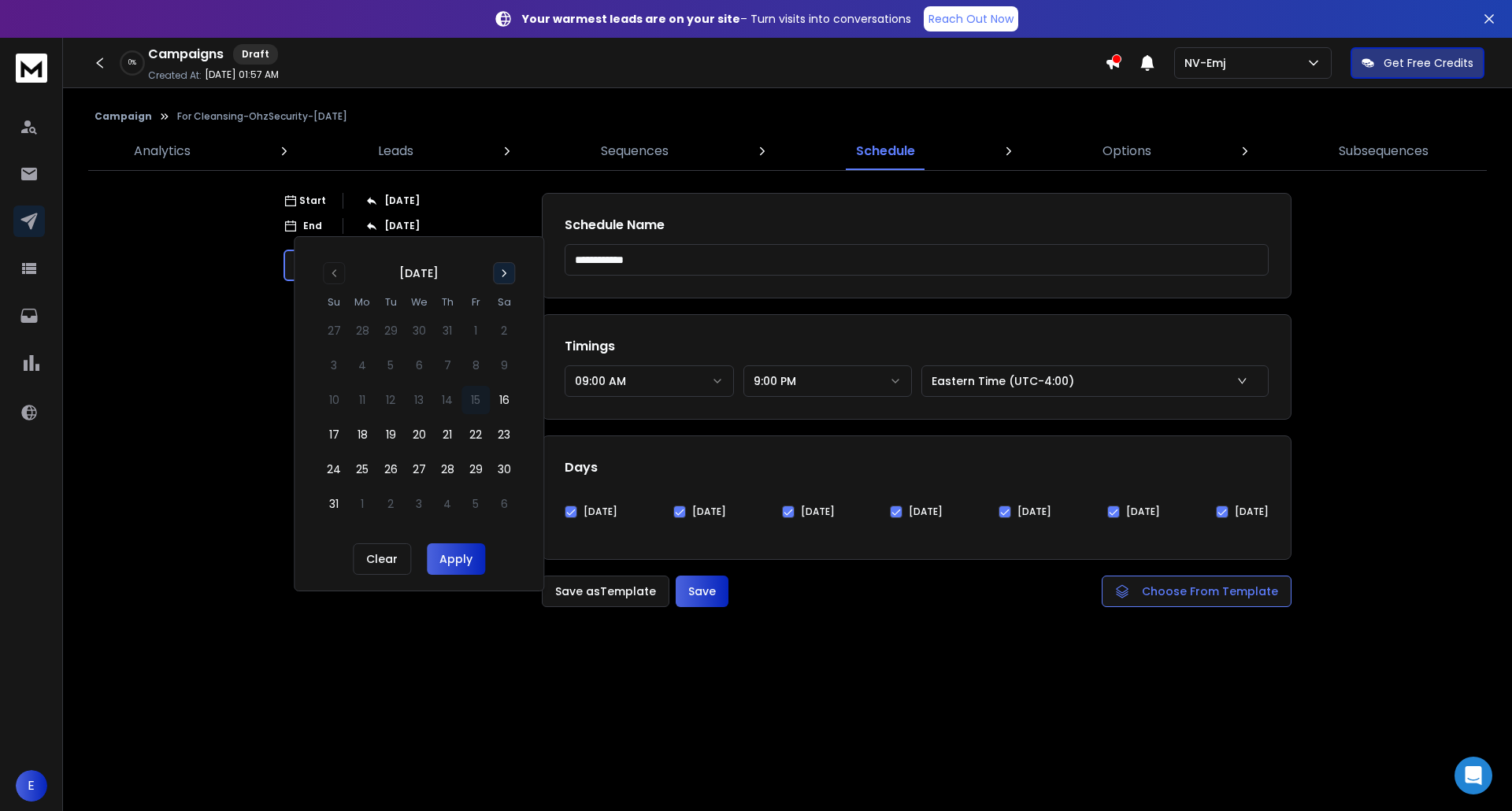
click at [504, 273] on icon "Go to next month" at bounding box center [503, 273] width 13 height 13
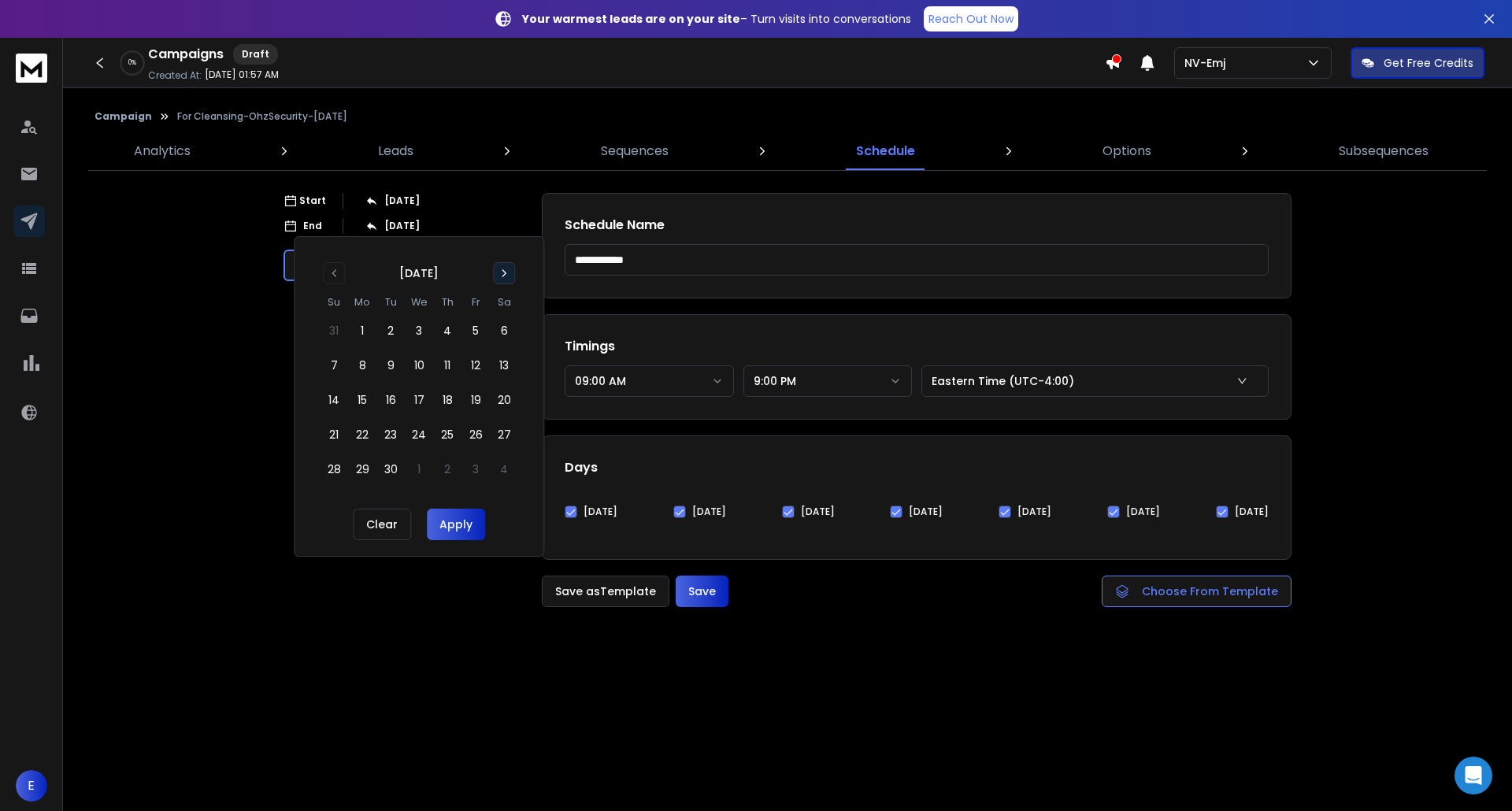
click at [502, 276] on icon "Go to next month" at bounding box center [503, 273] width 3 height 6
click at [502, 277] on icon "Go to next month" at bounding box center [503, 273] width 13 height 13
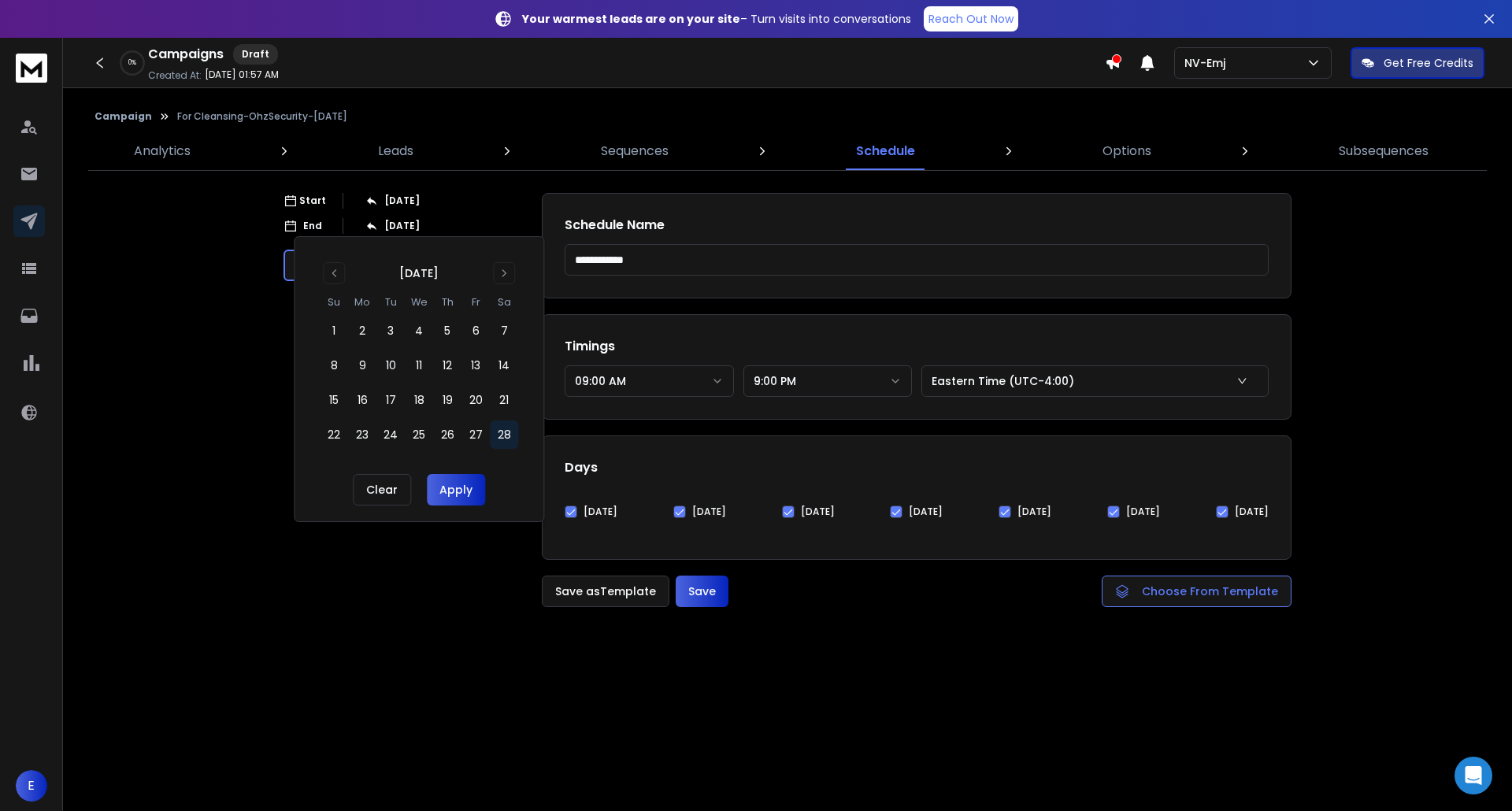
click at [500, 432] on button "28" at bounding box center [503, 434] width 28 height 28
click at [464, 492] on button "Apply" at bounding box center [456, 490] width 58 height 31
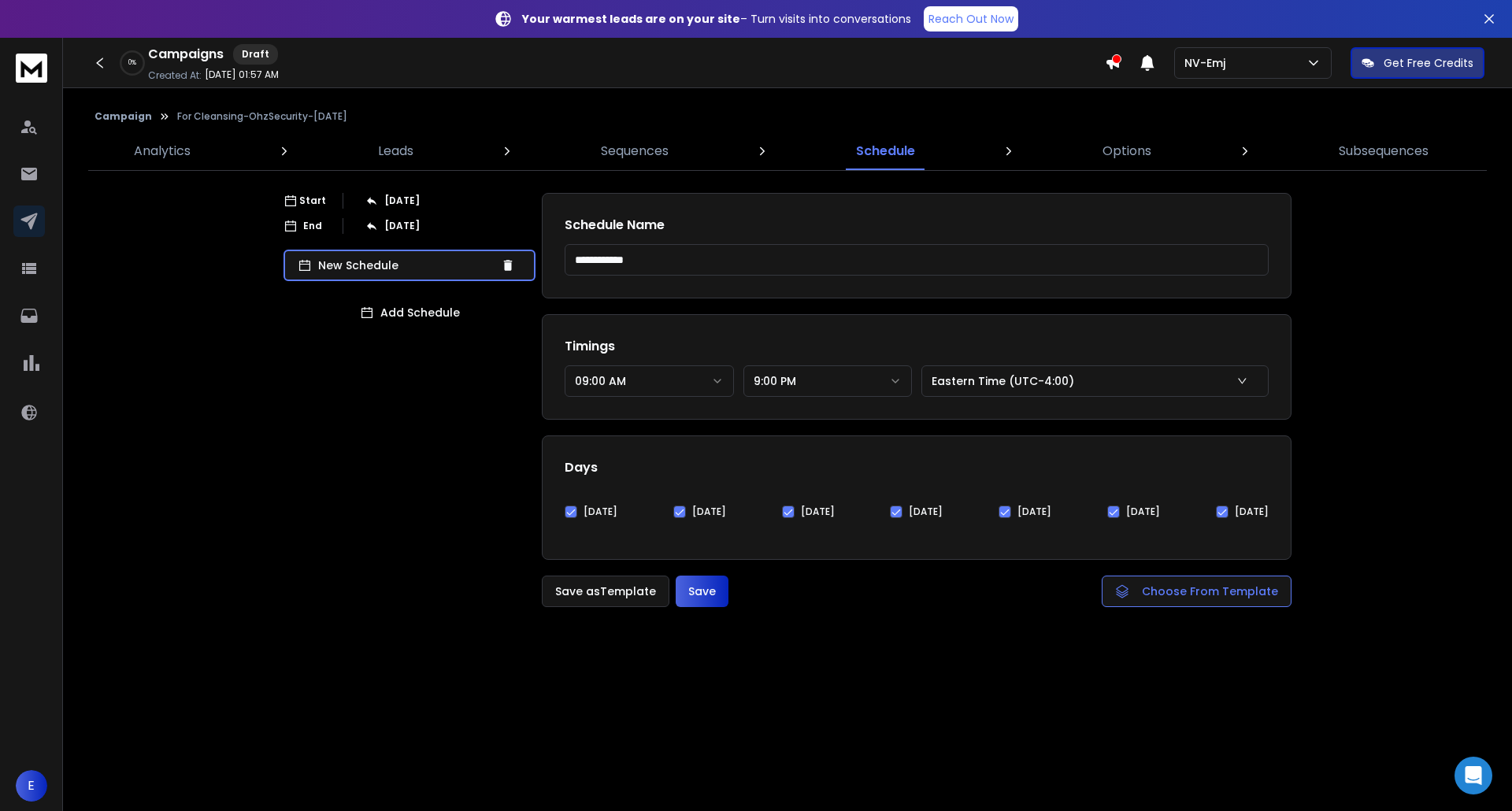
click at [1224, 509] on button "Sunday" at bounding box center [1222, 511] width 13 height 13
click at [711, 589] on button "Save" at bounding box center [702, 591] width 53 height 31
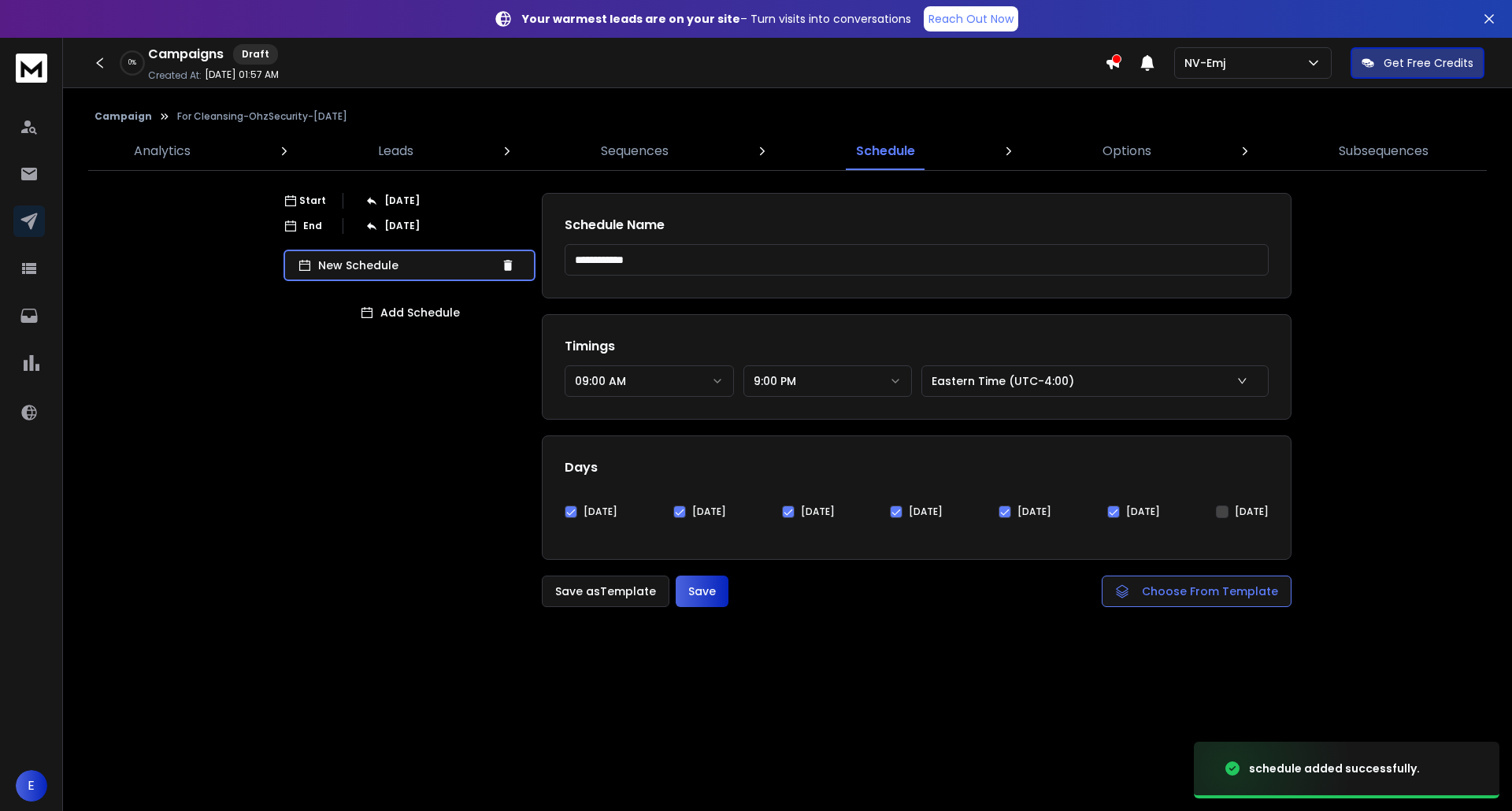
click at [641, 129] on div "Campaign For Cleansing-OhzSecurity-Aug8 Analytics Leads Sequences Schedule Opti…" at bounding box center [788, 137] width 1399 height 67
click at [653, 142] on p "Sequences" at bounding box center [635, 151] width 68 height 18
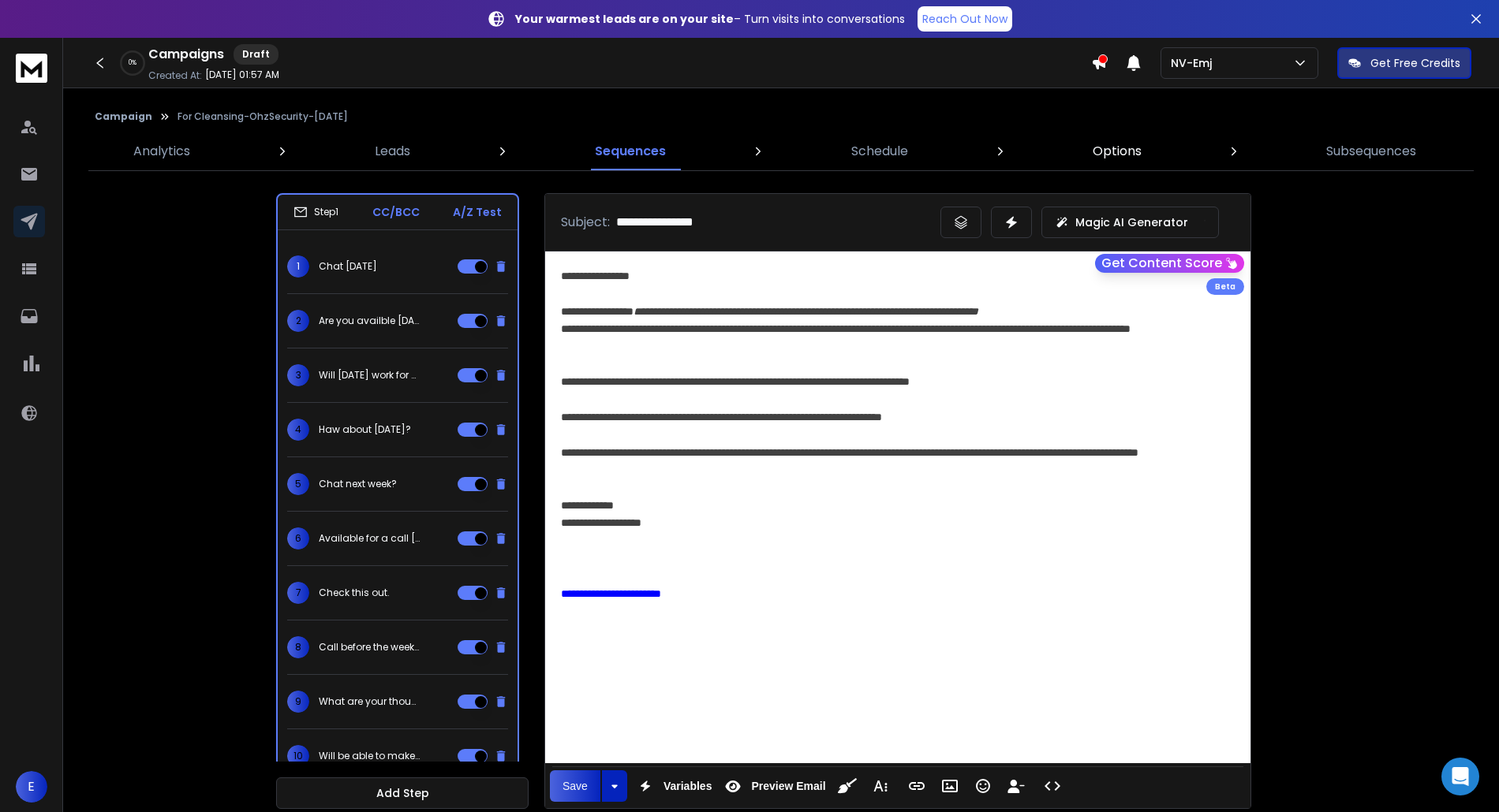
click at [1129, 145] on p "Options" at bounding box center [1117, 151] width 49 height 19
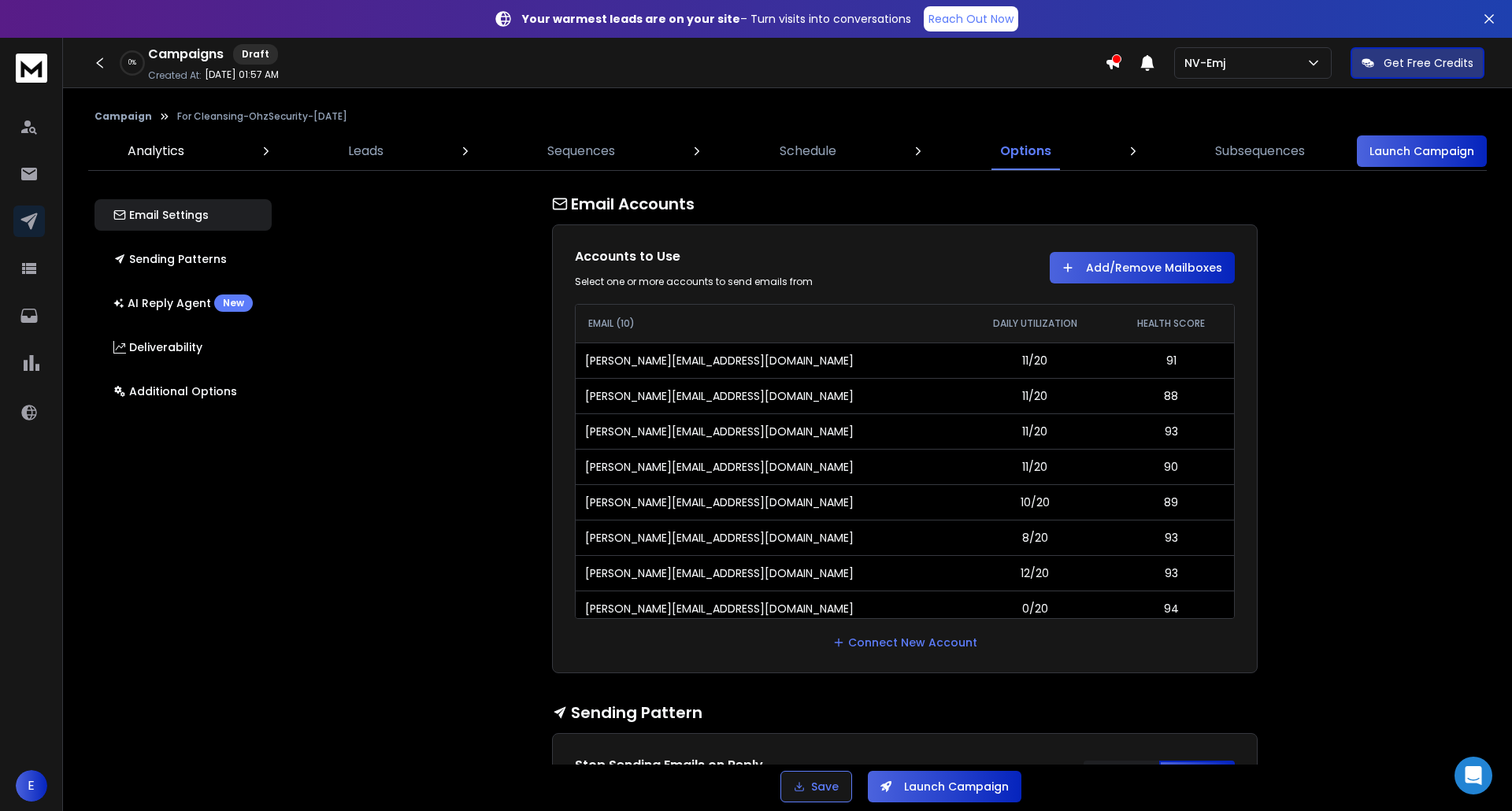
click at [133, 150] on p "Analytics" at bounding box center [156, 151] width 56 height 18
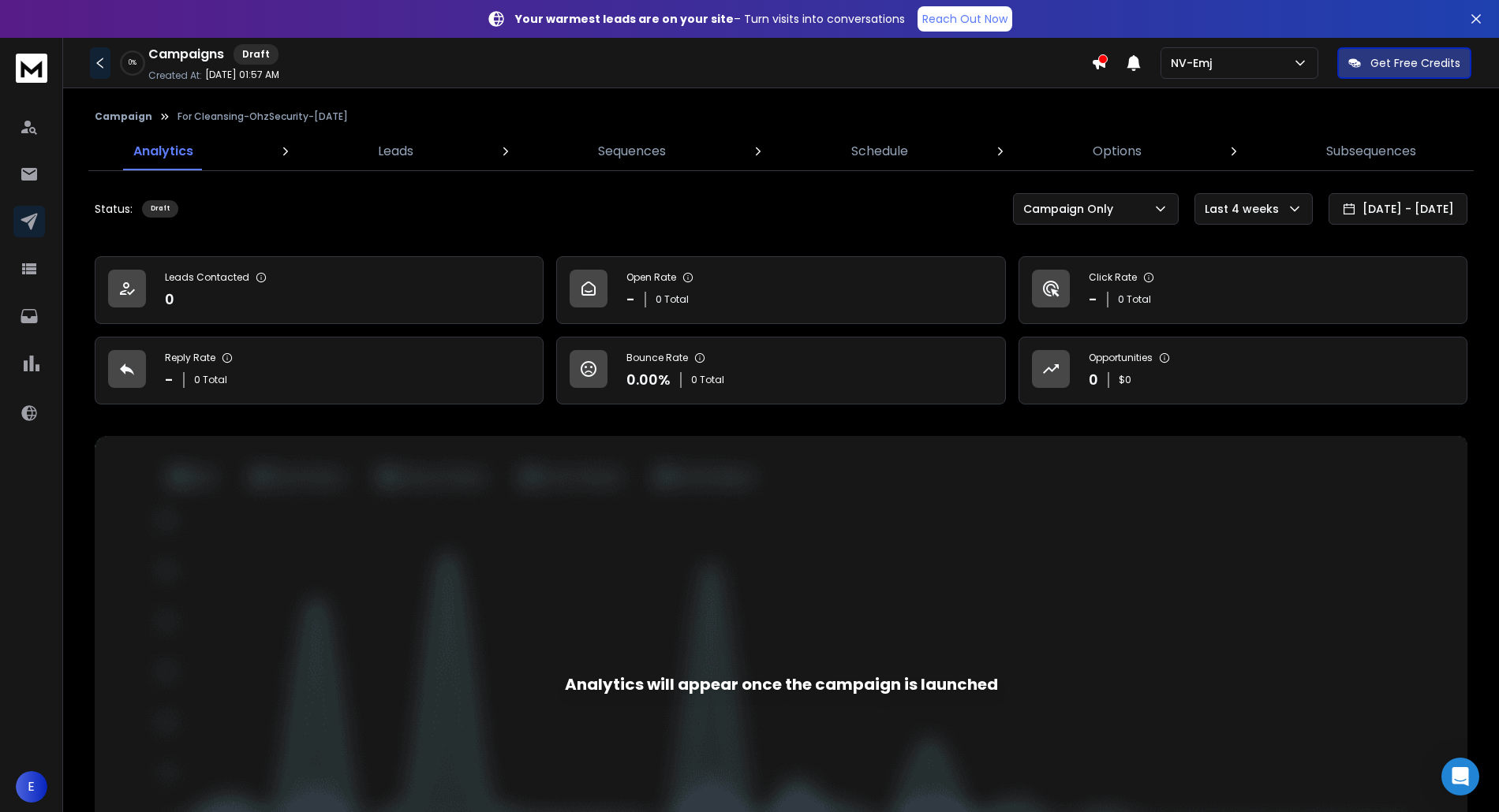
click at [108, 59] on button at bounding box center [99, 63] width 20 height 31
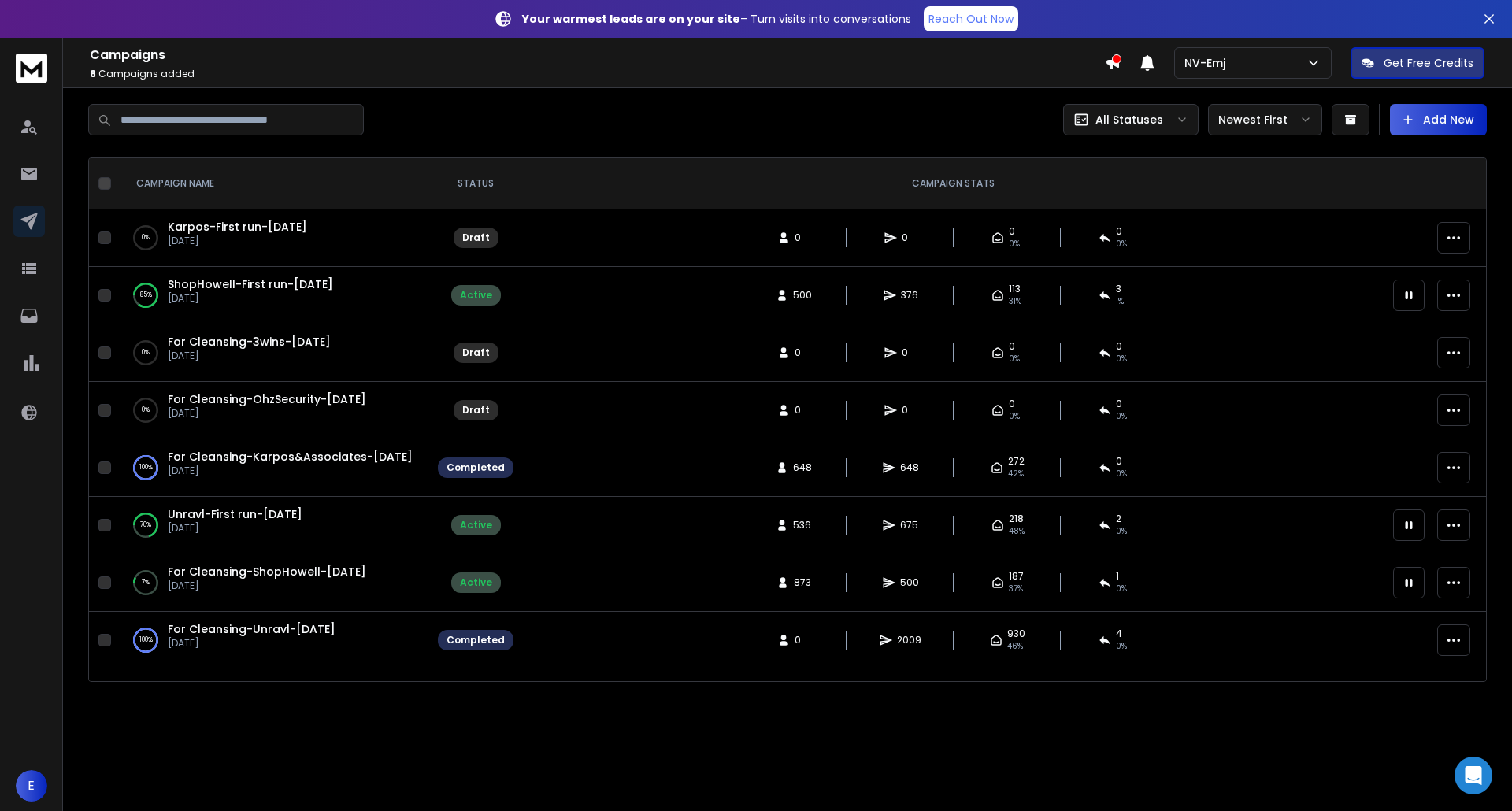
click at [303, 467] on p "[DATE]" at bounding box center [290, 470] width 245 height 13
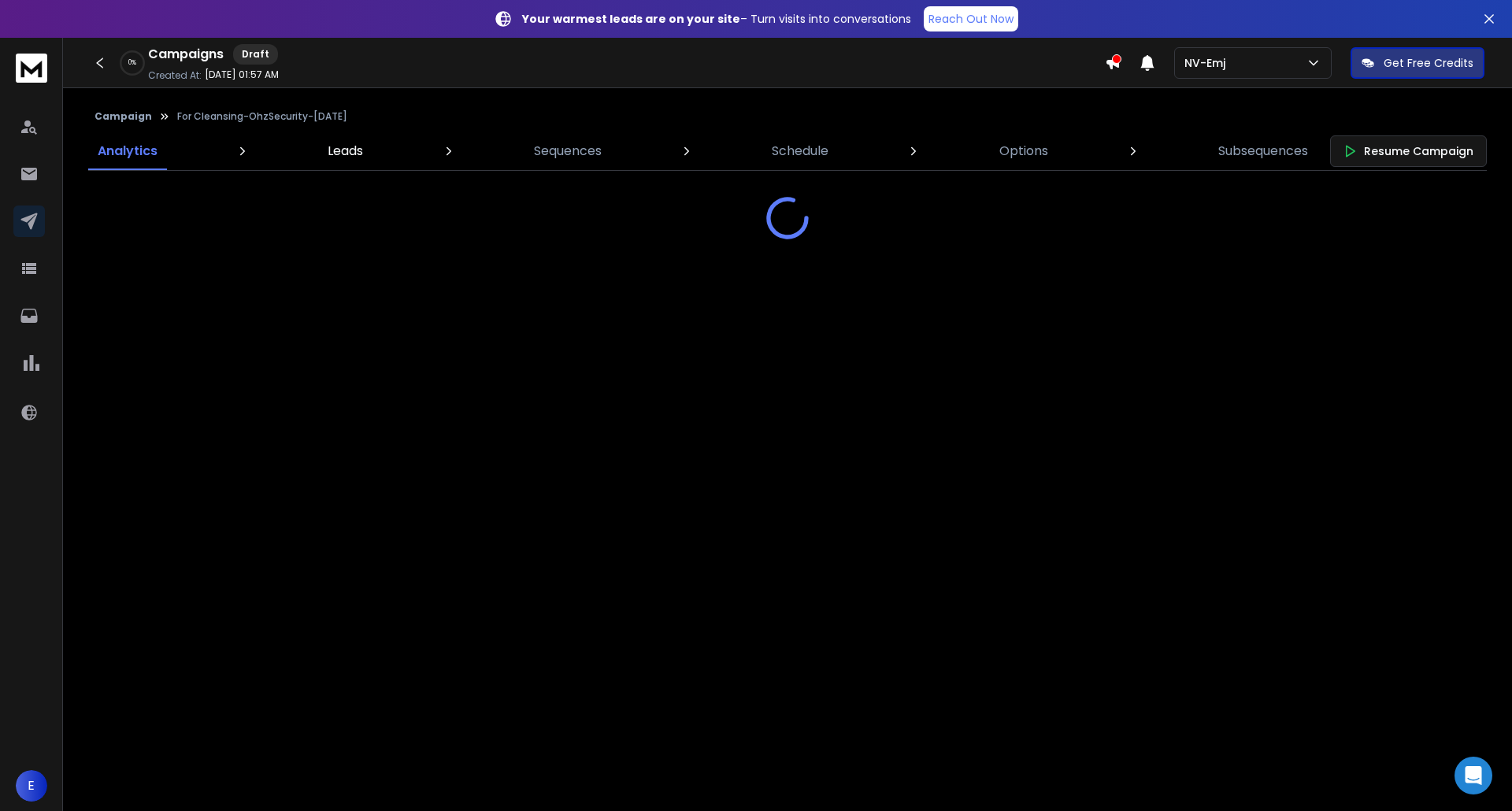
click at [350, 158] on p "Leads" at bounding box center [345, 151] width 35 height 18
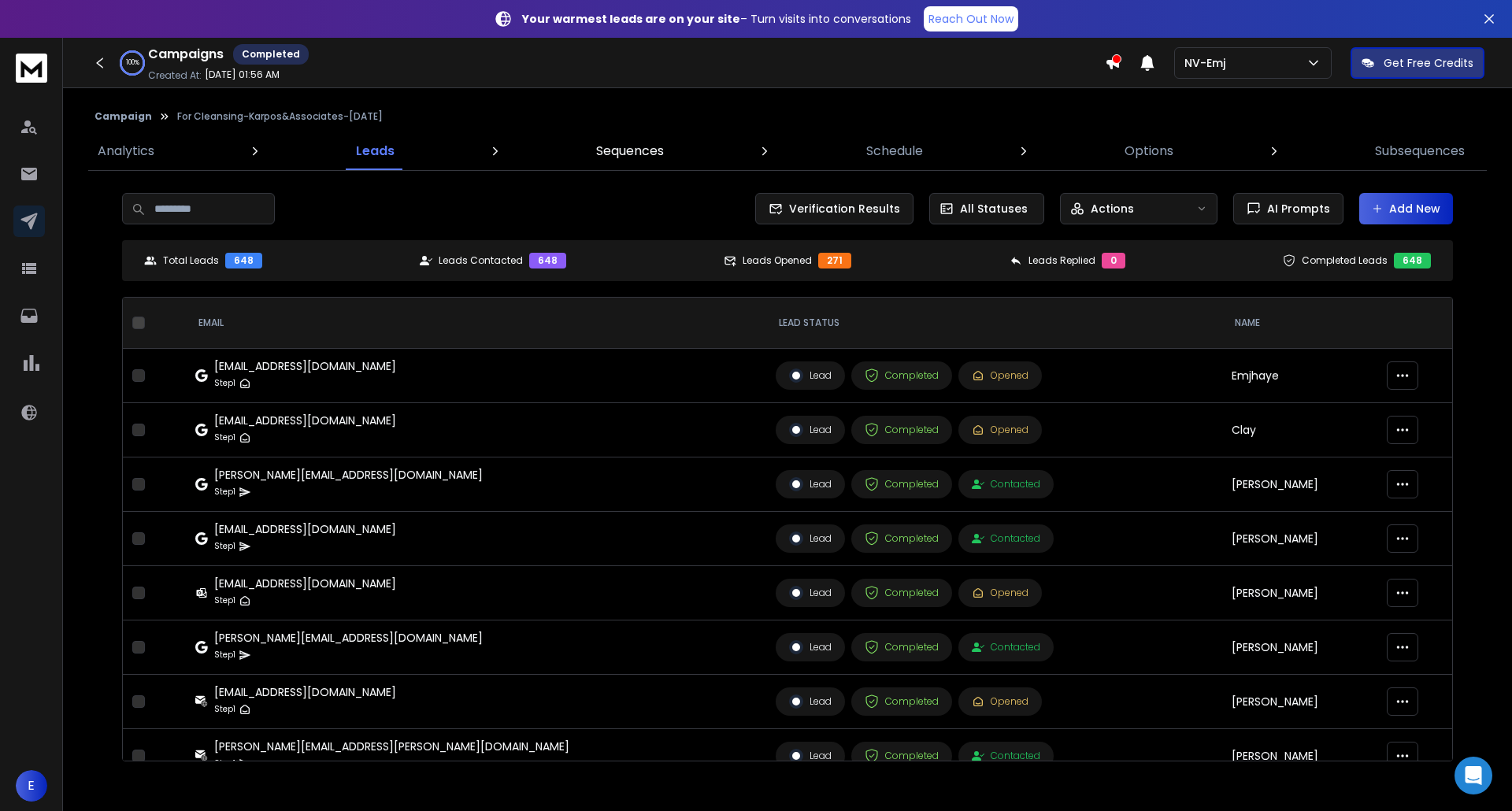
click at [616, 150] on p "Sequences" at bounding box center [630, 151] width 68 height 18
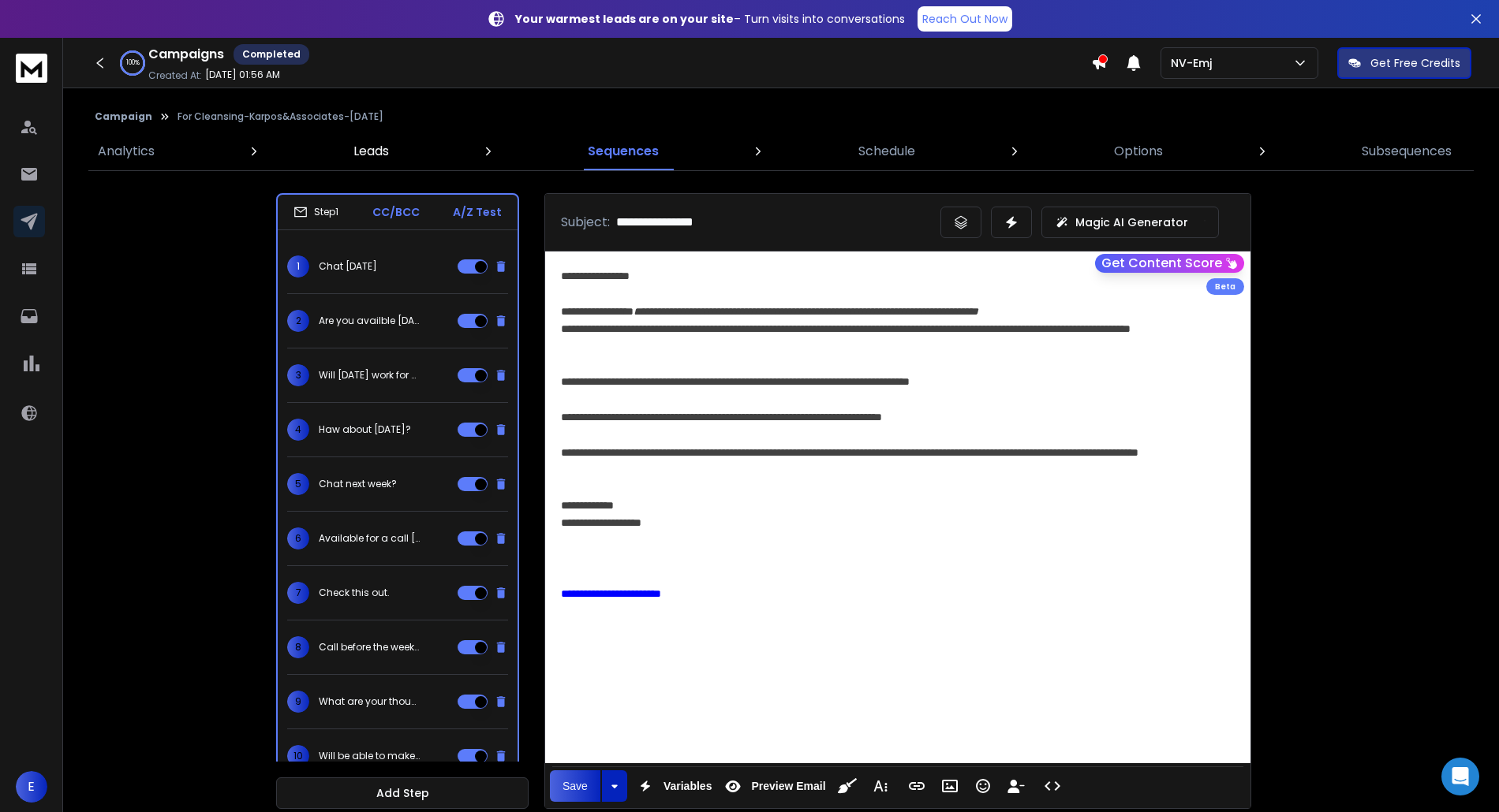
click at [374, 143] on p "Leads" at bounding box center [371, 151] width 35 height 19
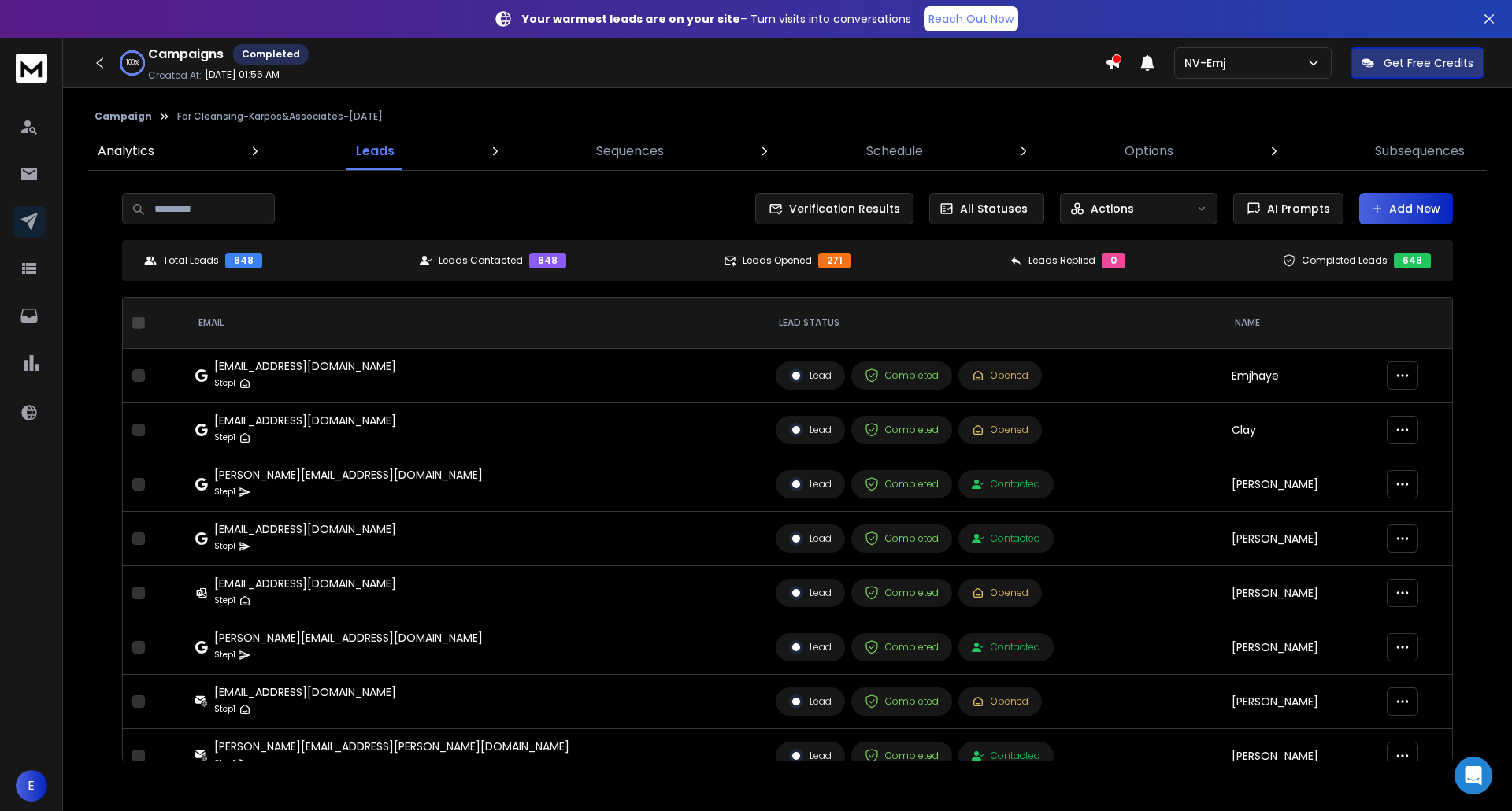
click at [143, 151] on p "Analytics" at bounding box center [126, 151] width 56 height 18
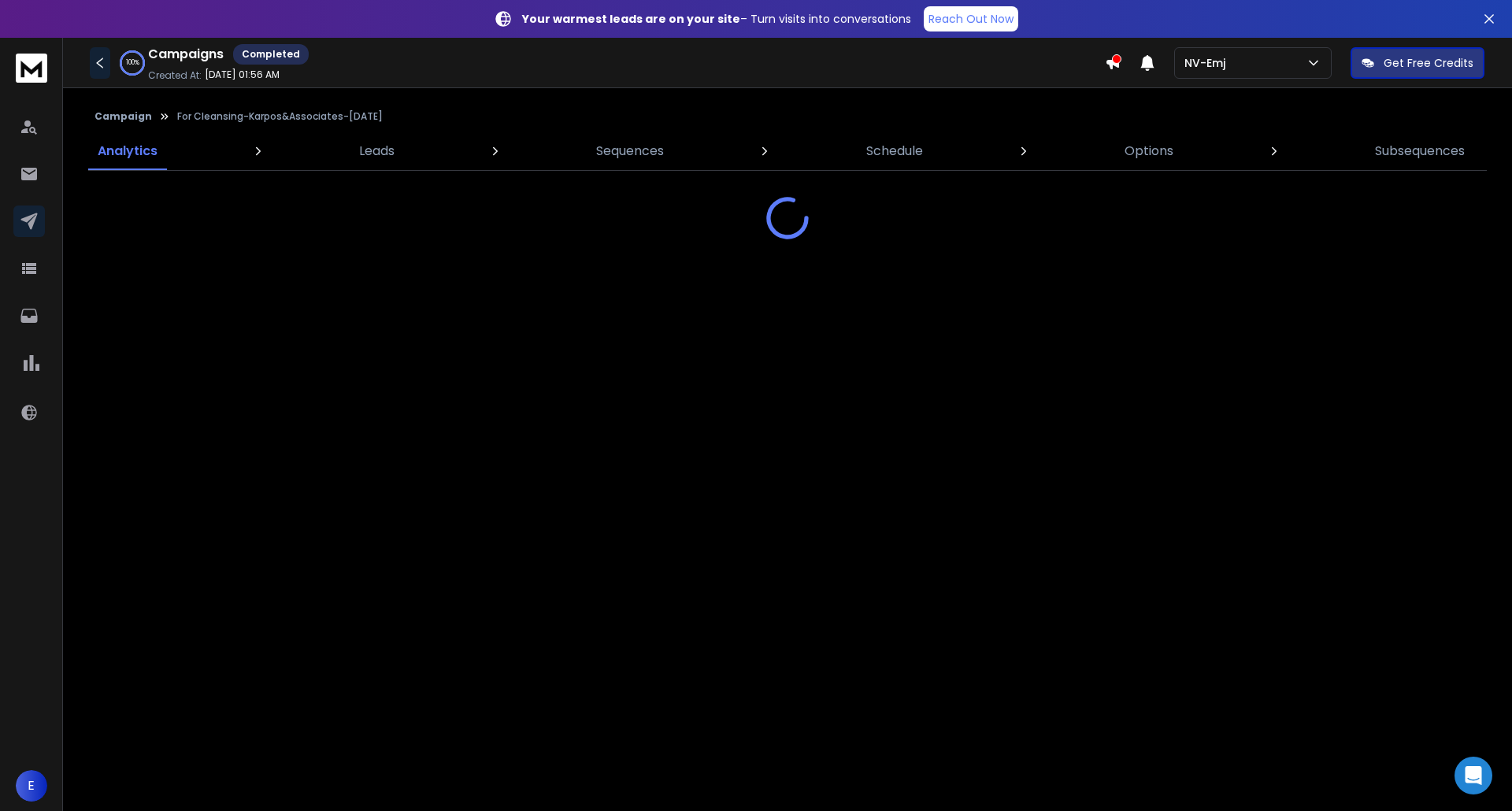
click at [107, 64] on button at bounding box center [99, 63] width 20 height 31
